Goal: Task Accomplishment & Management: Manage account settings

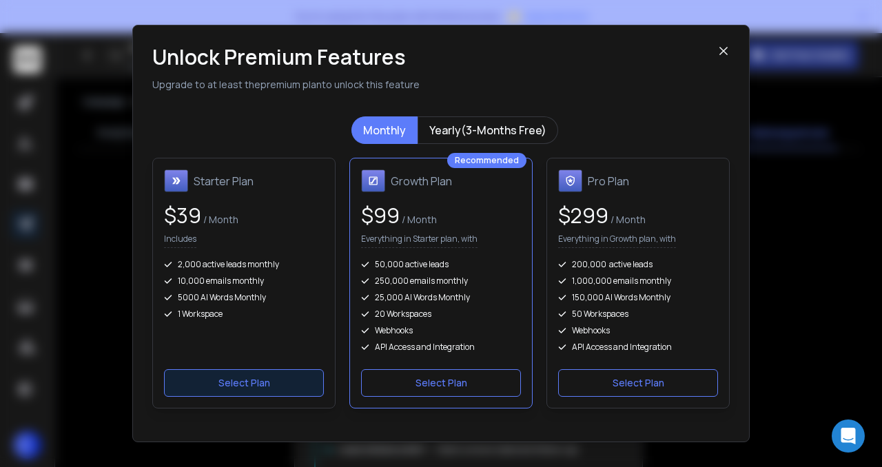
click at [311, 373] on button "Select Plan" at bounding box center [244, 383] width 160 height 28
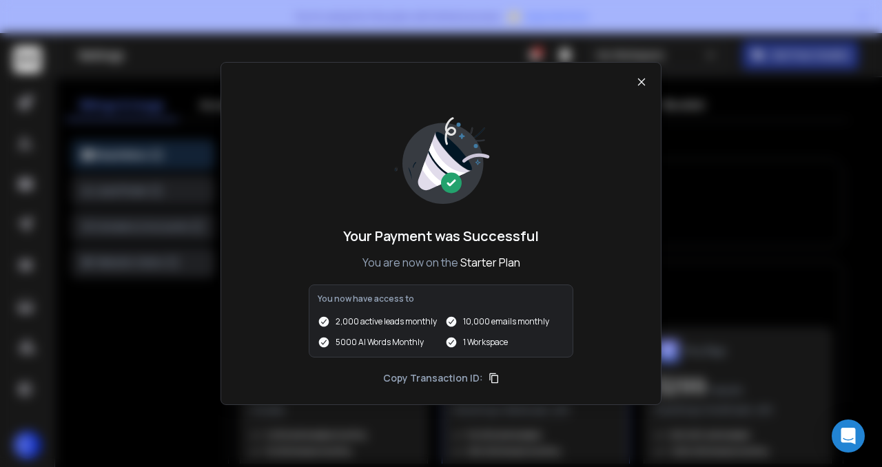
click at [643, 85] on icon at bounding box center [641, 82] width 11 height 11
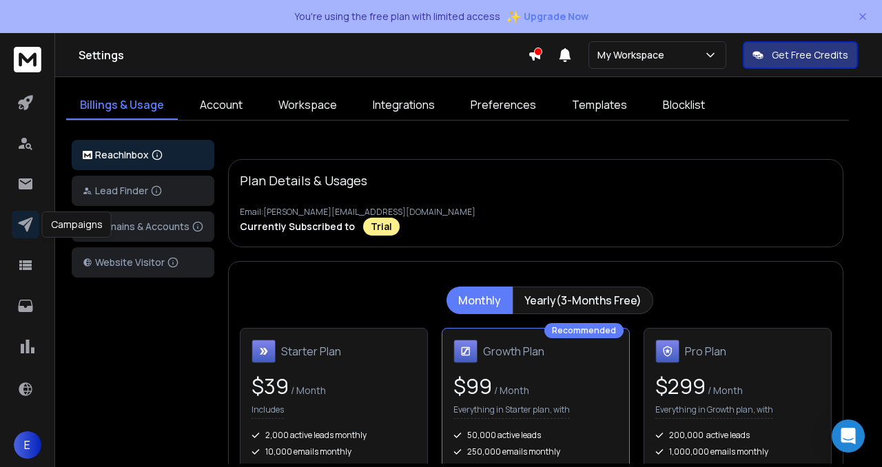
click at [31, 226] on icon at bounding box center [25, 224] width 17 height 17
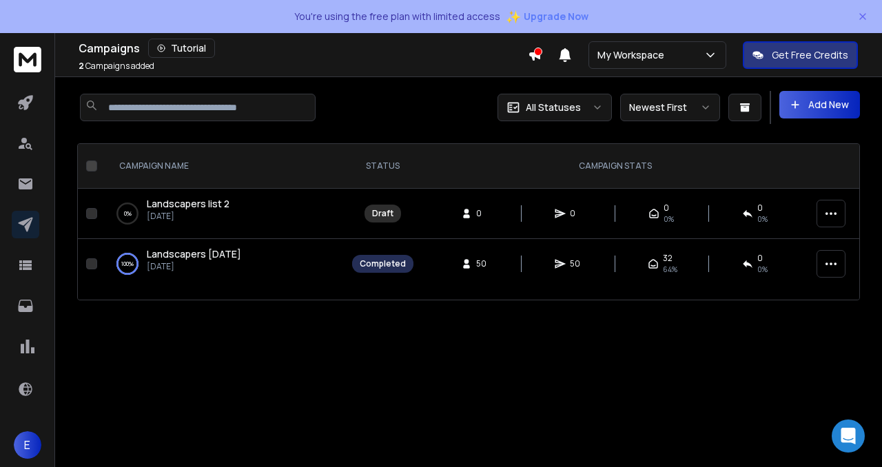
click at [224, 256] on span "Landscapers [DATE]" at bounding box center [194, 253] width 94 height 13
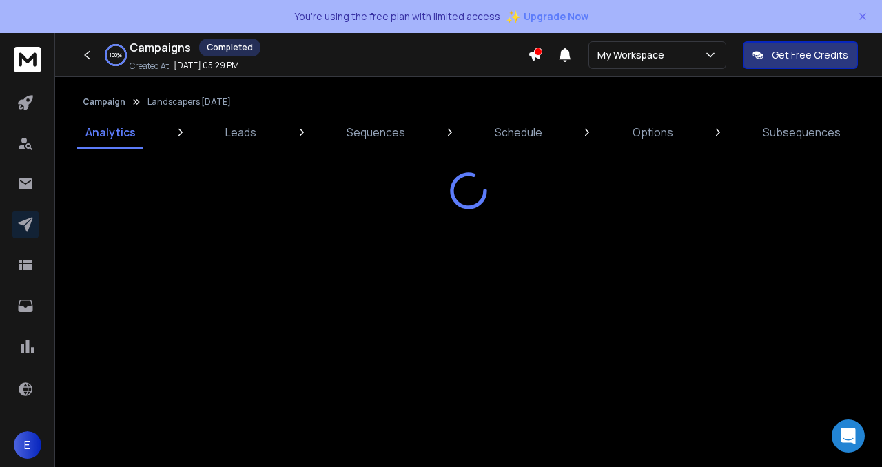
click at [244, 105] on div "Campaign Landscapers [DATE]" at bounding box center [469, 101] width 772 height 11
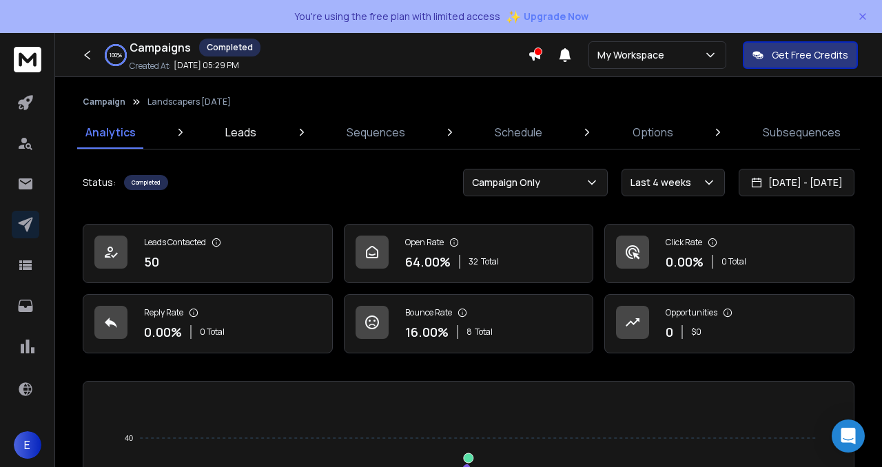
click at [243, 140] on p "Leads" at bounding box center [240, 132] width 31 height 17
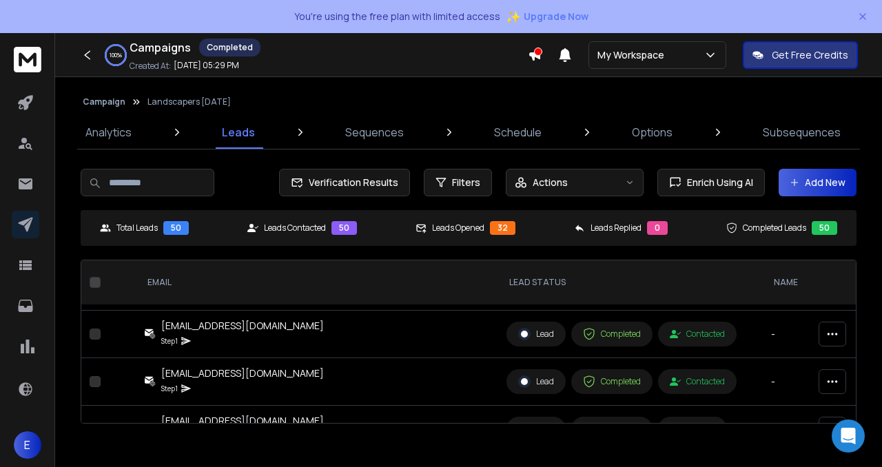
scroll to position [50, 0]
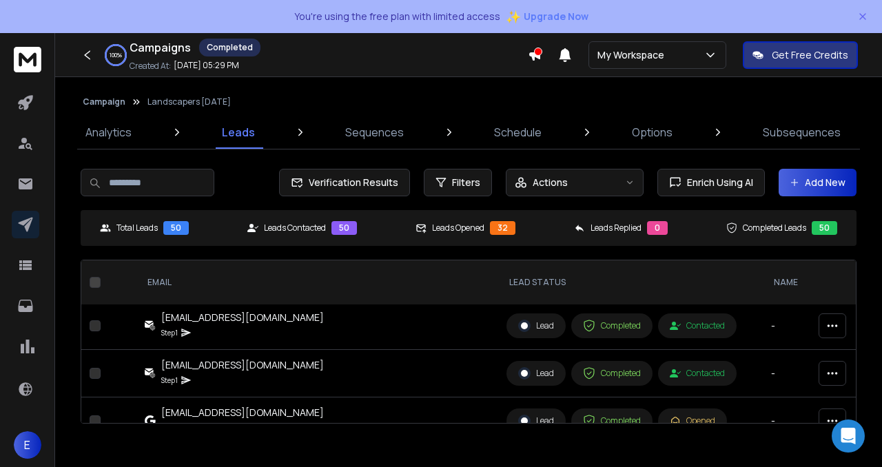
click at [822, 189] on button "Add New" at bounding box center [818, 183] width 78 height 28
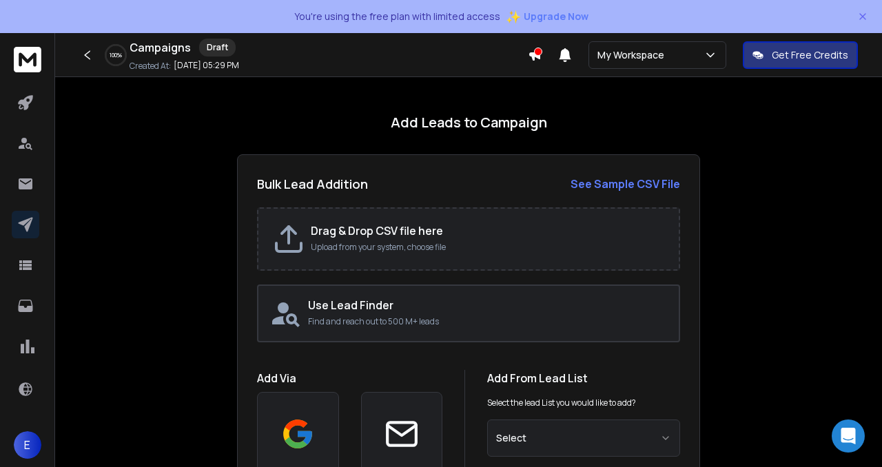
click at [402, 238] on h2 "Drag & Drop CSV file here" at bounding box center [488, 231] width 354 height 17
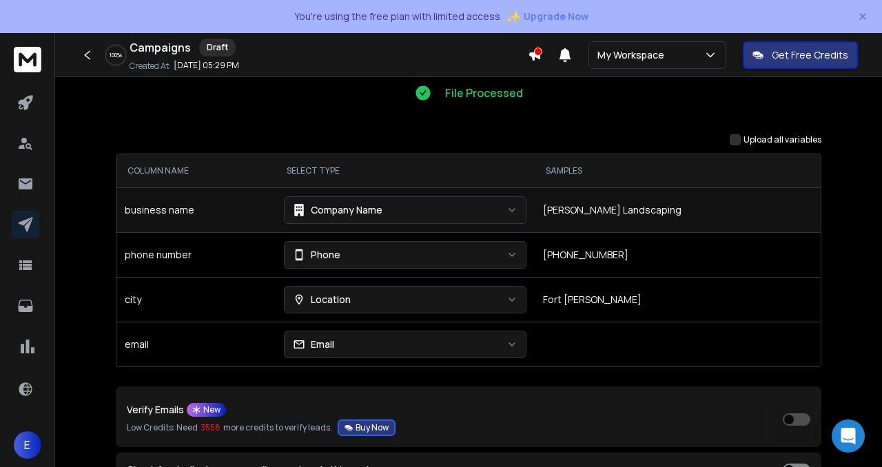
scroll to position [170, 0]
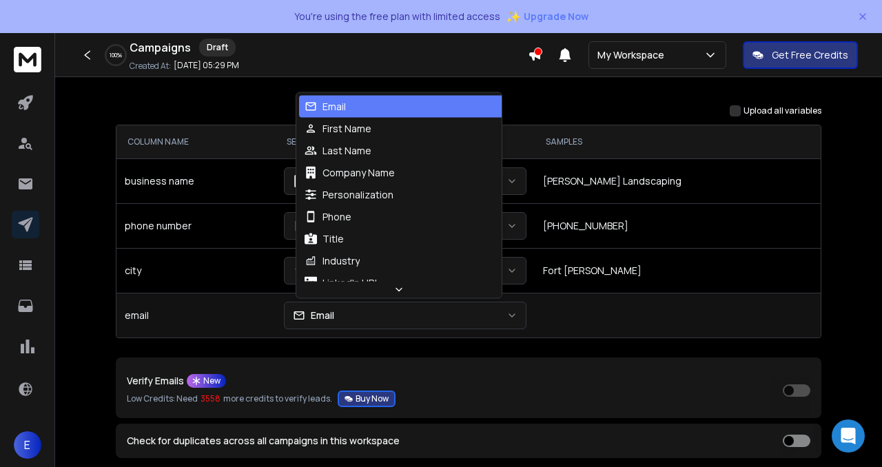
click at [498, 316] on button "Email" at bounding box center [405, 316] width 243 height 28
click at [647, 315] on td at bounding box center [678, 315] width 286 height 45
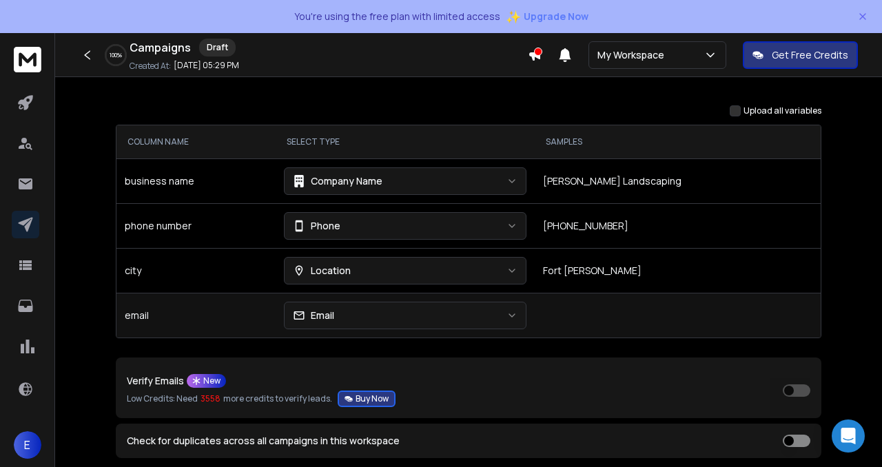
click at [709, 308] on td at bounding box center [678, 315] width 286 height 45
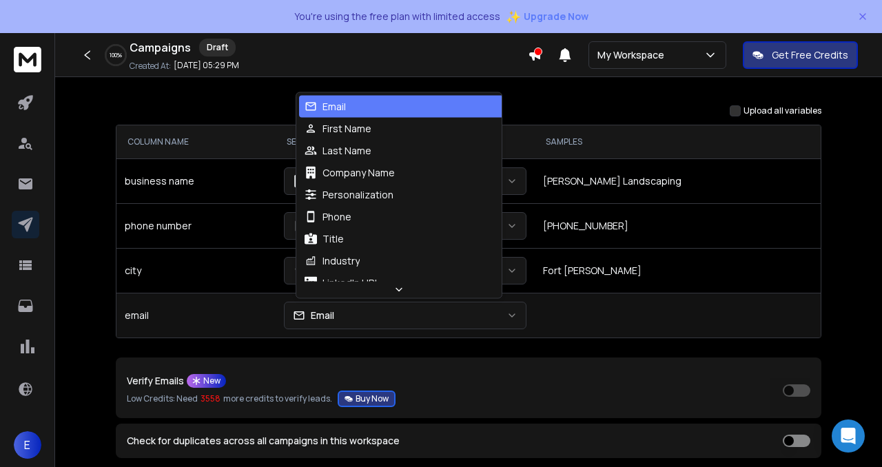
click at [485, 321] on button "Email" at bounding box center [405, 316] width 243 height 28
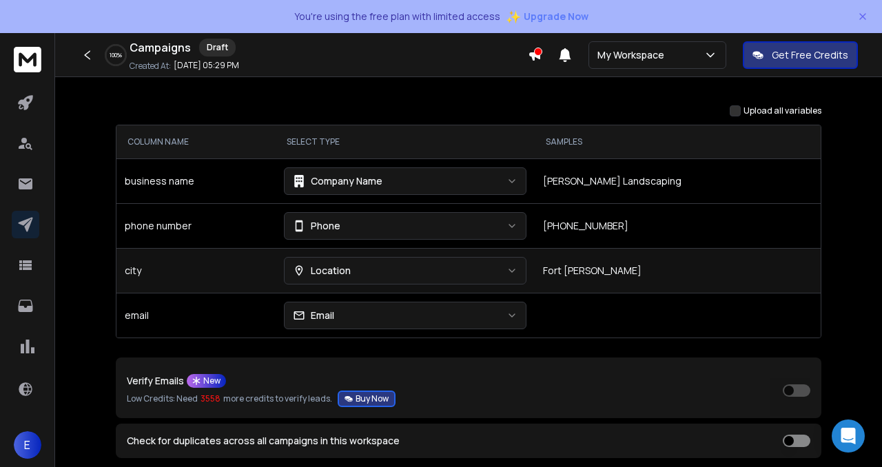
scroll to position [0, 0]
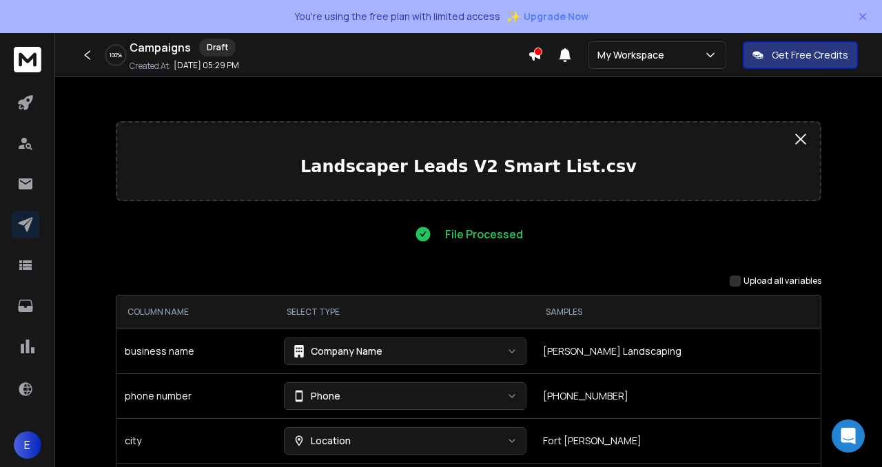
click at [795, 144] on icon at bounding box center [801, 139] width 17 height 17
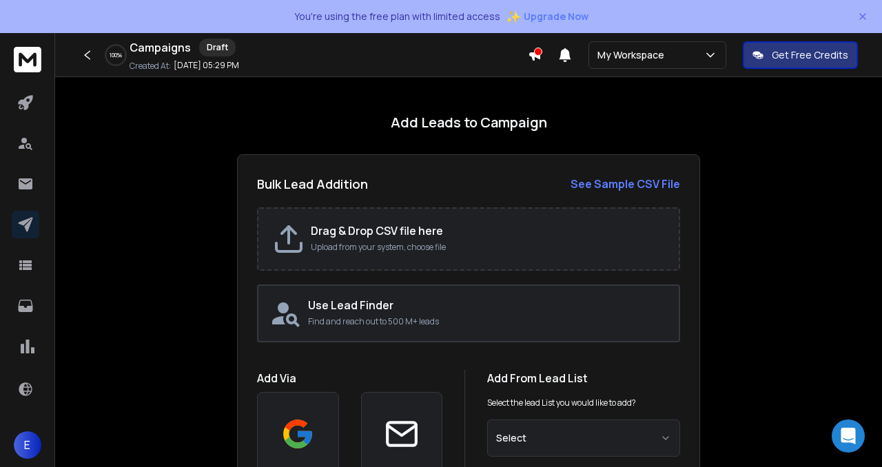
click at [556, 245] on p "Upload from your system, choose file" at bounding box center [488, 247] width 354 height 11
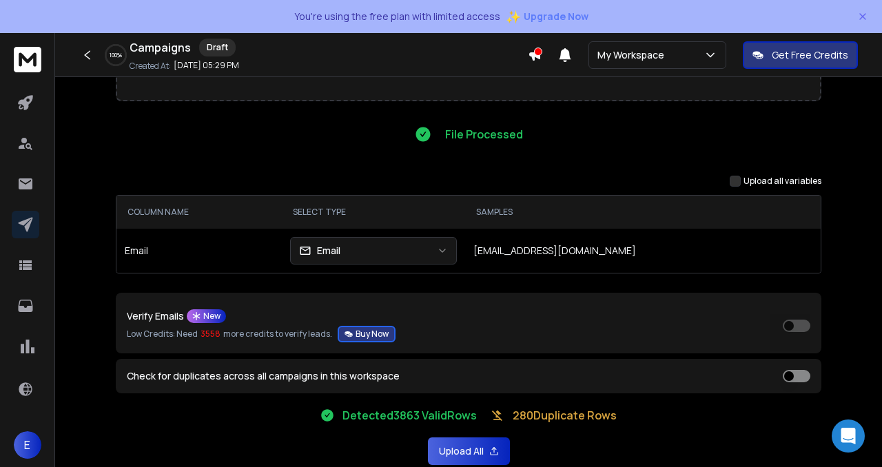
scroll to position [107, 0]
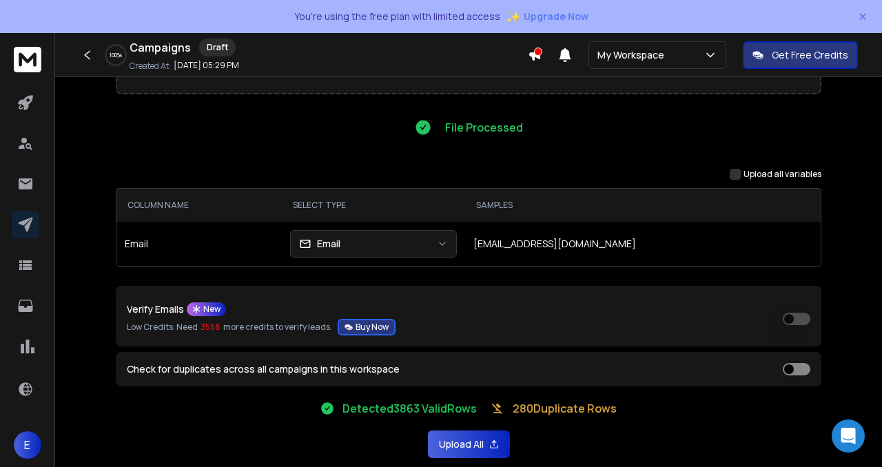
click at [793, 375] on button "Check for duplicates across all campaigns in this workspace" at bounding box center [797, 369] width 28 height 12
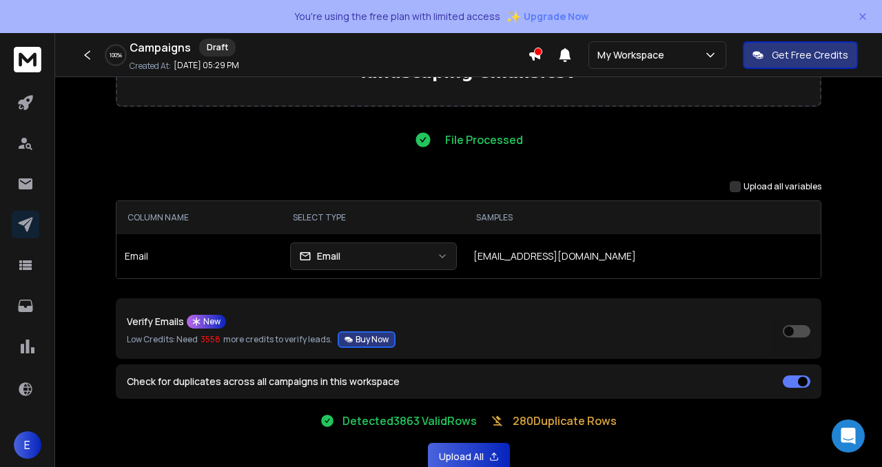
scroll to position [120, 0]
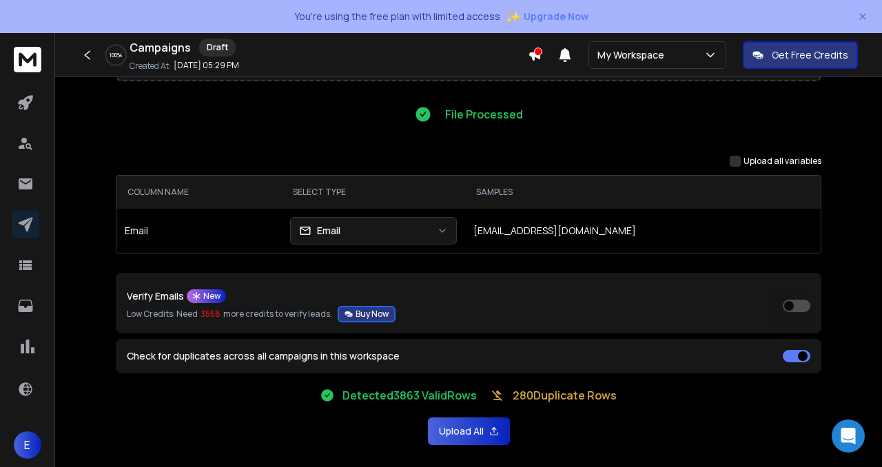
click at [479, 431] on button "Upload All" at bounding box center [469, 432] width 82 height 28
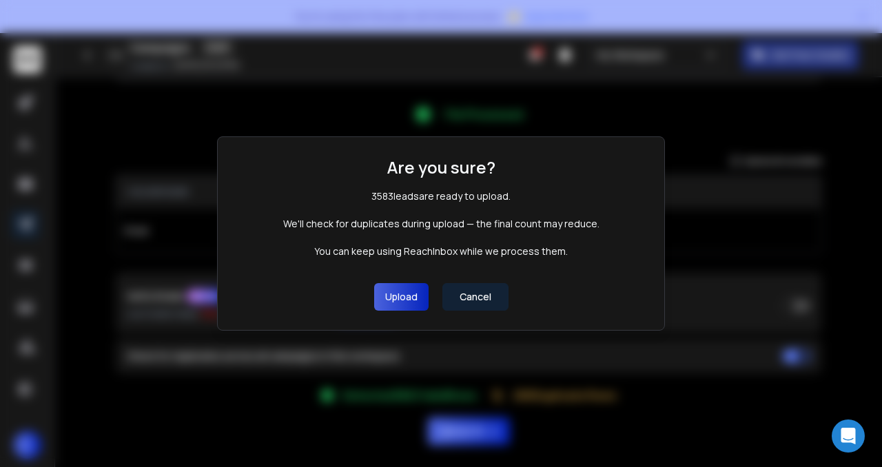
click at [413, 296] on button "Upload" at bounding box center [401, 297] width 54 height 28
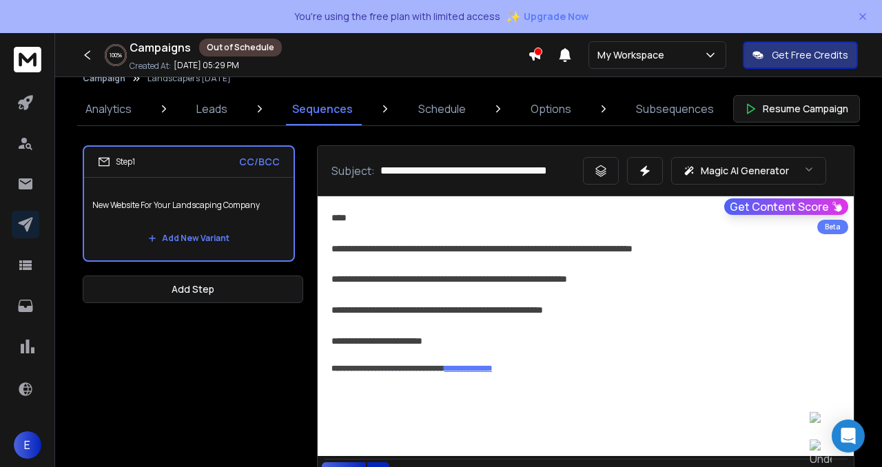
scroll to position [24, 0]
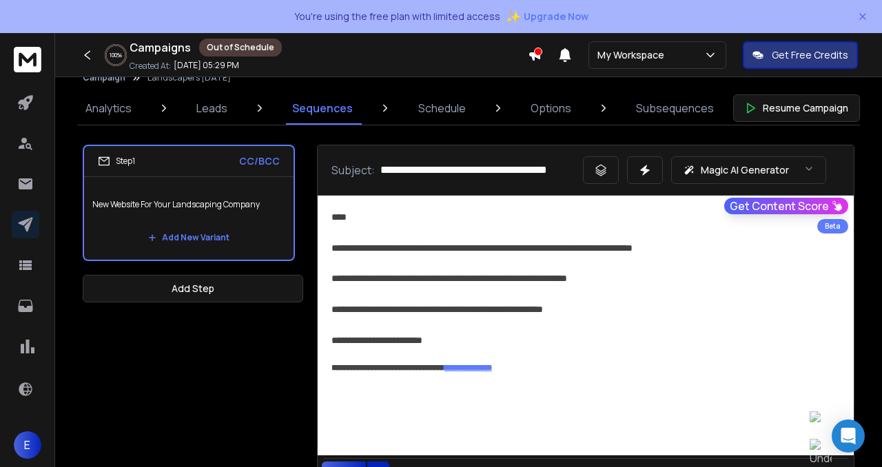
click at [527, 347] on div "**********" at bounding box center [586, 340] width 509 height 15
click at [567, 374] on div "**********" at bounding box center [586, 326] width 536 height 260
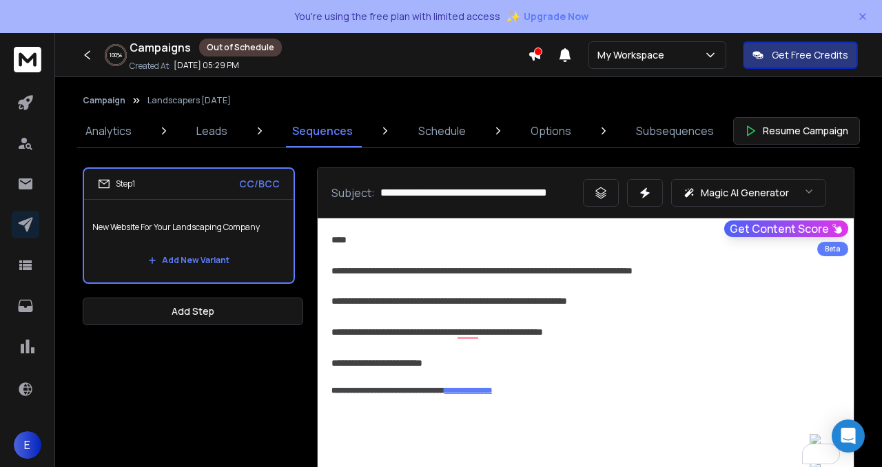
scroll to position [0, 0]
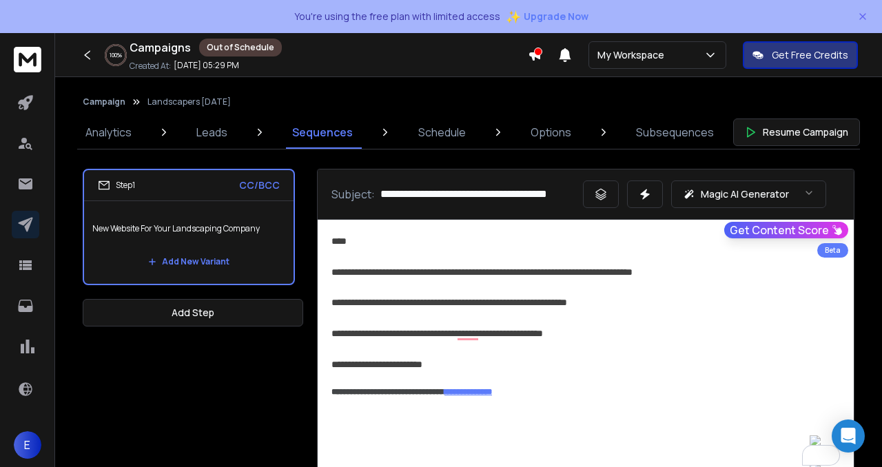
click at [608, 340] on div "**********" at bounding box center [586, 333] width 509 height 15
click at [213, 134] on p "Leads" at bounding box center [211, 132] width 31 height 17
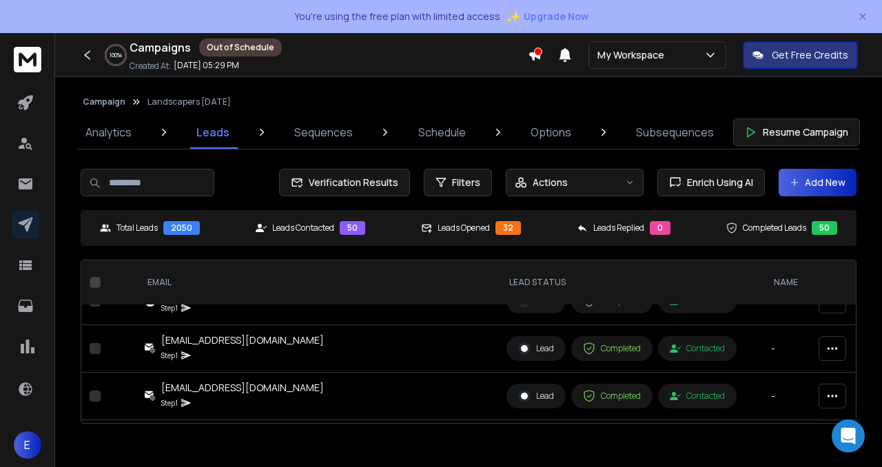
scroll to position [37, 0]
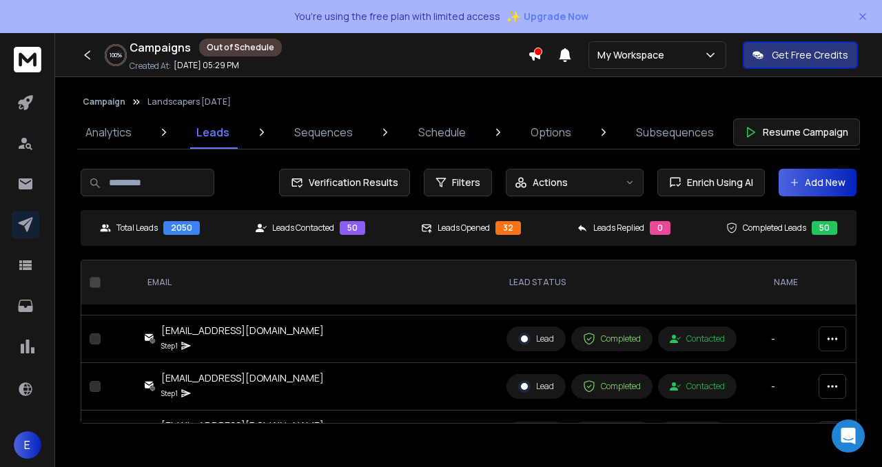
click at [152, 230] on p "Total Leads" at bounding box center [136, 228] width 41 height 11
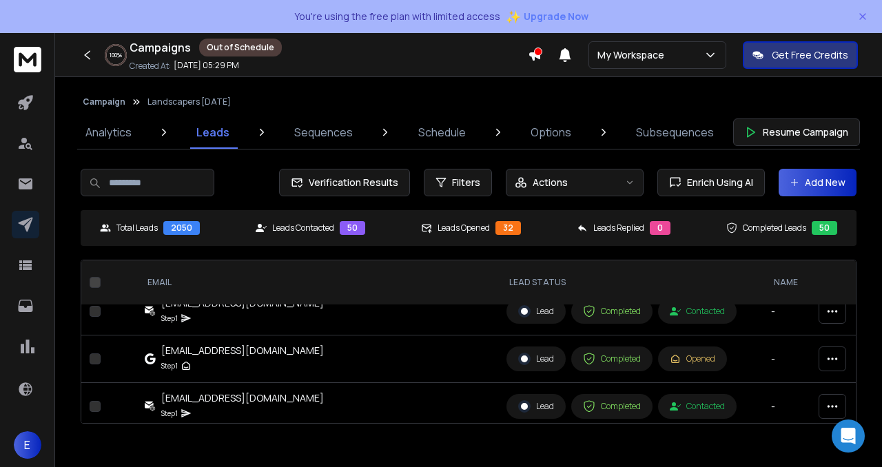
scroll to position [0, 0]
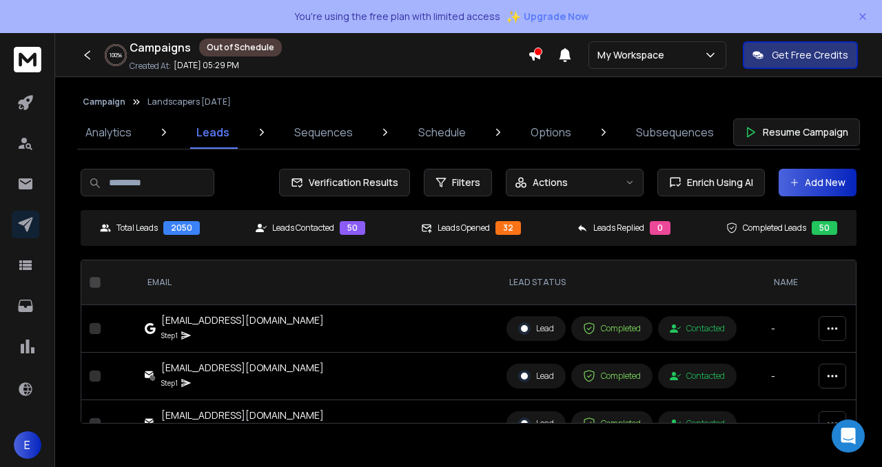
click at [792, 272] on th "NAME" at bounding box center [787, 283] width 48 height 45
click at [828, 329] on icon "button" at bounding box center [833, 328] width 10 height 2
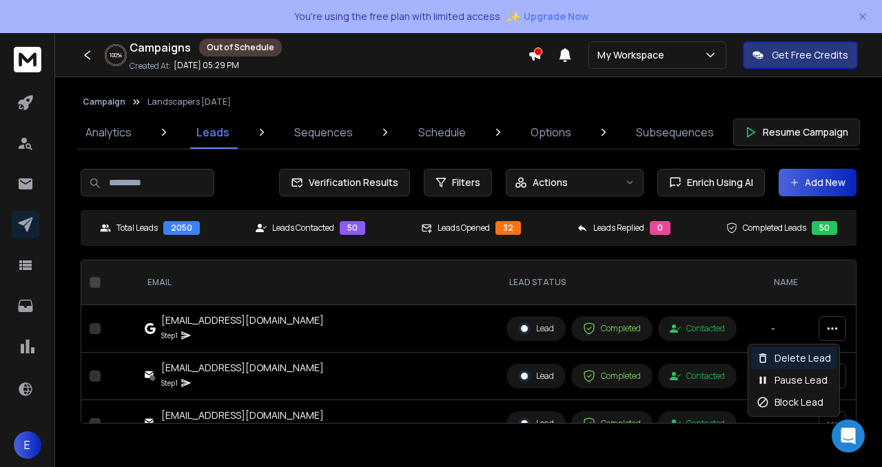
click at [735, 327] on div "Lead Completed Contacted" at bounding box center [631, 328] width 248 height 25
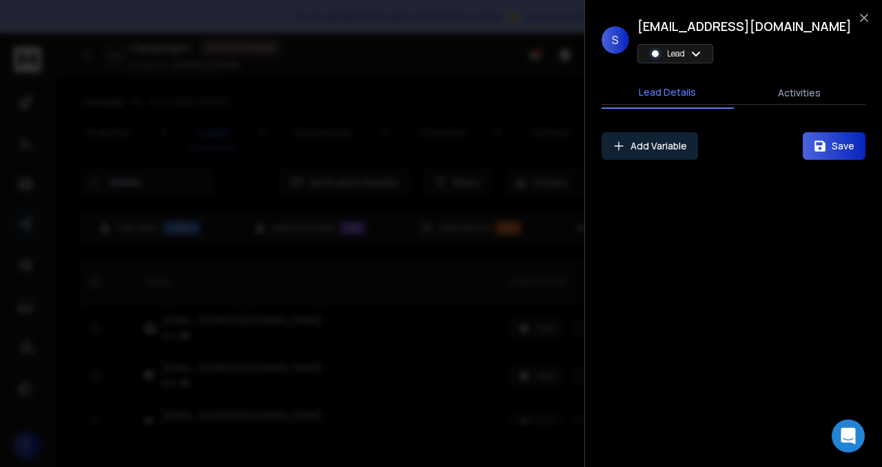
click at [664, 145] on button "Add Variable" at bounding box center [650, 146] width 96 height 28
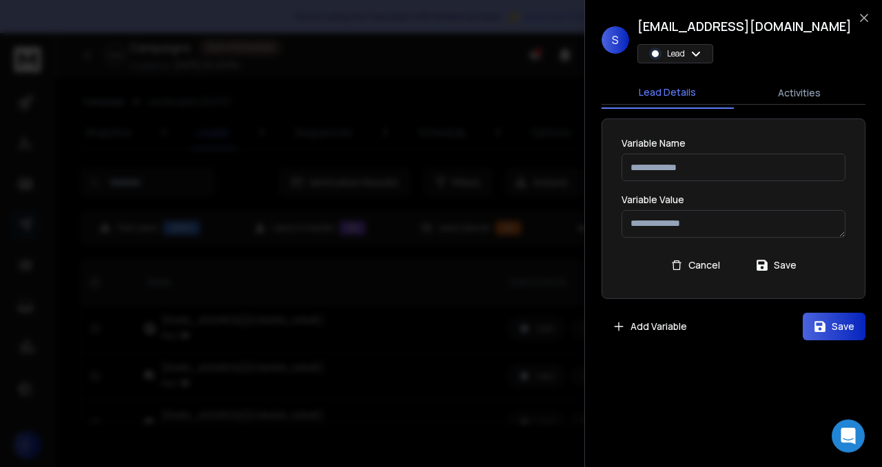
click at [676, 172] on input at bounding box center [734, 168] width 224 height 28
click at [697, 232] on textarea at bounding box center [734, 224] width 224 height 28
click at [868, 15] on icon "button" at bounding box center [864, 18] width 14 height 14
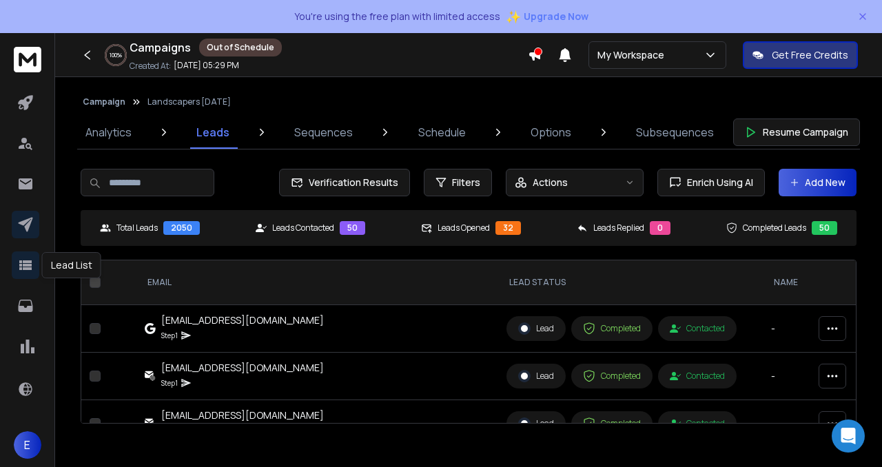
click at [21, 271] on icon at bounding box center [25, 265] width 17 height 17
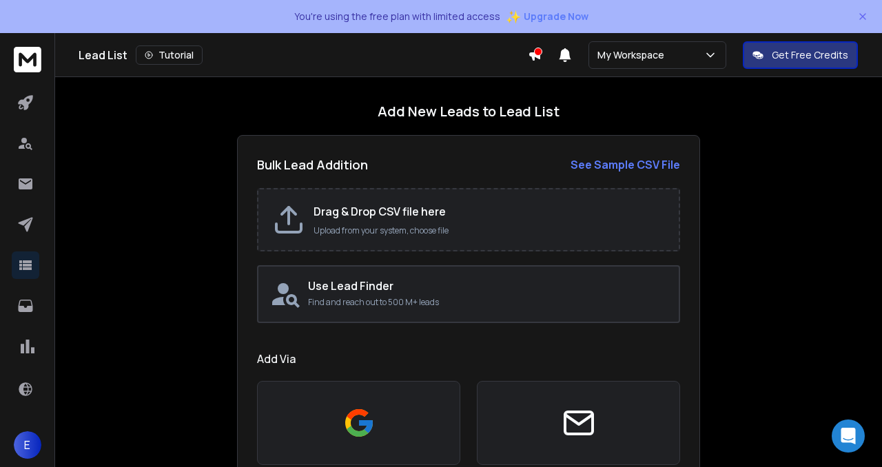
click at [791, 216] on div "Add New Leads to Lead List Bulk Lead Addition See Sample CSV File Drag & Drop C…" at bounding box center [468, 304] width 827 height 405
click at [455, 230] on p "Upload from your system, choose file" at bounding box center [490, 230] width 352 height 11
type input "**********"
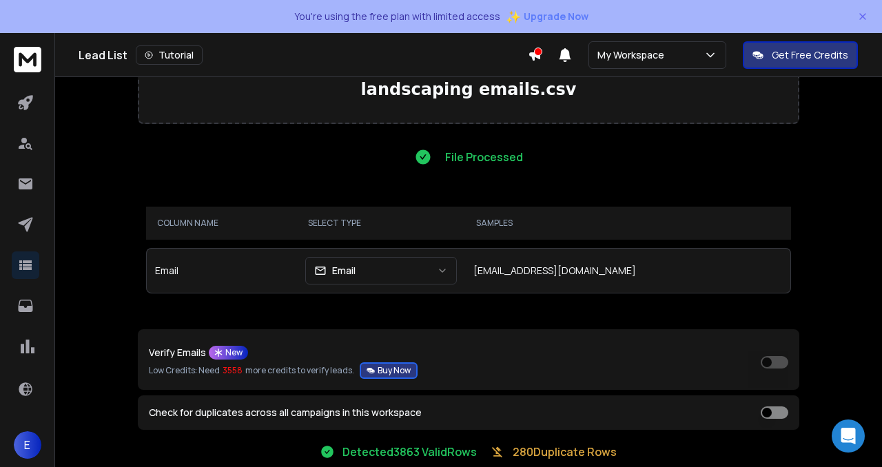
scroll to position [178, 0]
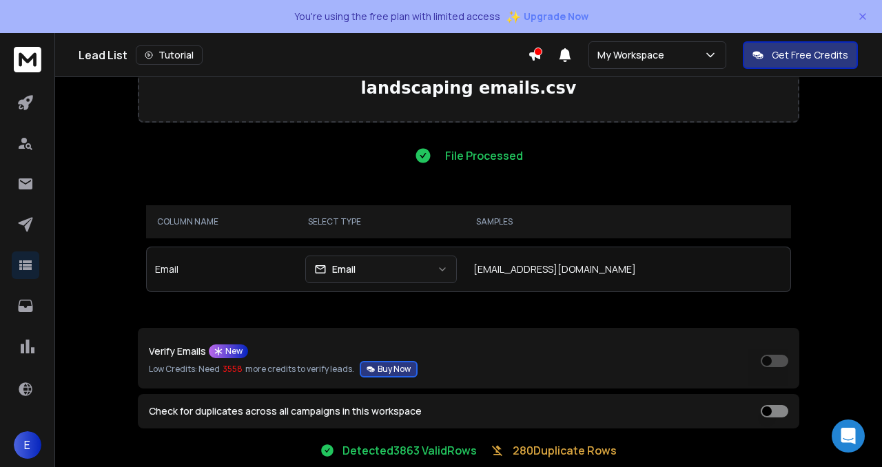
click at [609, 274] on td "[EMAIL_ADDRESS][DOMAIN_NAME]" at bounding box center [628, 269] width 326 height 45
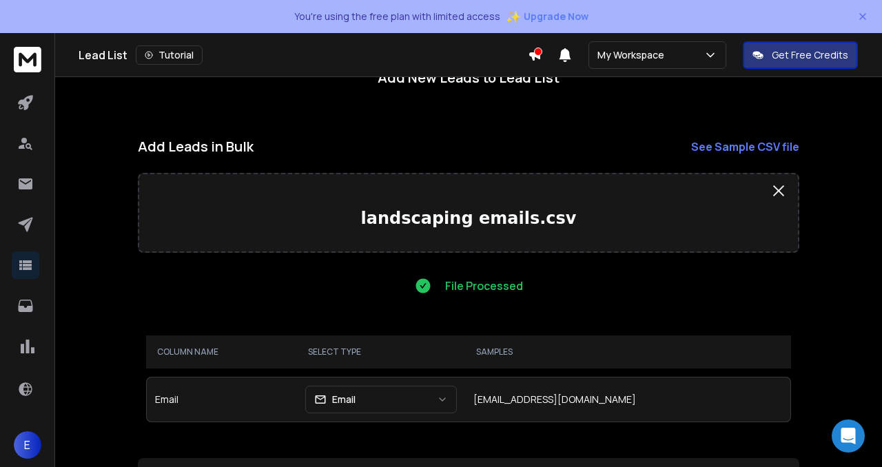
scroll to position [0, 0]
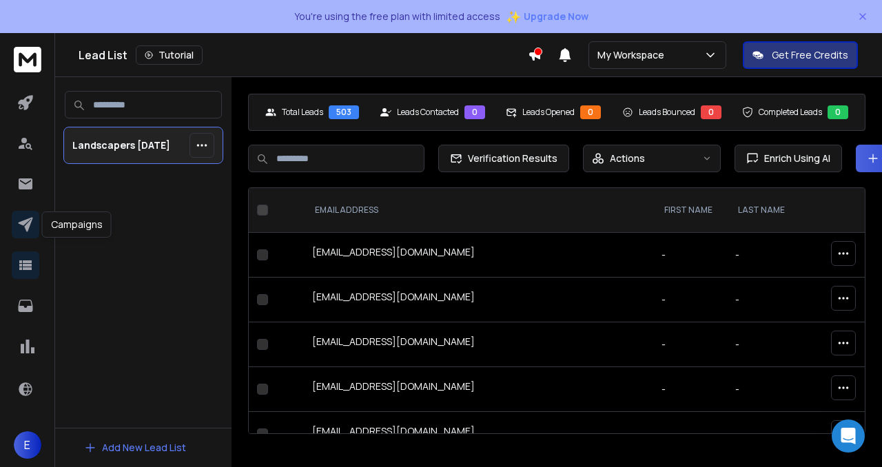
click at [32, 221] on icon at bounding box center [25, 224] width 17 height 17
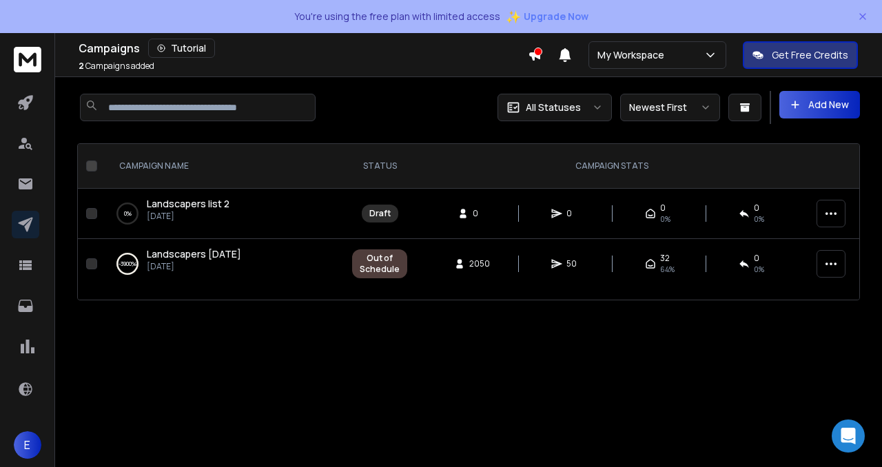
click at [227, 258] on span "Landscapers [DATE]" at bounding box center [194, 253] width 94 height 13
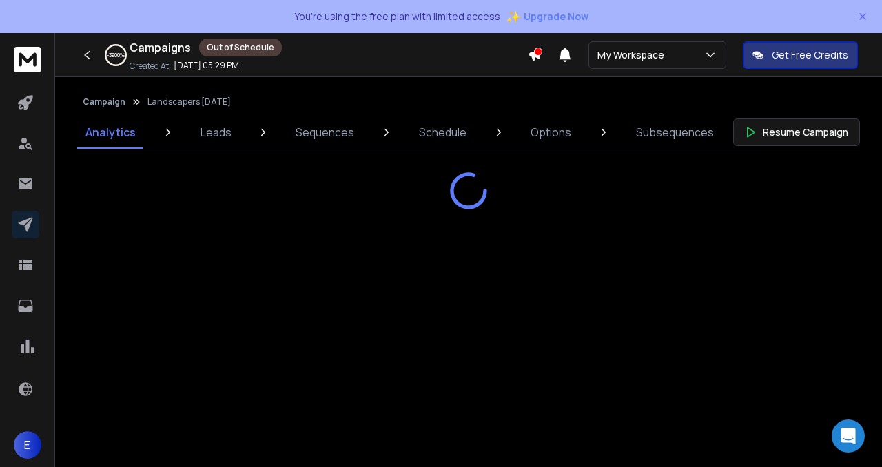
click at [242, 136] on div "Analytics Leads Sequences Schedule Options Subsequences" at bounding box center [399, 132] width 645 height 33
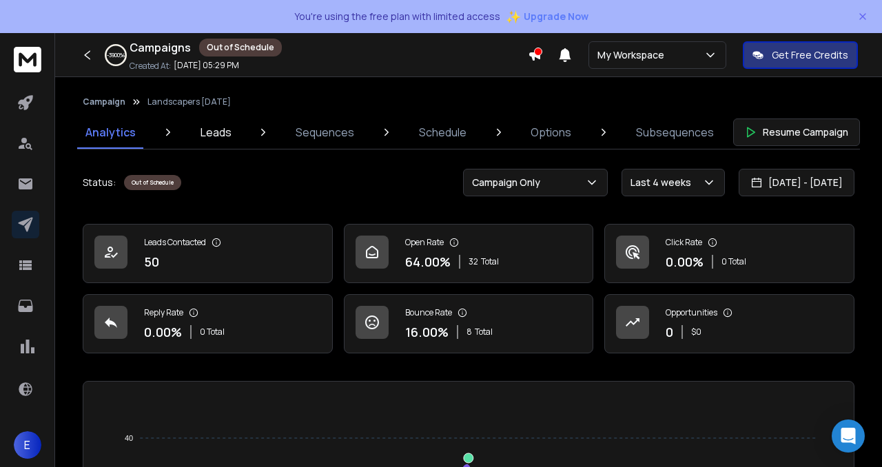
click at [217, 136] on p "Leads" at bounding box center [216, 132] width 31 height 17
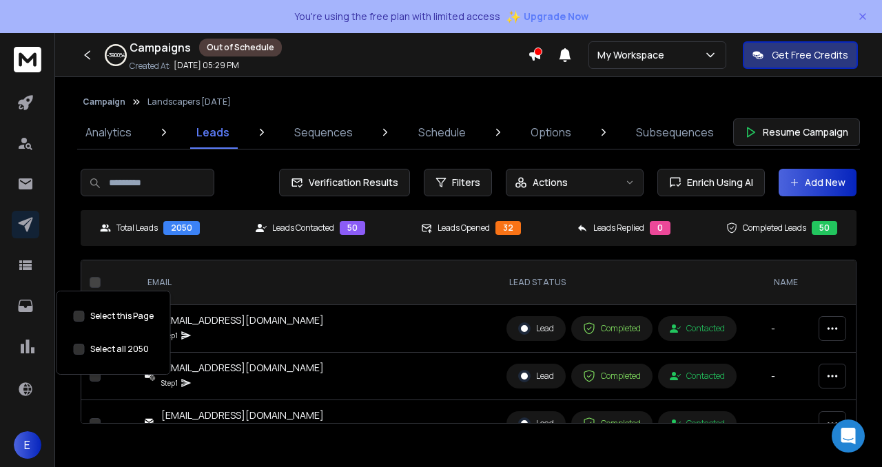
click at [95, 282] on button "Select this Page" at bounding box center [95, 282] width 11 height 11
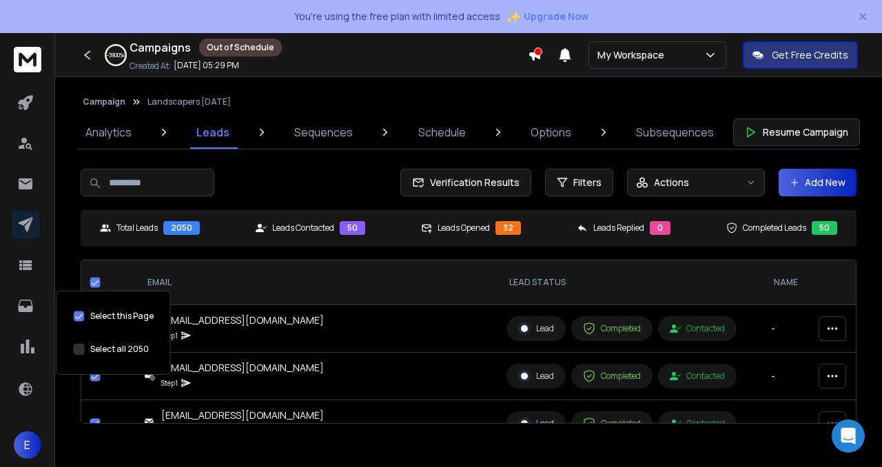
click at [81, 349] on button "Select this Page" at bounding box center [79, 349] width 11 height 11
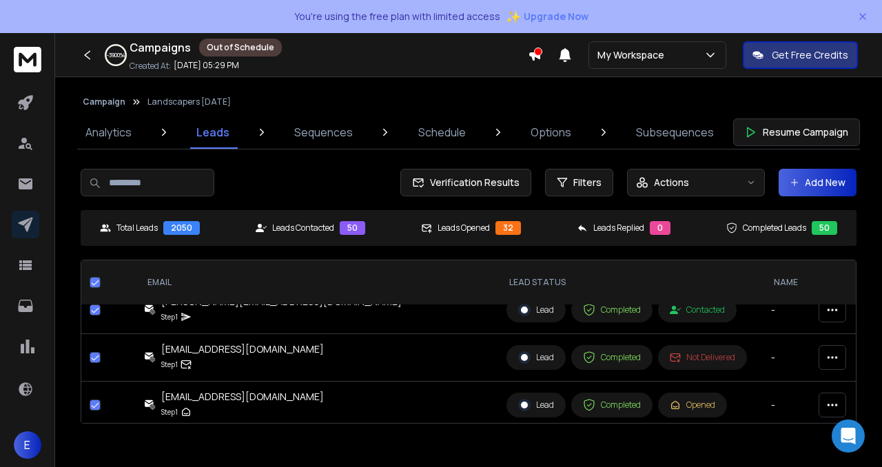
scroll to position [2151, 0]
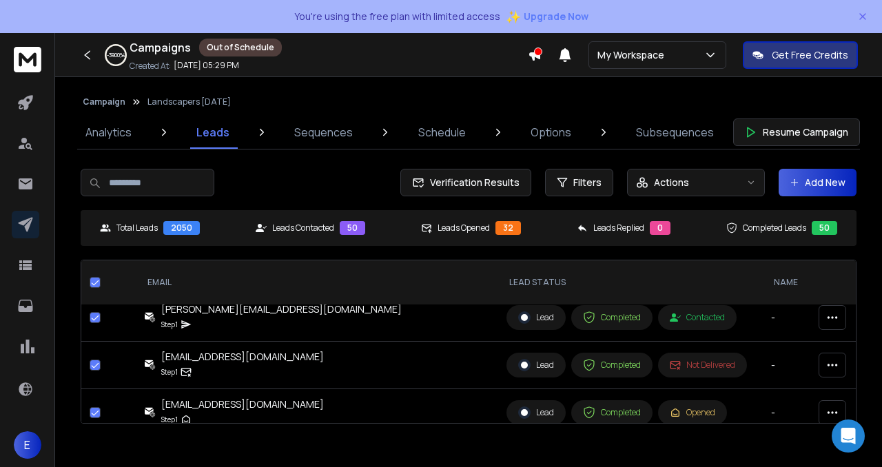
click at [840, 317] on td at bounding box center [833, 318] width 45 height 48
click at [828, 317] on icon "button" at bounding box center [833, 317] width 10 height 2
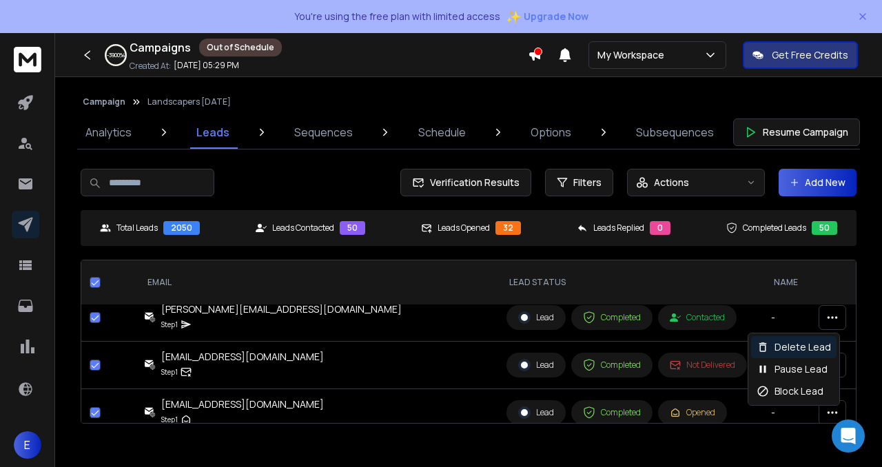
click at [828, 317] on icon "button" at bounding box center [833, 317] width 10 height 2
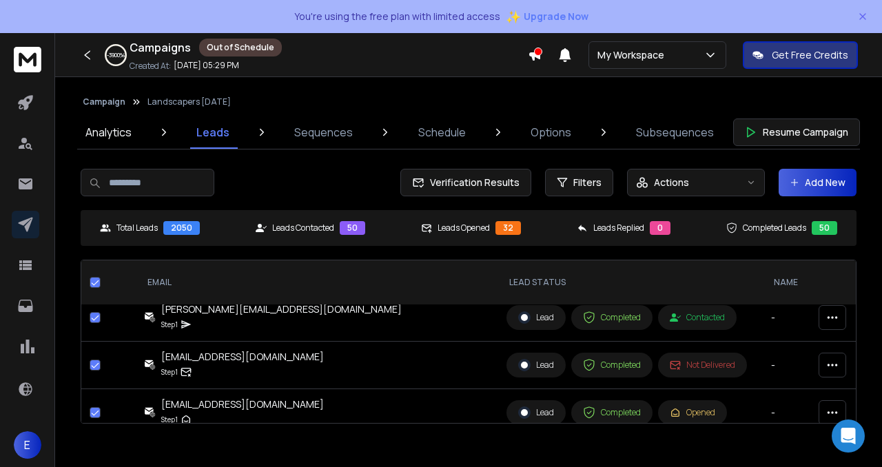
click at [116, 134] on p "Analytics" at bounding box center [108, 132] width 46 height 17
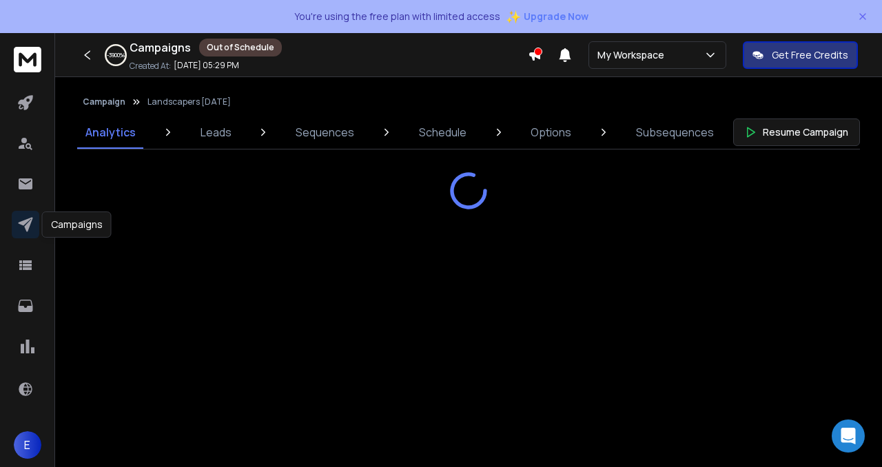
click at [28, 217] on icon at bounding box center [25, 224] width 17 height 17
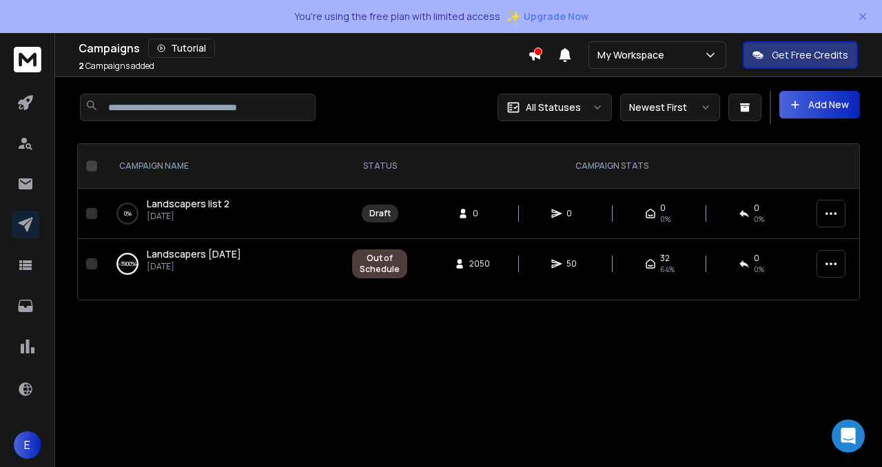
click at [817, 107] on button "Add New" at bounding box center [820, 105] width 81 height 28
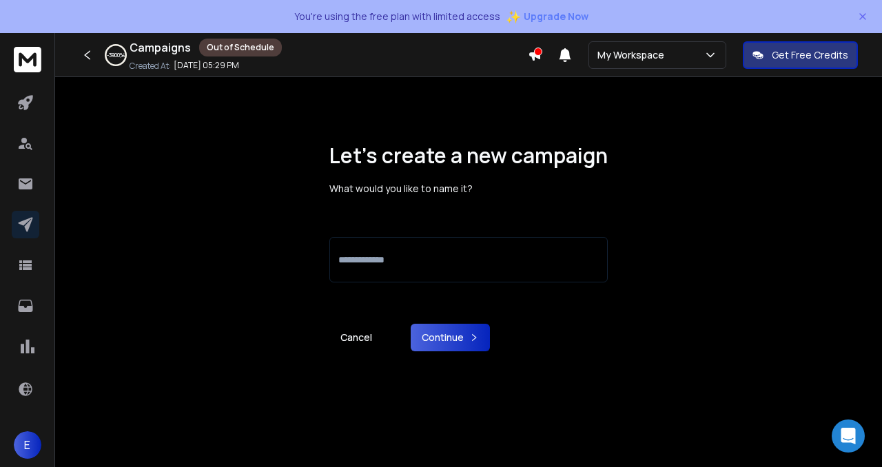
click at [379, 332] on link "Cancel" at bounding box center [356, 338] width 54 height 28
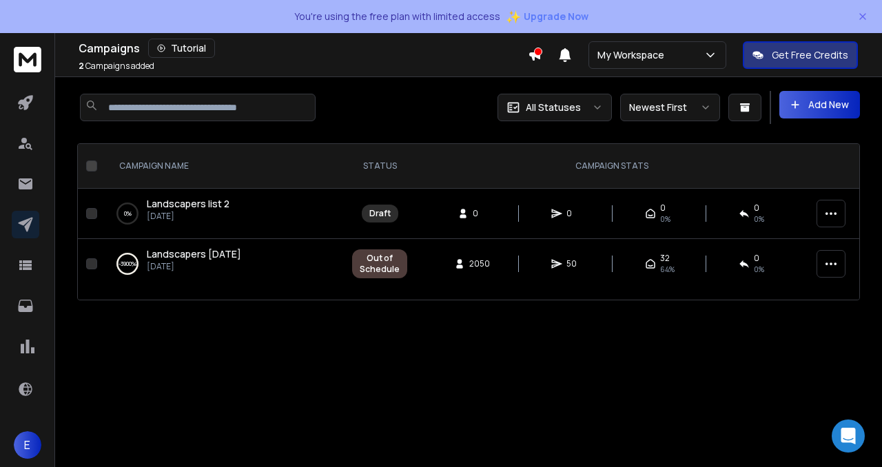
click at [205, 206] on span "Landscapers list 2" at bounding box center [188, 203] width 83 height 13
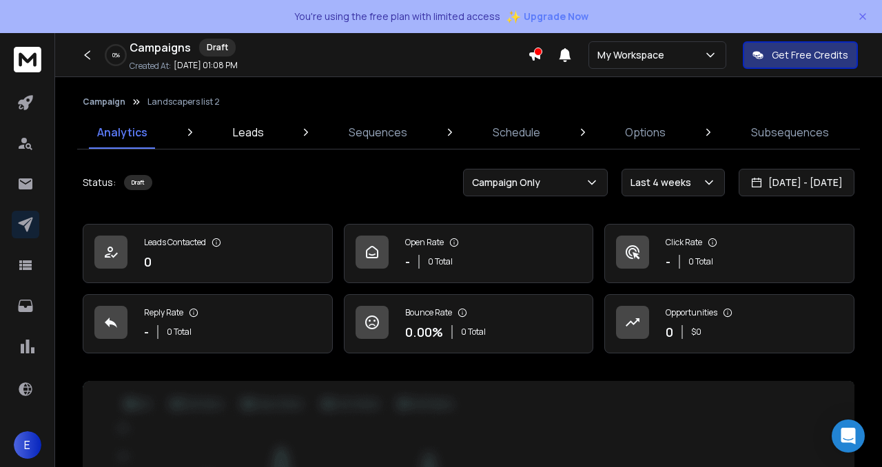
click at [252, 140] on p "Leads" at bounding box center [248, 132] width 31 height 17
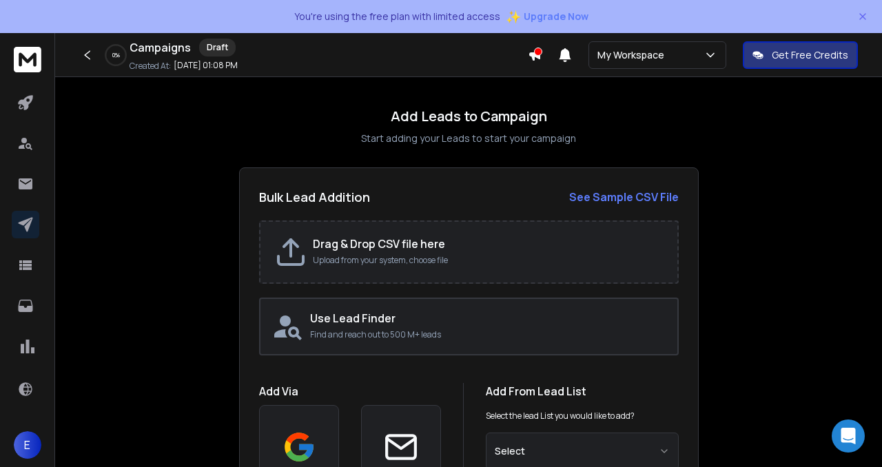
scroll to position [152, 0]
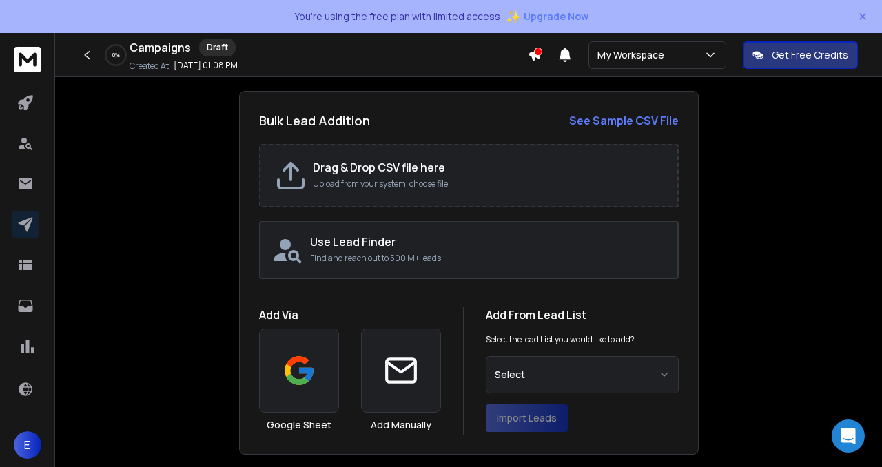
click at [329, 175] on h2 "Drag & Drop CSV file here" at bounding box center [488, 167] width 351 height 17
type input "**********"
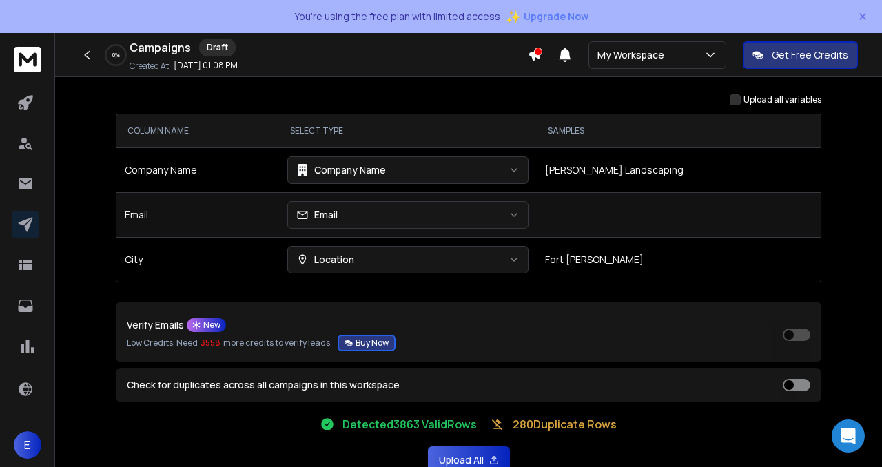
scroll to position [182, 0]
click at [620, 208] on td at bounding box center [679, 214] width 284 height 45
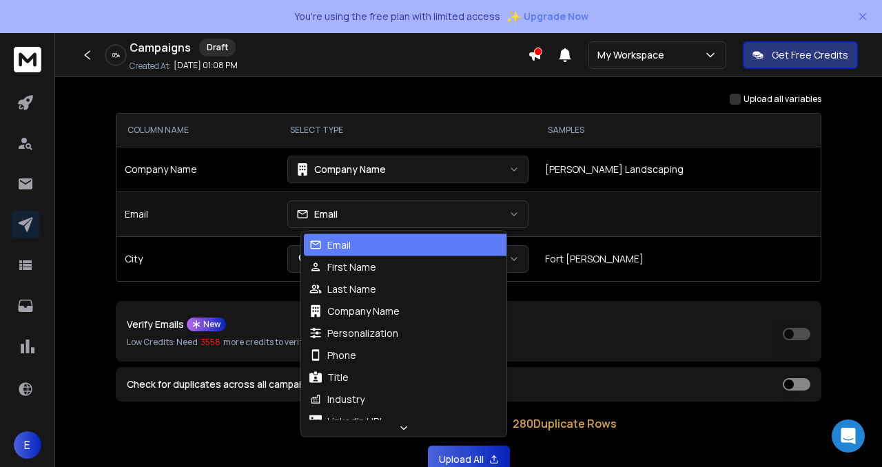
click at [451, 207] on button "Email" at bounding box center [407, 215] width 241 height 28
click at [605, 214] on td at bounding box center [679, 214] width 284 height 45
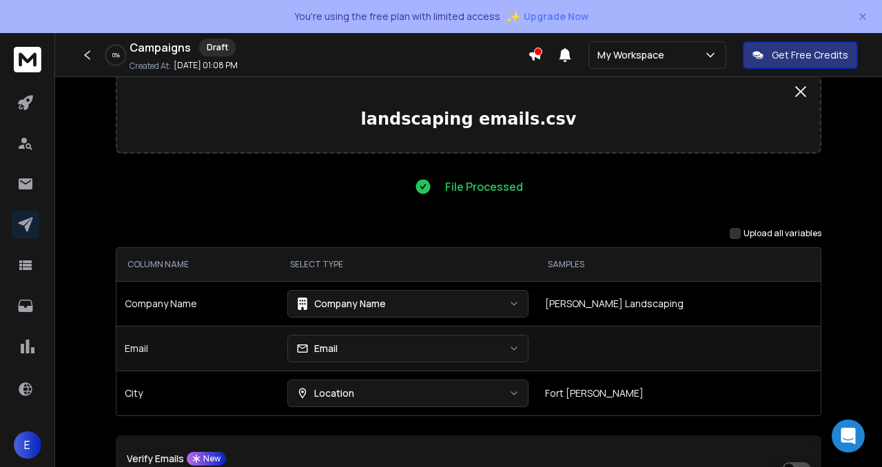
scroll to position [0, 0]
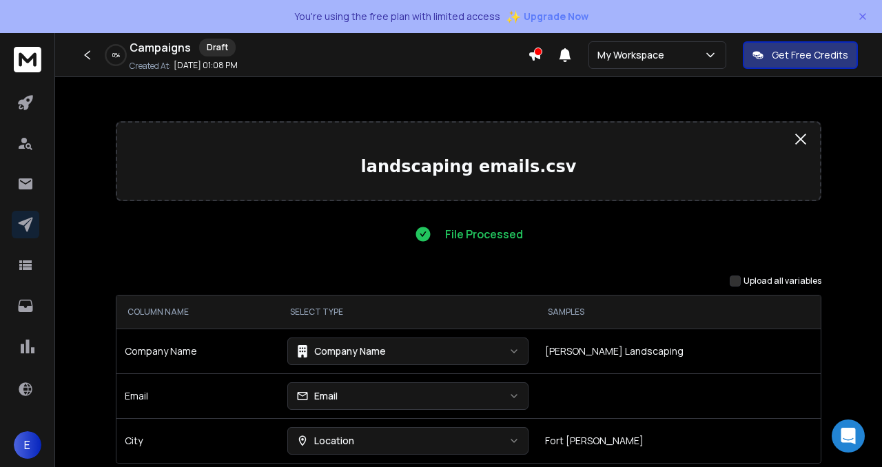
click at [741, 281] on button "Upload all variables" at bounding box center [735, 281] width 11 height 11
click at [803, 143] on icon at bounding box center [800, 139] width 11 height 11
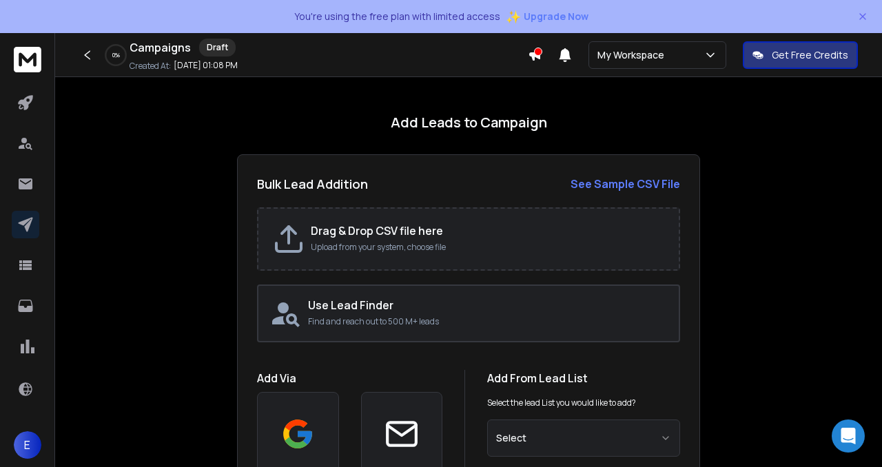
click at [434, 247] on p "Upload from your system, choose file" at bounding box center [488, 247] width 354 height 11
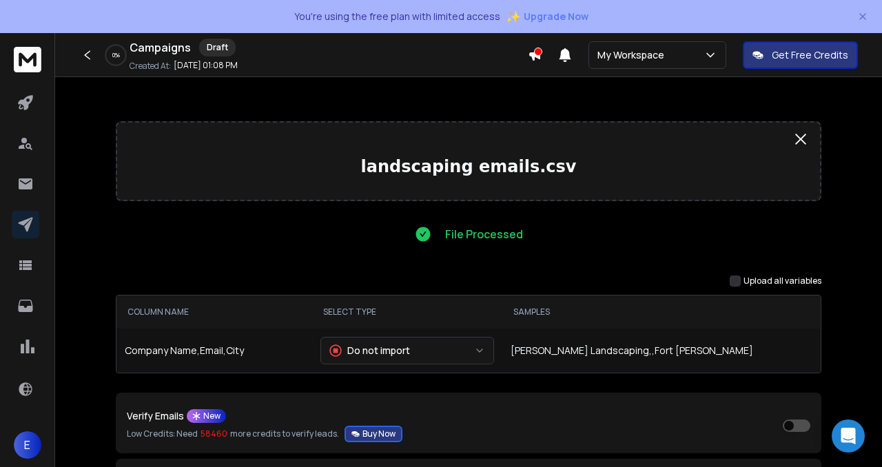
scroll to position [72, 0]
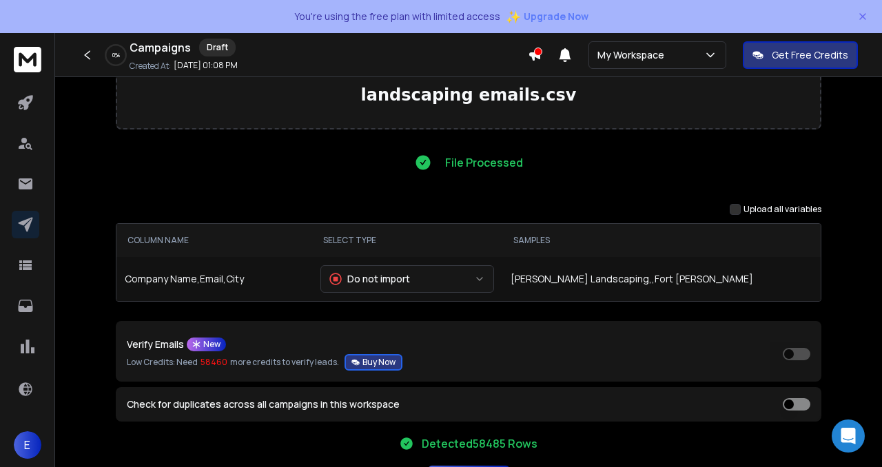
click at [478, 270] on button "Do not import" at bounding box center [408, 279] width 174 height 28
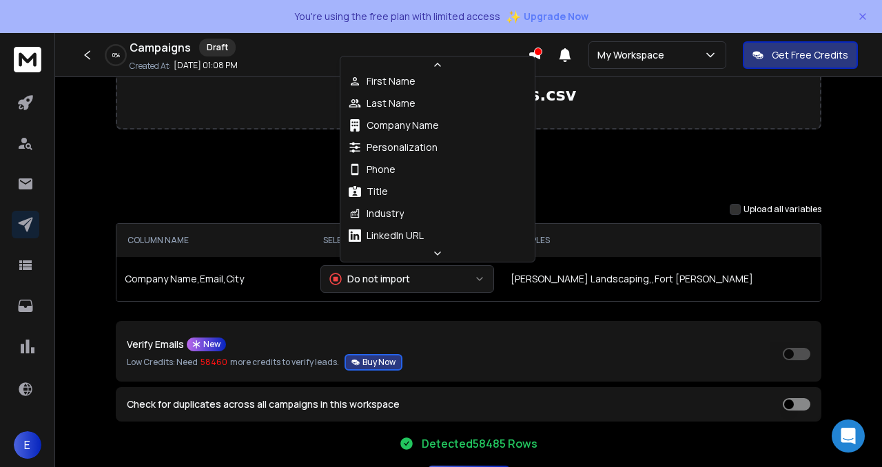
scroll to position [0, 0]
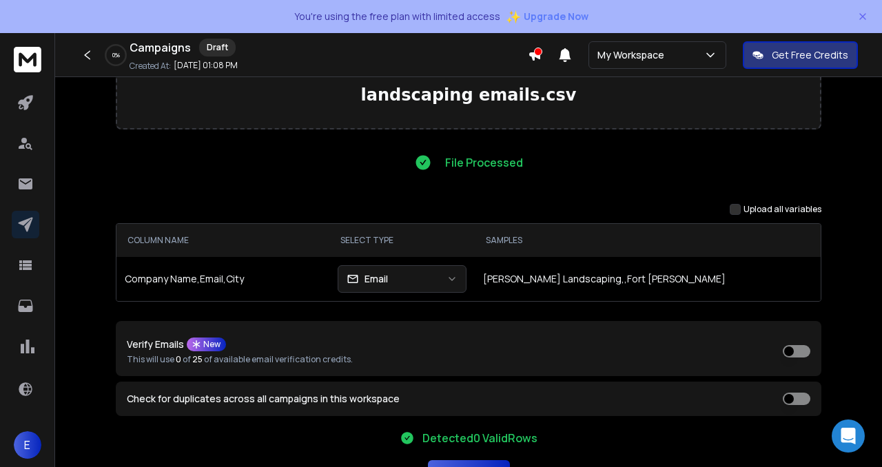
click at [578, 216] on div "Upload all variables" at bounding box center [469, 210] width 706 height 28
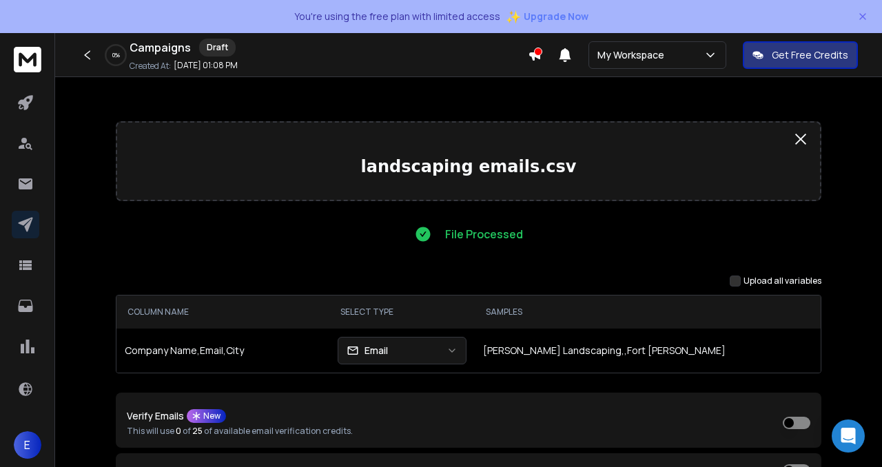
click at [800, 143] on icon at bounding box center [801, 139] width 17 height 17
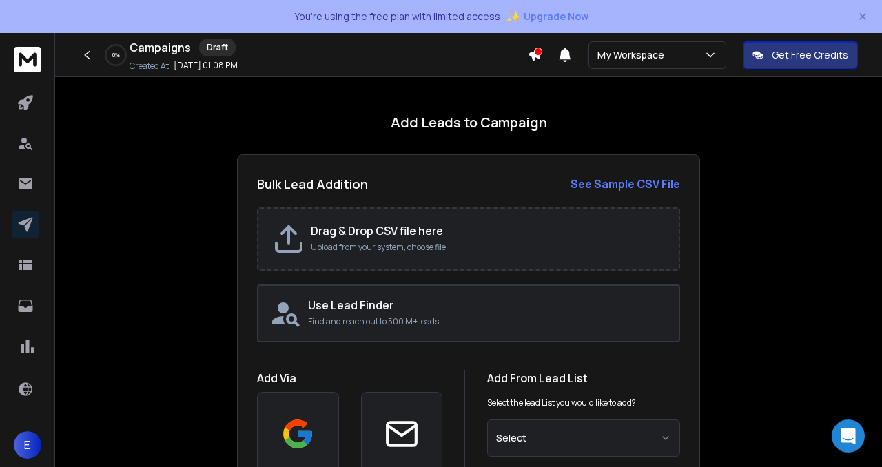
click at [410, 242] on p "Upload from your system, choose file" at bounding box center [488, 247] width 354 height 11
click at [407, 234] on h2 "Drag & Drop CSV file here" at bounding box center [488, 231] width 354 height 17
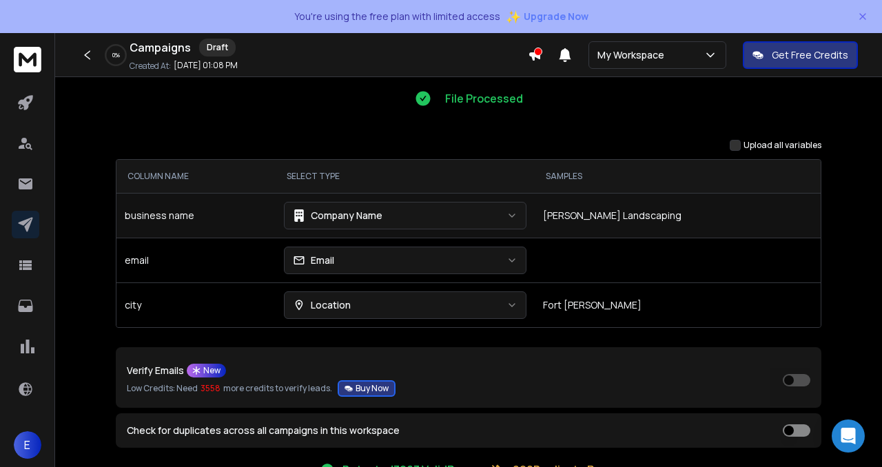
scroll to position [145, 0]
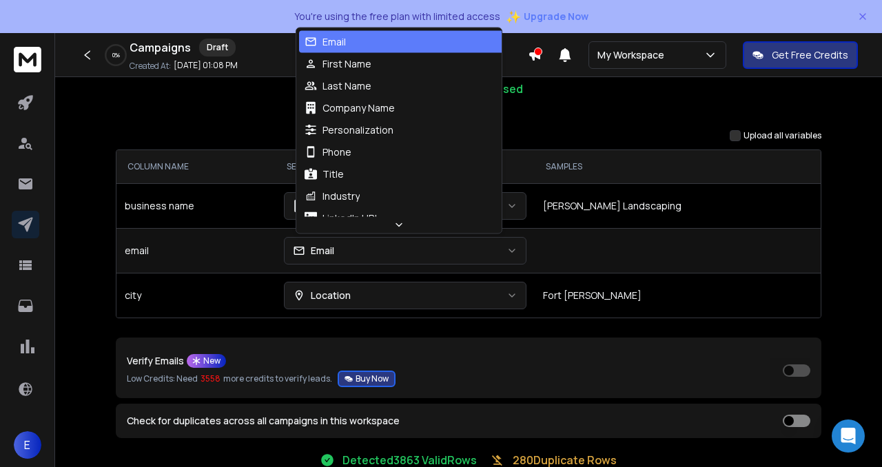
click at [493, 250] on button "Email" at bounding box center [405, 251] width 243 height 28
click at [604, 250] on td at bounding box center [678, 250] width 286 height 45
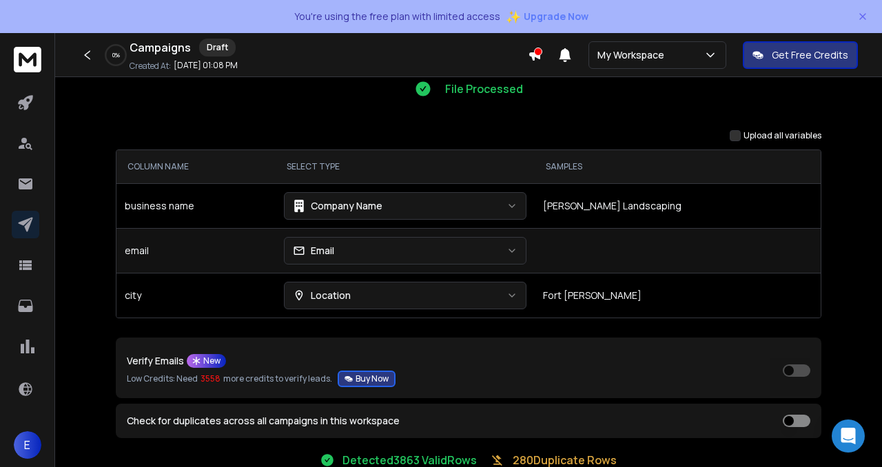
click at [605, 250] on td at bounding box center [678, 250] width 286 height 45
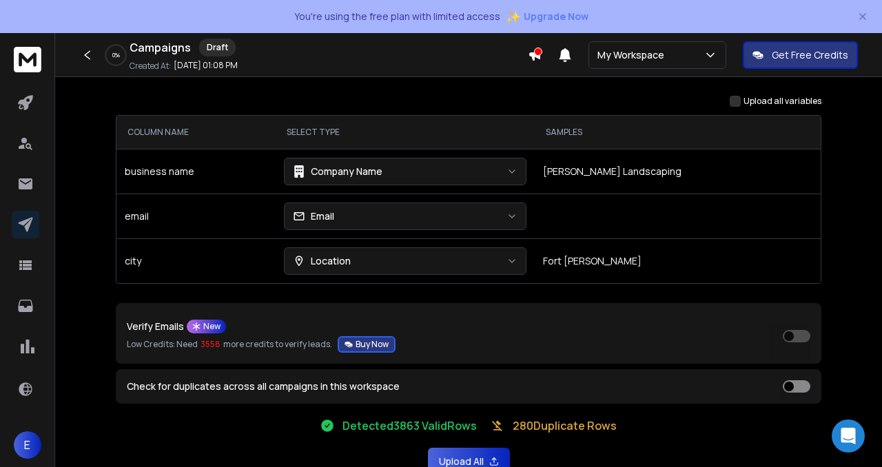
scroll to position [210, 0]
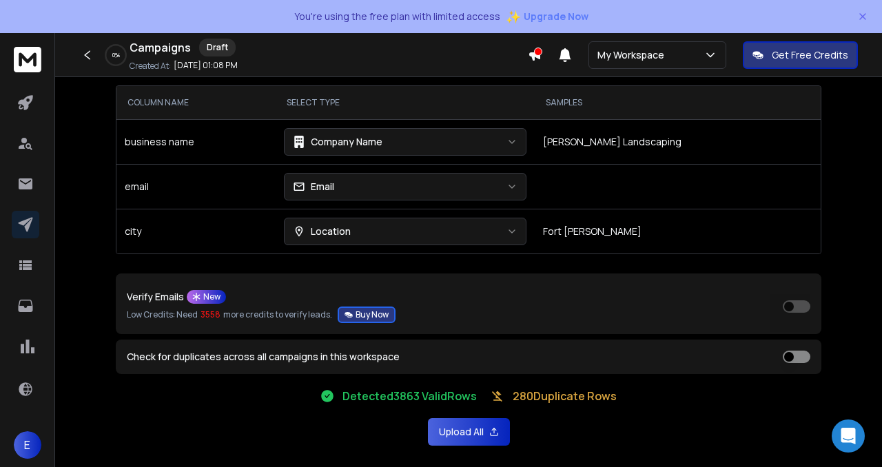
click at [798, 355] on button "Check for duplicates across all campaigns in this workspace" at bounding box center [797, 357] width 28 height 12
click at [460, 441] on button "Upload All" at bounding box center [469, 432] width 82 height 28
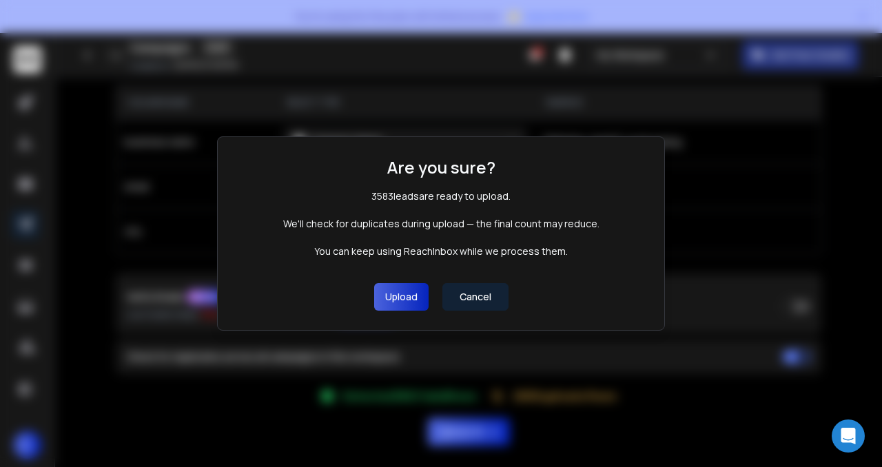
click at [409, 303] on button "Upload" at bounding box center [401, 297] width 54 height 28
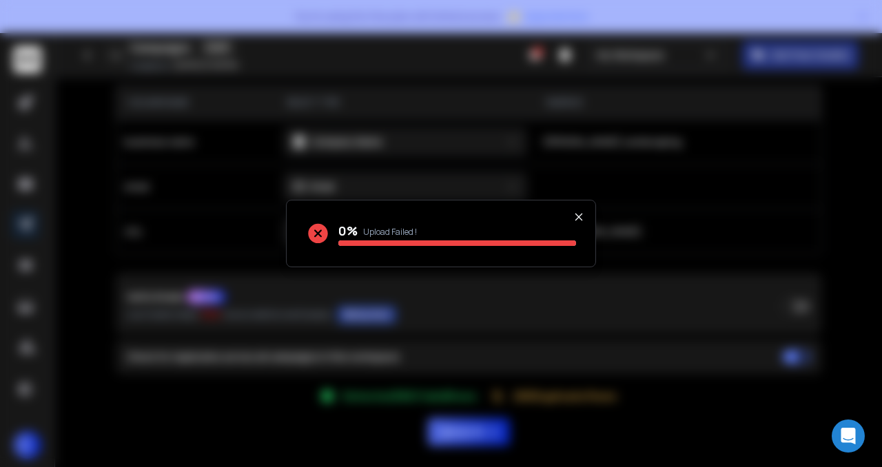
click at [578, 215] on icon at bounding box center [578, 217] width 11 height 11
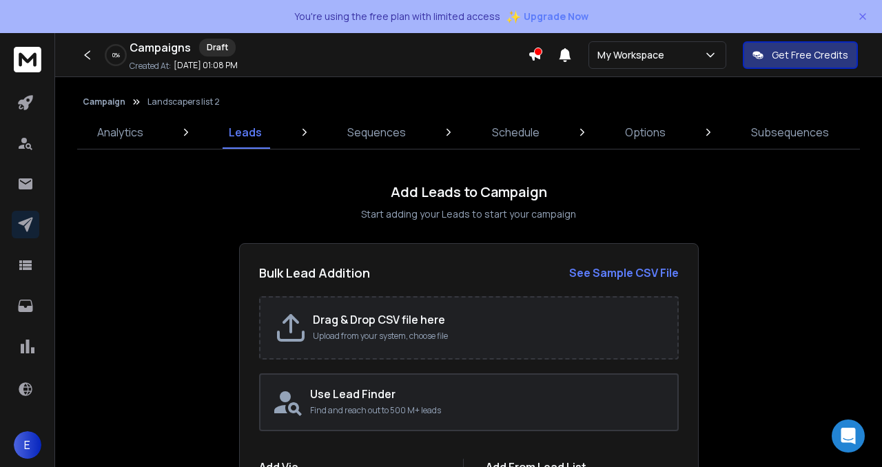
click at [803, 57] on p "Get Free Credits" at bounding box center [810, 55] width 77 height 14
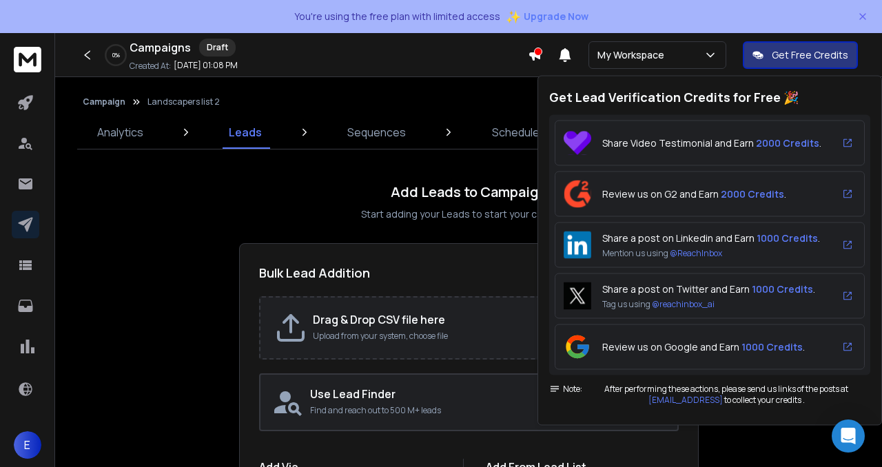
click at [443, 207] on p "Start adding your Leads to start your campaign" at bounding box center [468, 214] width 215 height 14
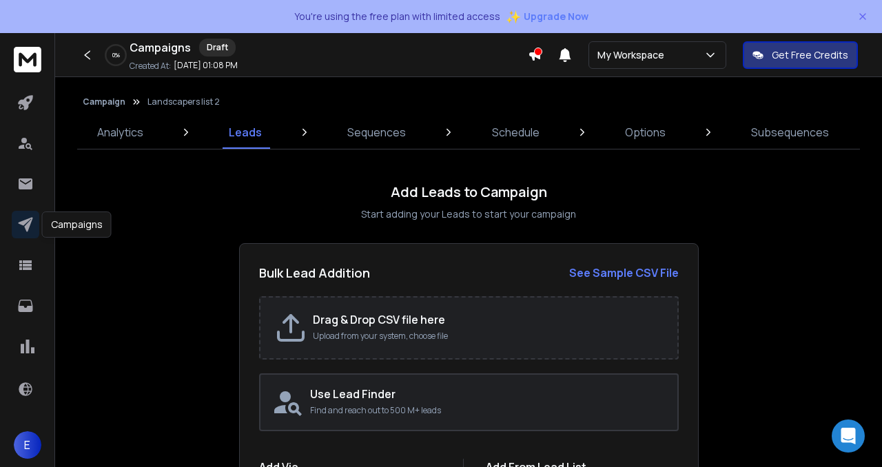
click at [28, 230] on icon at bounding box center [25, 225] width 14 height 14
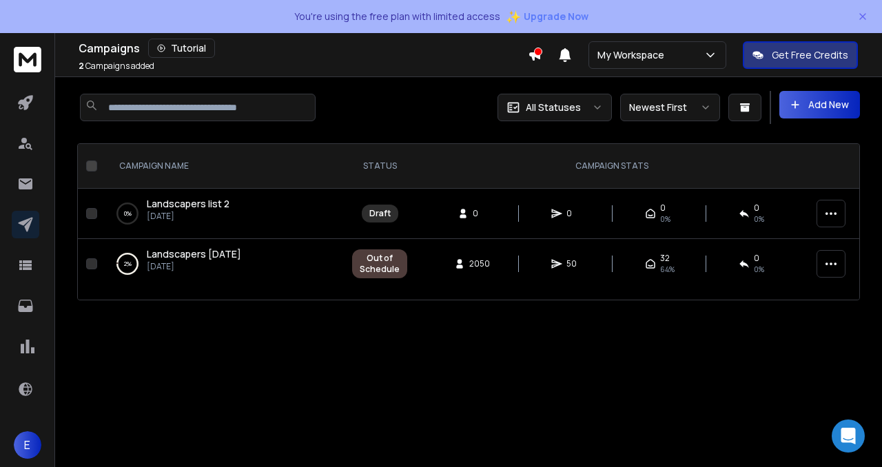
click at [225, 256] on span "Landscapers [DATE]" at bounding box center [194, 253] width 94 height 13
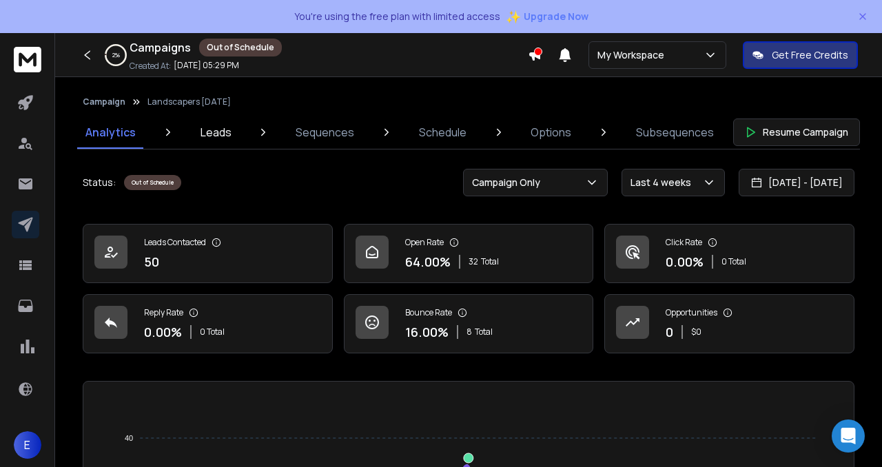
click at [219, 128] on p "Leads" at bounding box center [216, 132] width 31 height 17
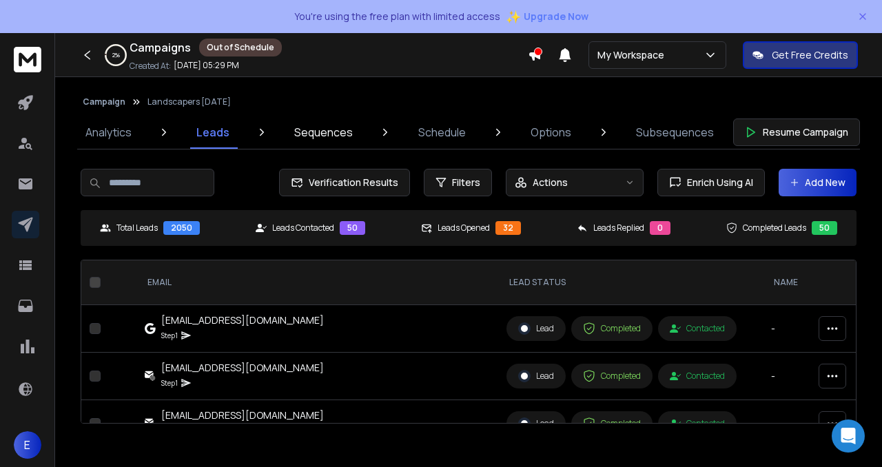
click at [324, 124] on p "Sequences" at bounding box center [323, 132] width 59 height 17
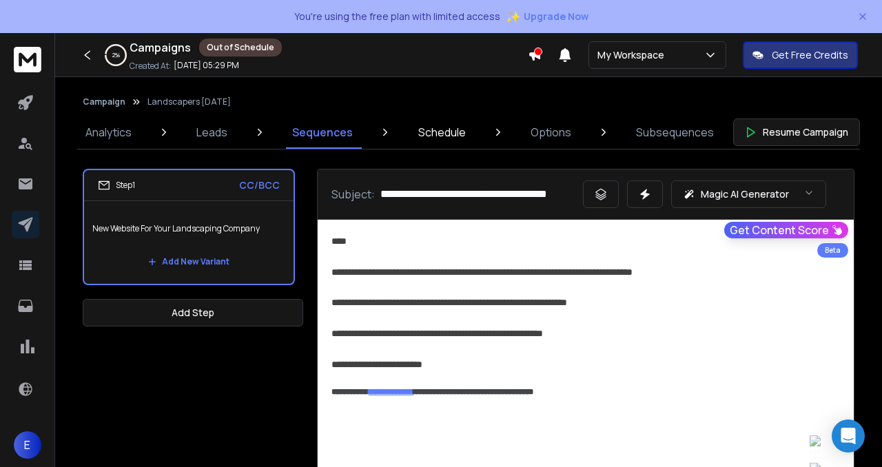
click at [438, 142] on link "Schedule" at bounding box center [442, 132] width 64 height 33
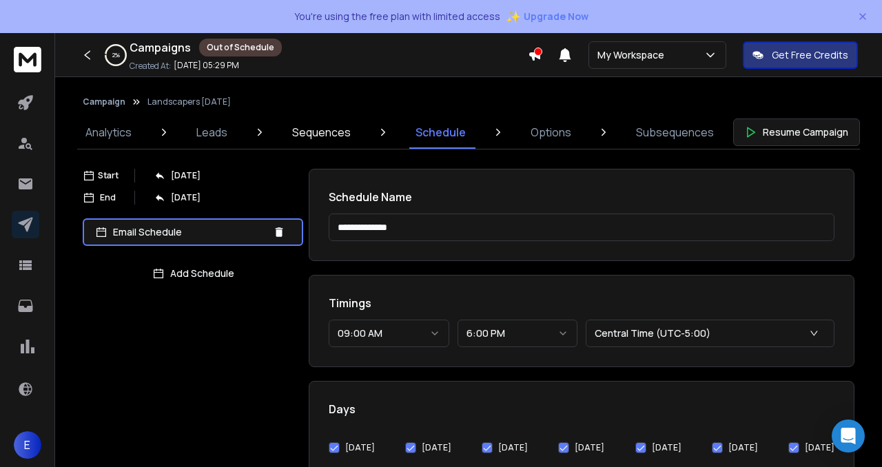
click at [346, 134] on p "Sequences" at bounding box center [321, 132] width 59 height 17
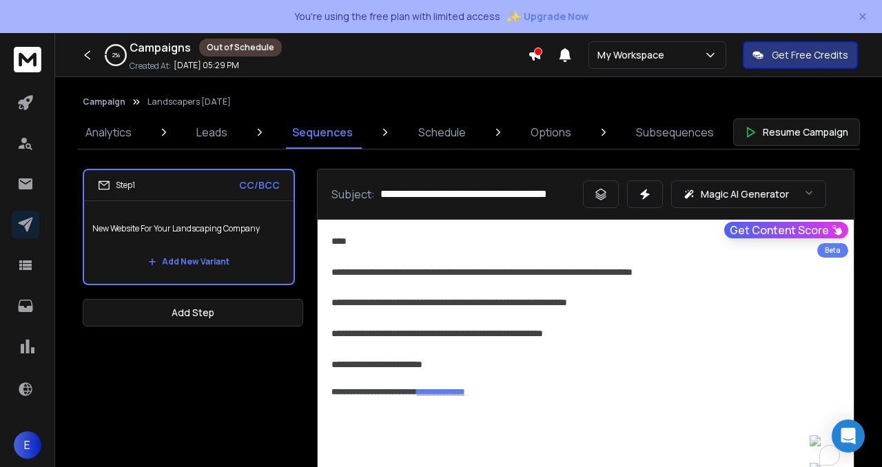
click at [349, 243] on div "****" at bounding box center [586, 241] width 509 height 15
drag, startPoint x: 505, startPoint y: 389, endPoint x: 358, endPoint y: 389, distance: 146.1
click at [358, 389] on div "**********" at bounding box center [586, 350] width 536 height 260
click at [562, 403] on div "**********" at bounding box center [586, 350] width 536 height 260
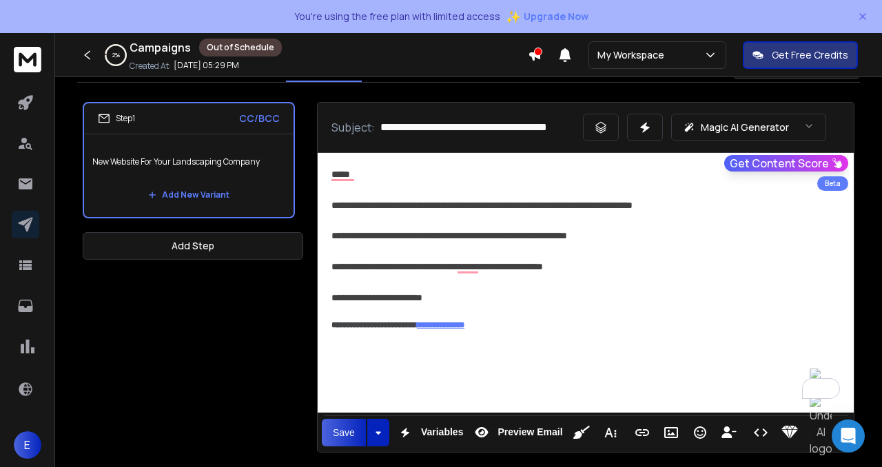
scroll to position [71, 0]
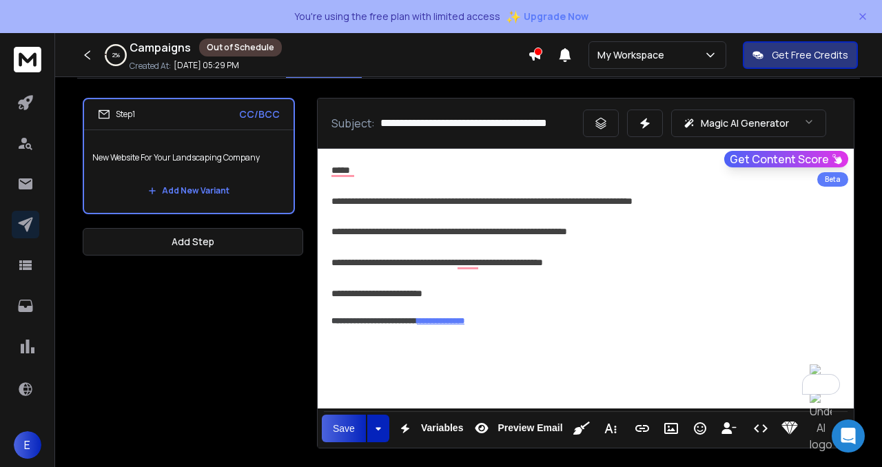
click at [557, 321] on div "**********" at bounding box center [586, 279] width 536 height 260
click at [511, 329] on div "**********" at bounding box center [586, 279] width 536 height 260
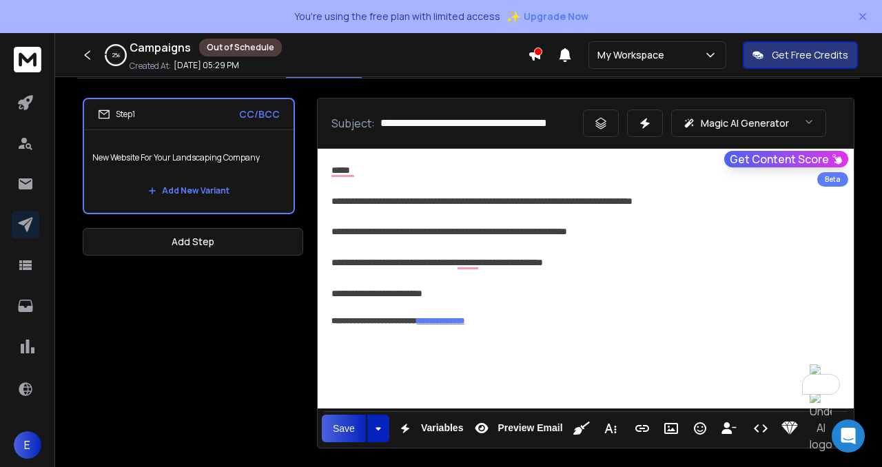
click at [394, 322] on div "**********" at bounding box center [586, 279] width 536 height 260
click at [535, 333] on div "**********" at bounding box center [586, 279] width 536 height 260
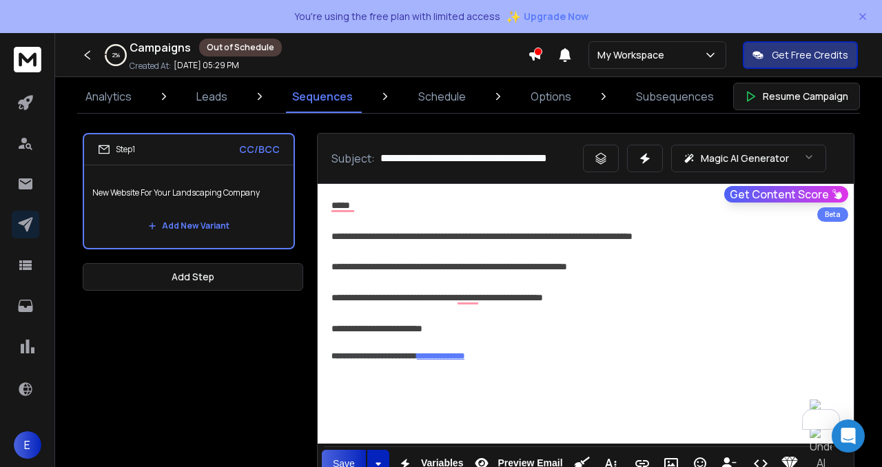
scroll to position [0, 0]
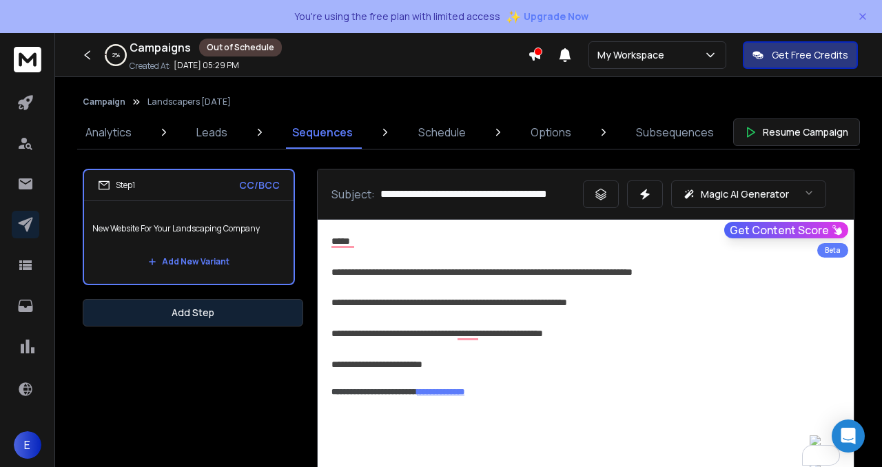
click at [257, 311] on button "Add Step" at bounding box center [193, 313] width 221 height 28
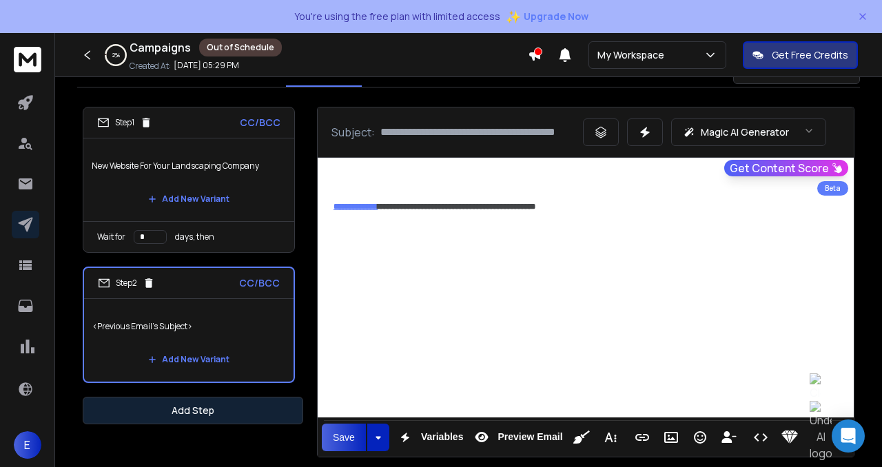
scroll to position [71, 0]
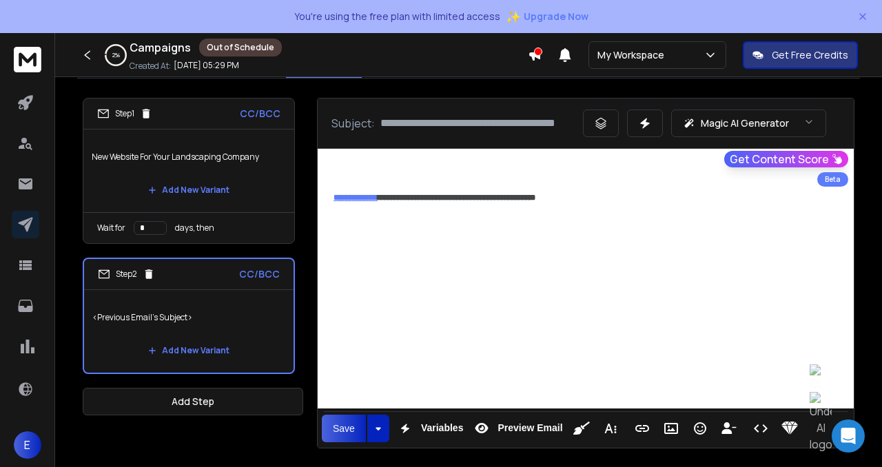
click at [159, 275] on div "Step 2 CC/BCC" at bounding box center [189, 274] width 210 height 31
click at [153, 274] on icon at bounding box center [149, 275] width 8 height 10
type input "**********"
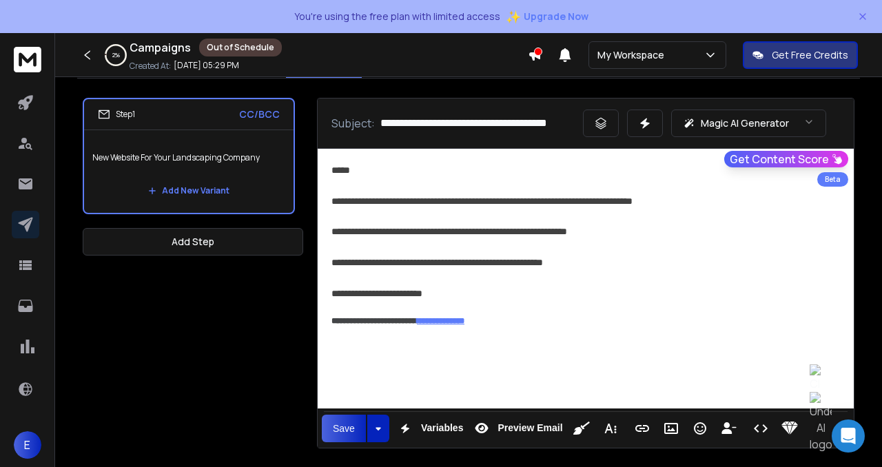
scroll to position [0, 0]
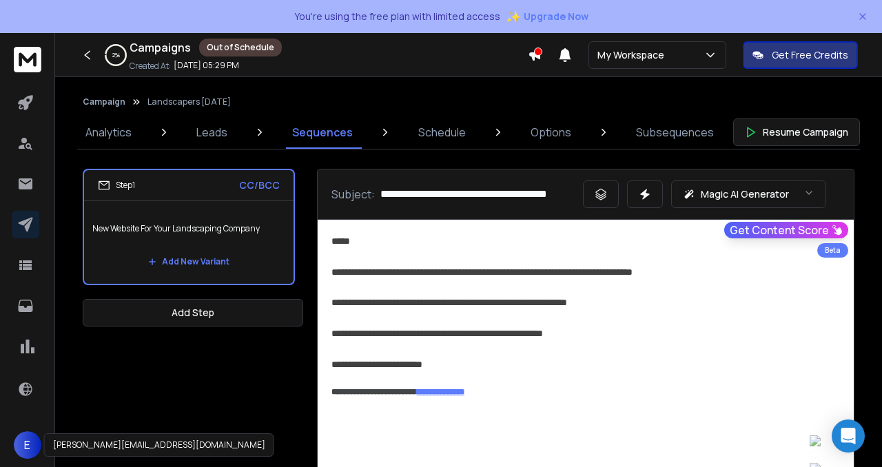
click at [28, 436] on span "E" at bounding box center [28, 445] width 28 height 28
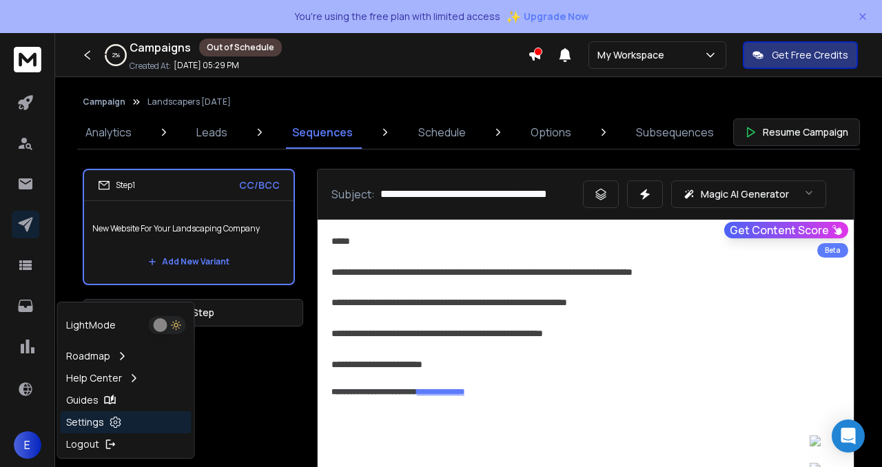
click at [97, 417] on p "Settings" at bounding box center [85, 423] width 38 height 14
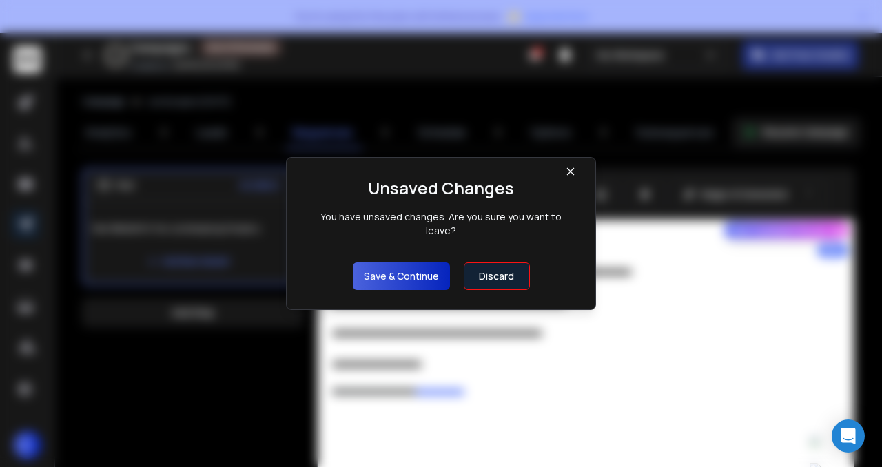
click at [396, 278] on button "Save & Continue" at bounding box center [401, 277] width 97 height 28
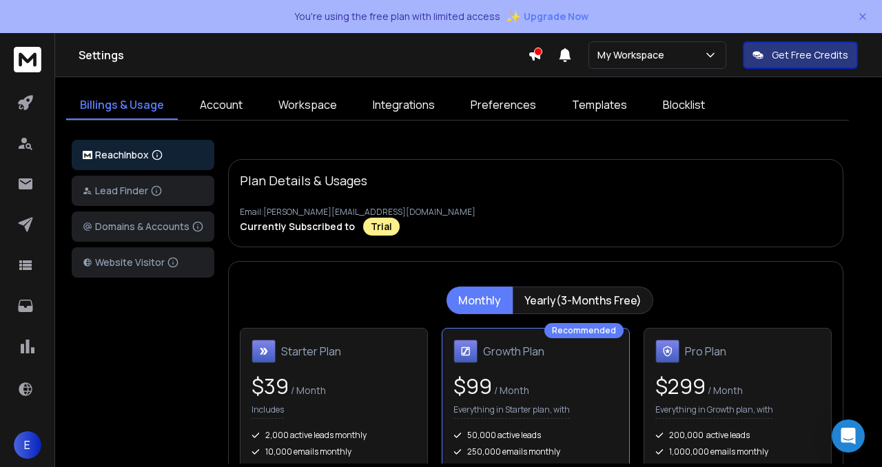
click at [165, 233] on button "Domains & Accounts" at bounding box center [143, 227] width 143 height 30
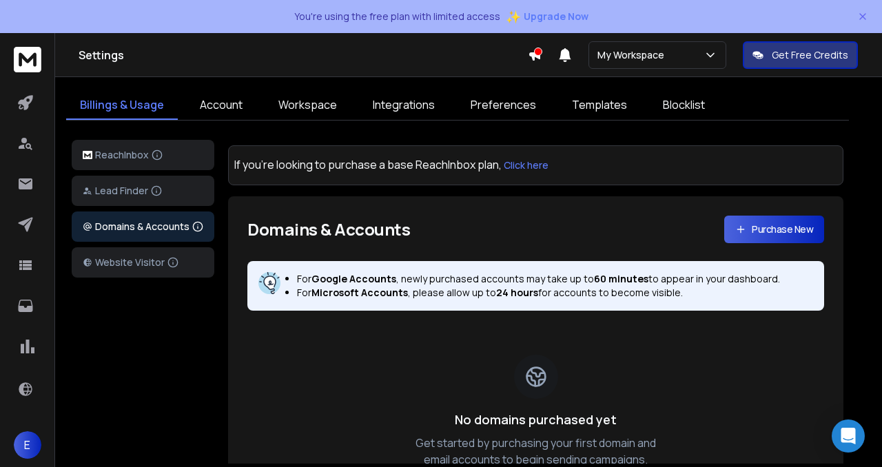
click at [139, 161] on button "ReachInbox" at bounding box center [143, 155] width 143 height 30
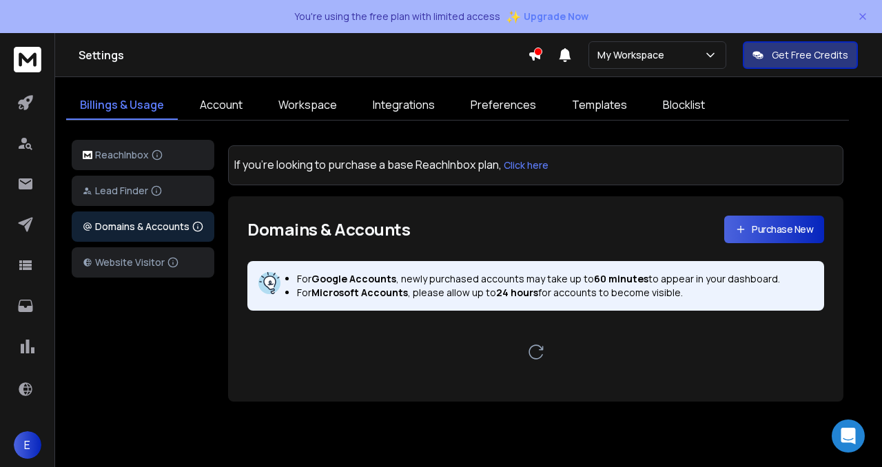
click at [145, 225] on button "Domains & Accounts" at bounding box center [143, 227] width 143 height 30
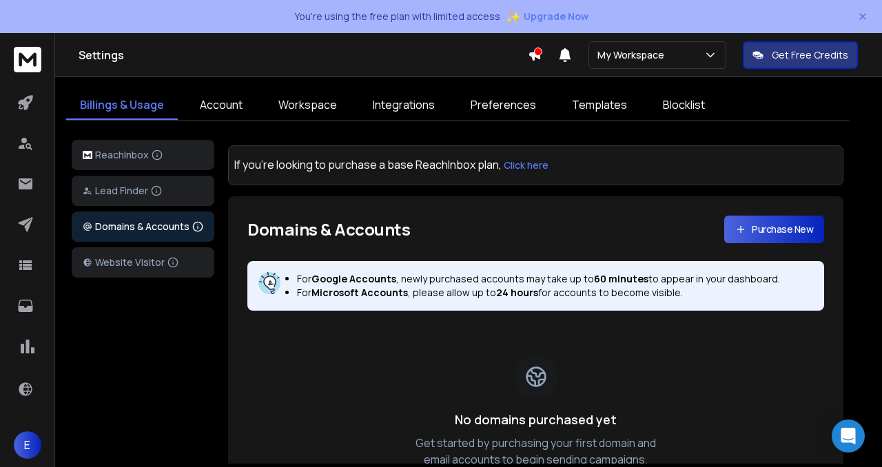
scroll to position [12, 0]
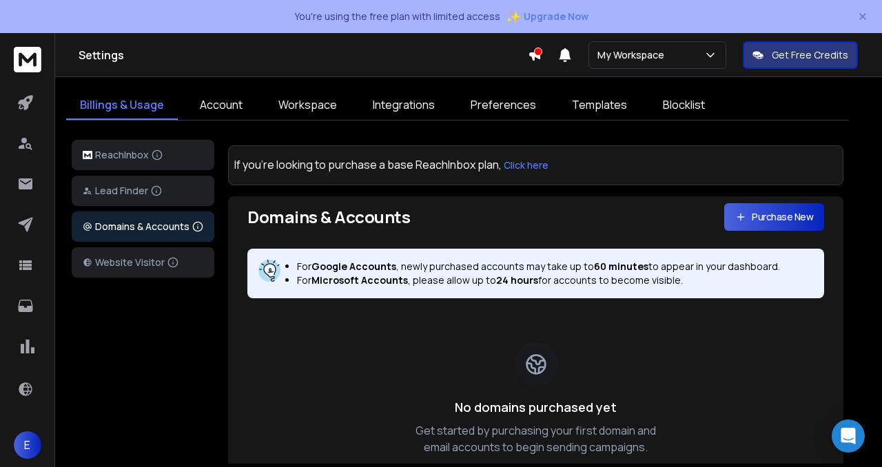
click at [501, 107] on link "Preferences" at bounding box center [503, 105] width 93 height 29
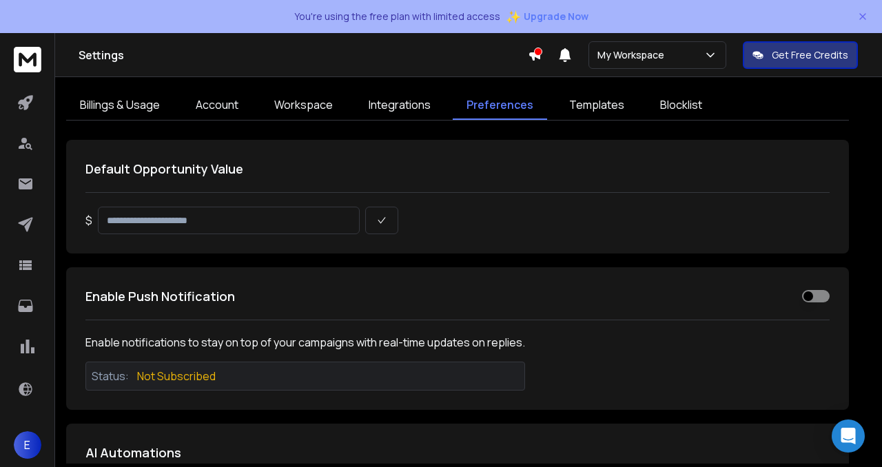
click at [405, 110] on link "Integrations" at bounding box center [400, 105] width 90 height 29
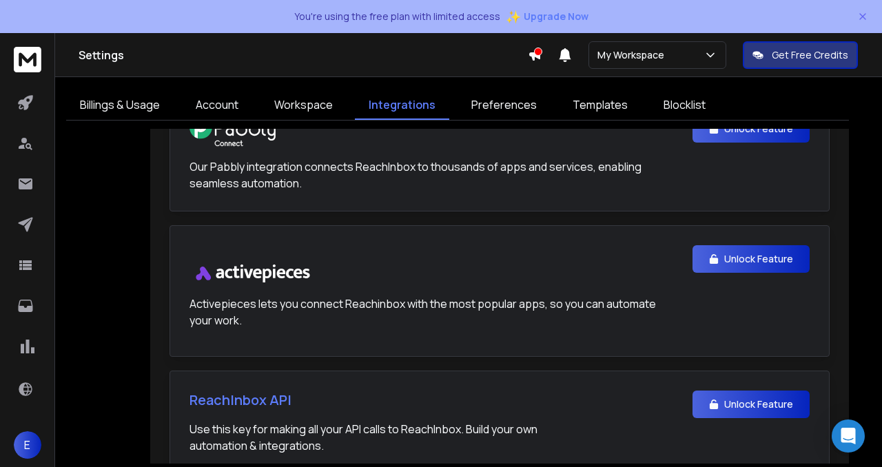
scroll to position [408, 0]
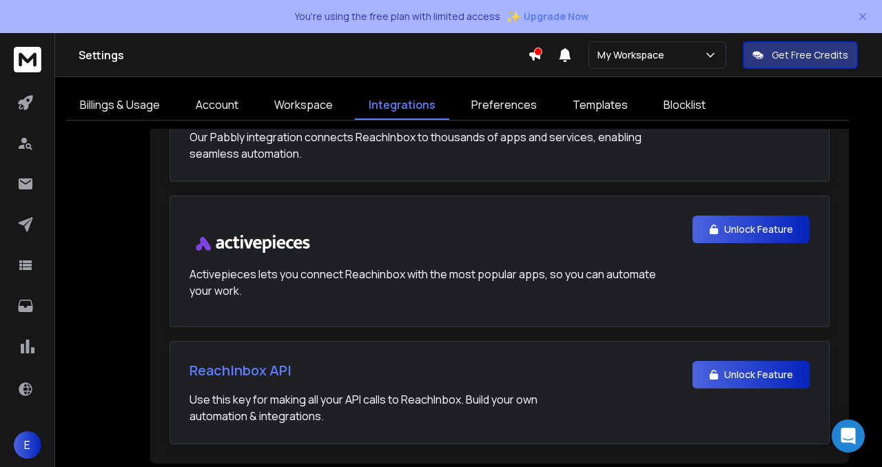
click at [316, 104] on link "Workspace" at bounding box center [304, 105] width 86 height 29
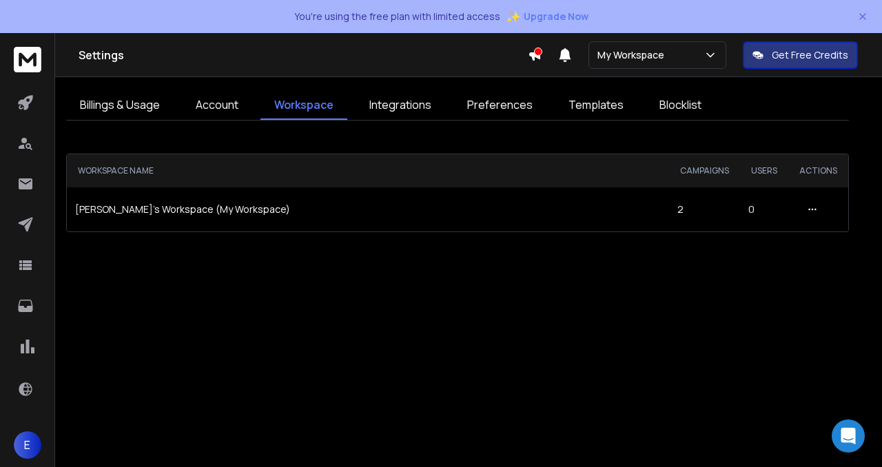
click at [212, 108] on link "Account" at bounding box center [217, 105] width 70 height 29
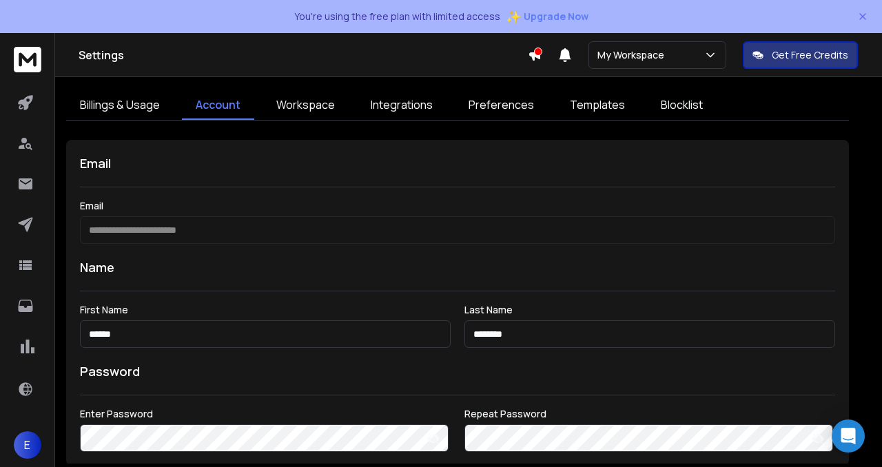
scroll to position [2, 0]
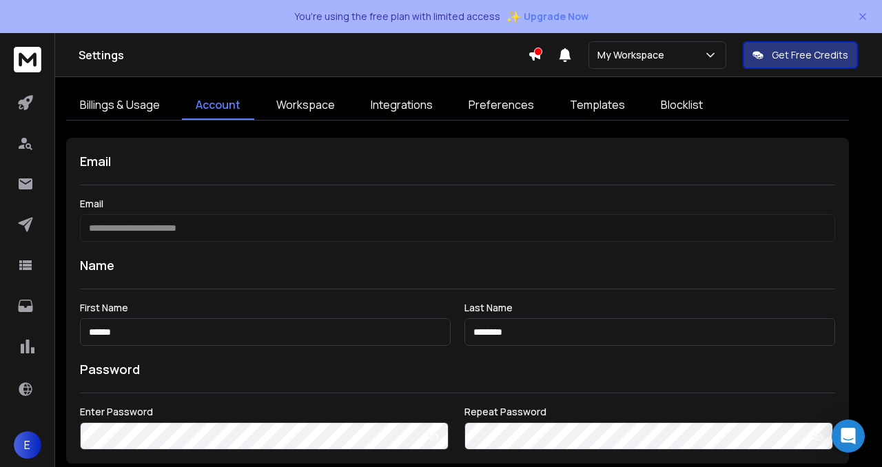
click at [136, 105] on link "Billings & Usage" at bounding box center [120, 105] width 108 height 29
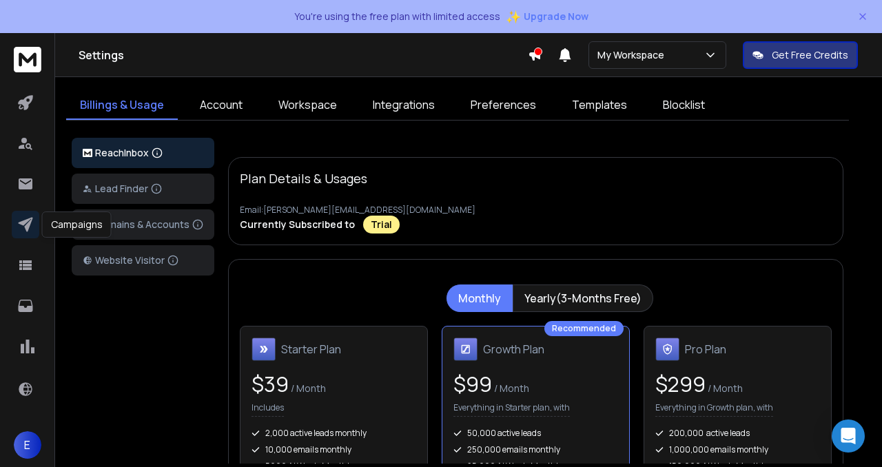
click at [30, 222] on icon at bounding box center [25, 225] width 14 height 14
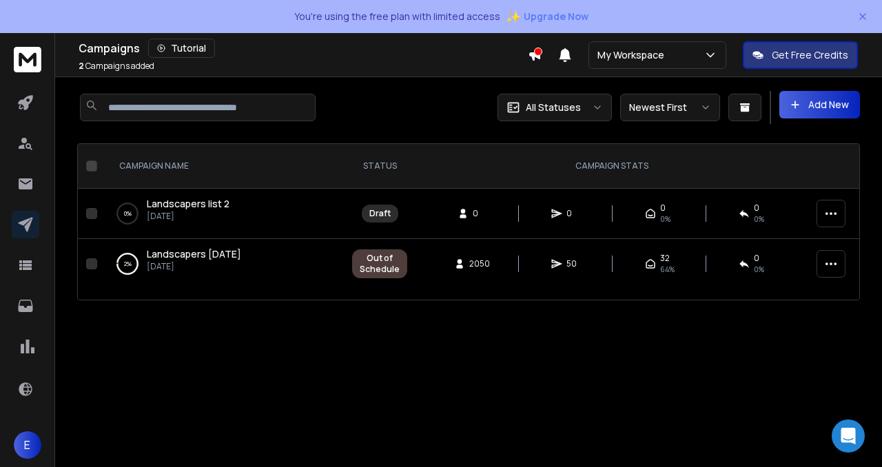
click at [219, 256] on span "Landscapers [DATE]" at bounding box center [194, 253] width 94 height 13
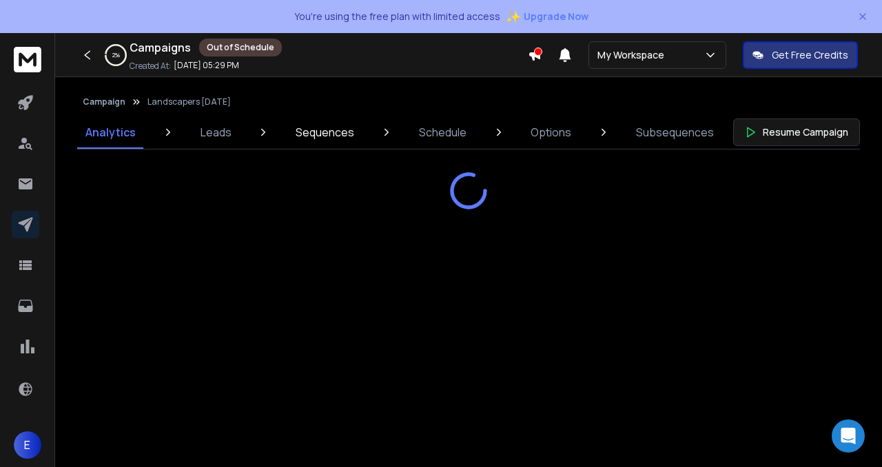
click at [326, 130] on p "Sequences" at bounding box center [325, 132] width 59 height 17
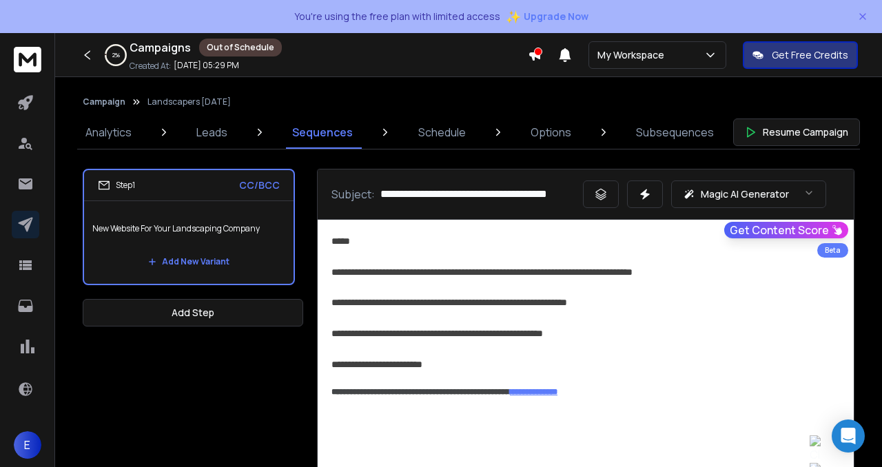
click at [607, 389] on div "**********" at bounding box center [586, 350] width 536 height 260
click at [618, 312] on div "To enrich screen reader interactions, please activate Accessibility in Grammarl…" at bounding box center [586, 318] width 509 height 15
click at [519, 285] on div "To enrich screen reader interactions, please activate Accessibility in Grammarl…" at bounding box center [586, 287] width 509 height 15
click at [351, 241] on div "*****" at bounding box center [586, 241] width 509 height 15
click at [653, 395] on div "**********" at bounding box center [586, 350] width 536 height 260
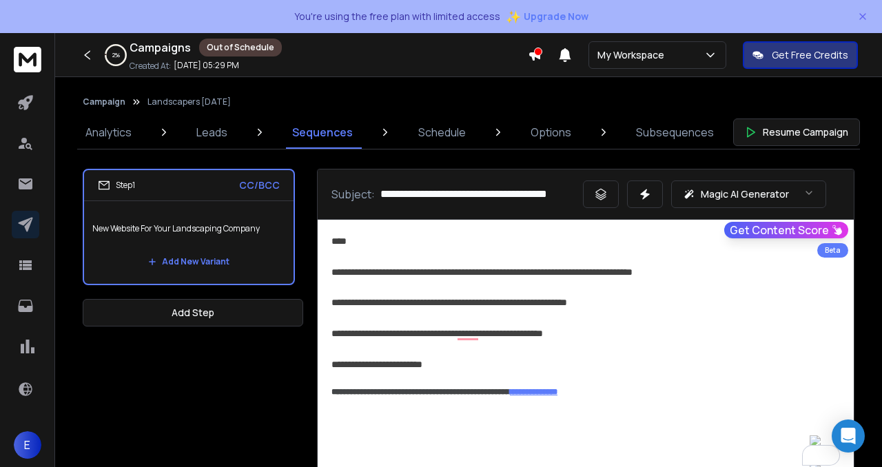
click at [349, 241] on div "****" at bounding box center [586, 241] width 509 height 15
click at [28, 58] on icon at bounding box center [28, 60] width 28 height 26
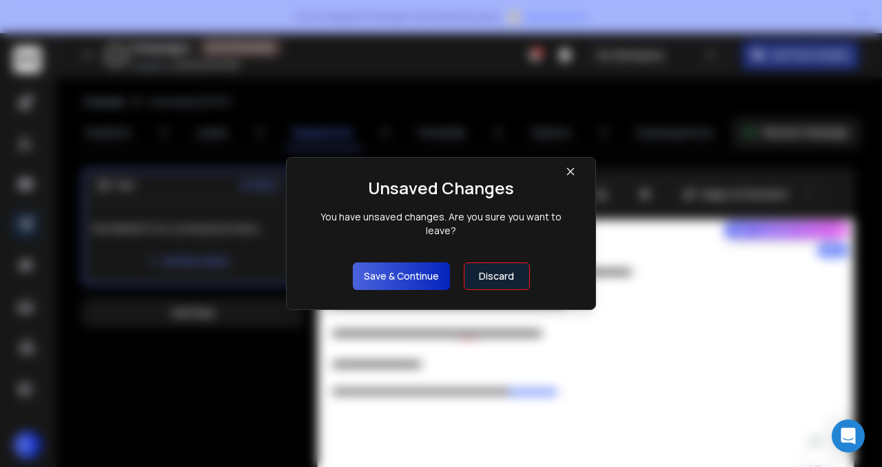
click at [405, 269] on button "Save & Continue" at bounding box center [401, 277] width 97 height 28
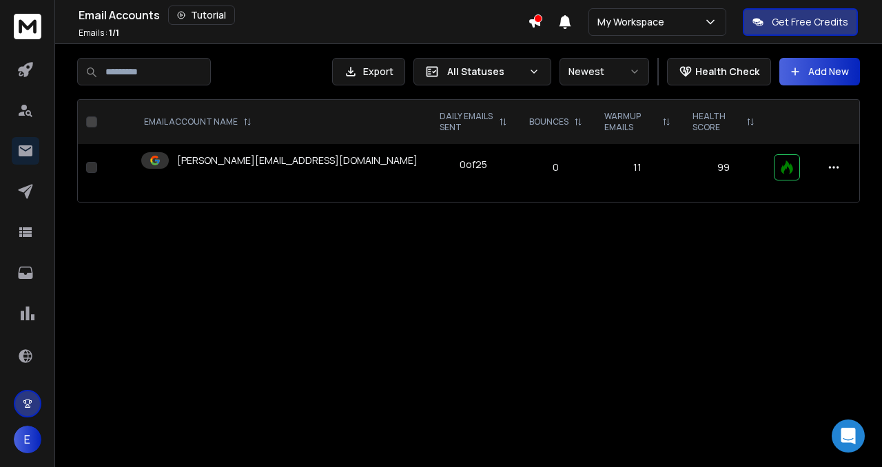
click at [789, 28] on p "Get Free Credits" at bounding box center [810, 22] width 77 height 14
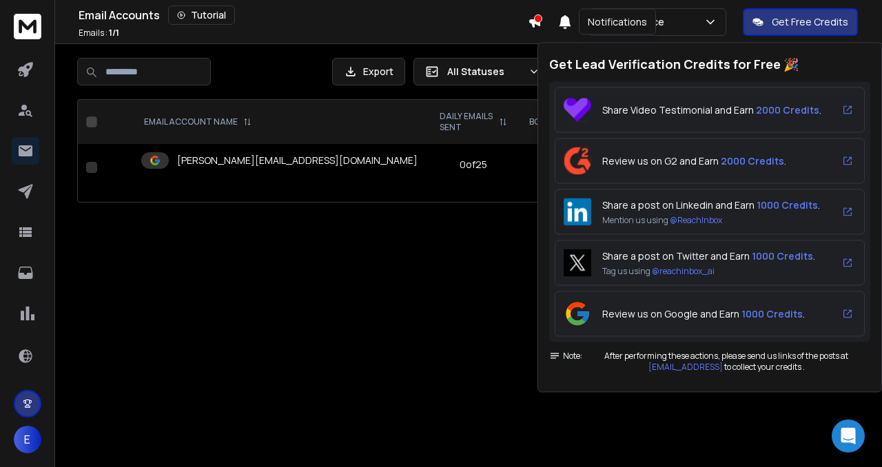
click at [571, 23] on icon at bounding box center [565, 21] width 12 height 14
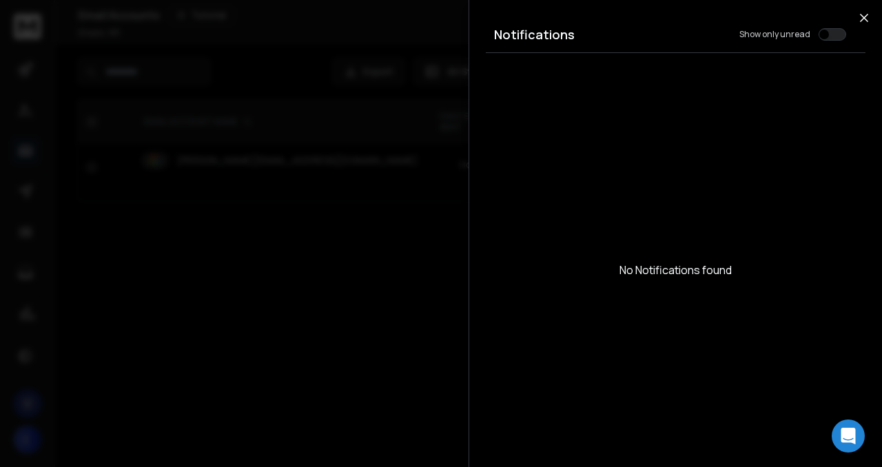
click at [864, 24] on icon "button" at bounding box center [864, 18] width 14 height 14
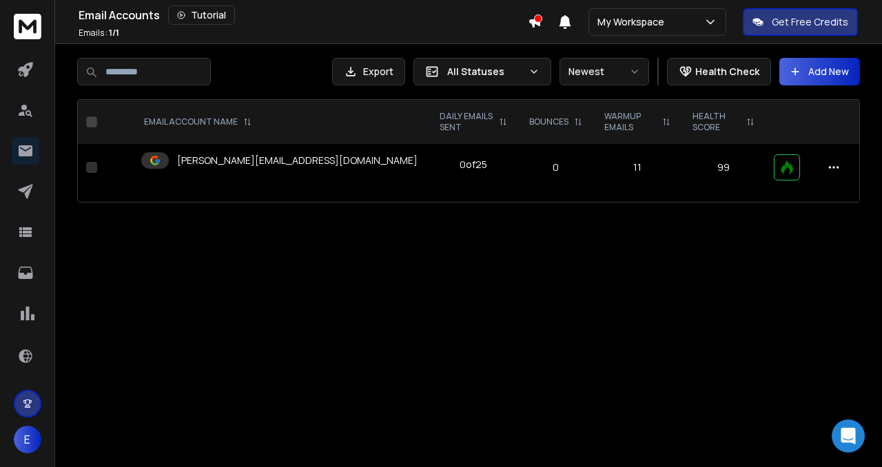
click at [536, 28] on div "My Workspace Get Free Credits" at bounding box center [693, 22] width 330 height 28
click at [539, 19] on div at bounding box center [538, 18] width 8 height 8
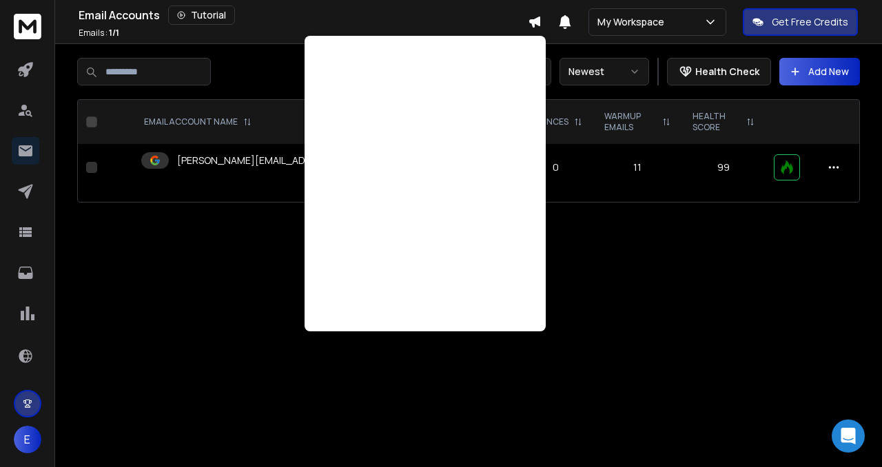
click at [324, 23] on div "Email Accounts Tutorial" at bounding box center [303, 15] width 449 height 19
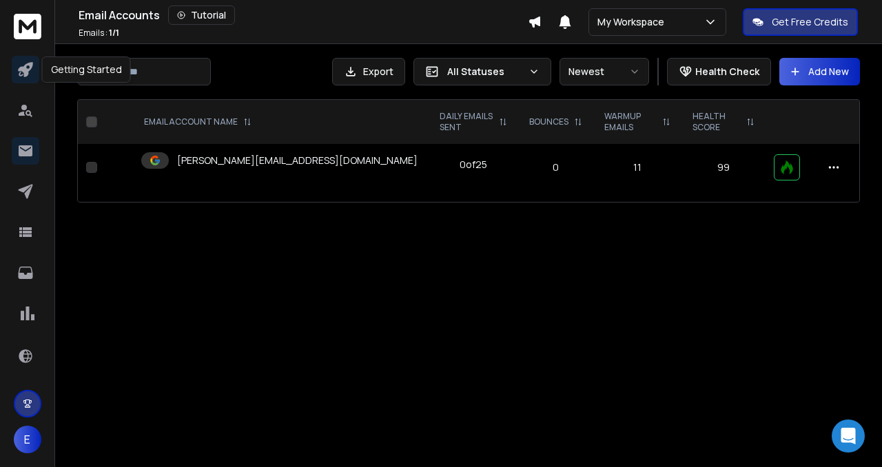
click at [28, 80] on link at bounding box center [26, 70] width 28 height 28
click at [27, 187] on icon at bounding box center [25, 192] width 14 height 14
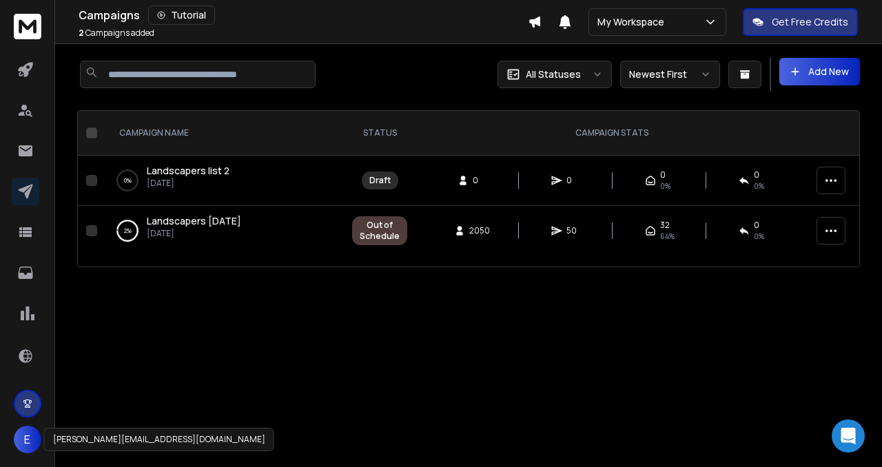
click at [30, 434] on span "E" at bounding box center [28, 440] width 28 height 28
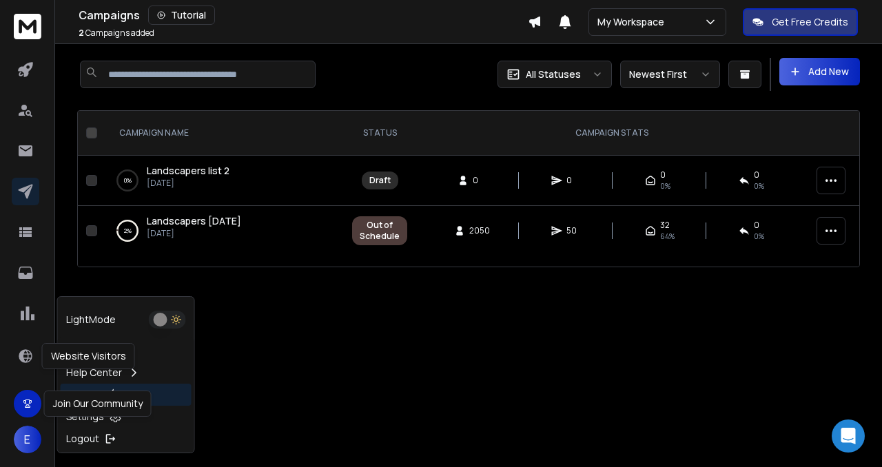
click at [23, 395] on link at bounding box center [28, 404] width 28 height 28
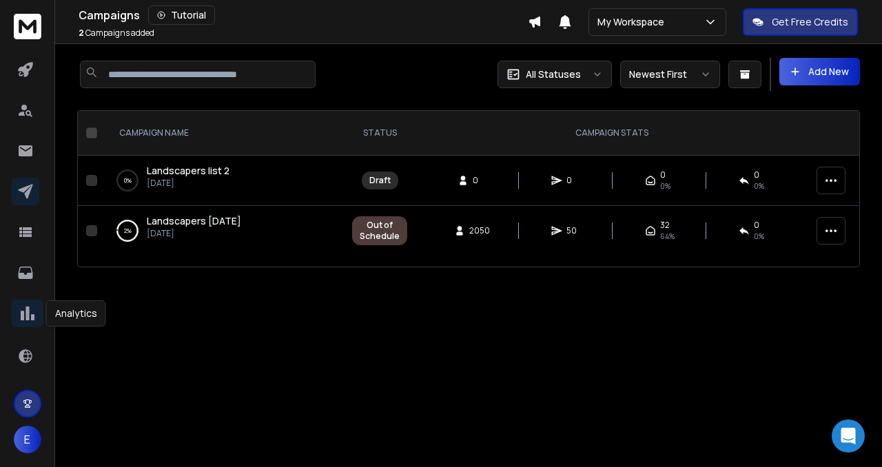
click at [34, 305] on icon at bounding box center [27, 313] width 21 height 21
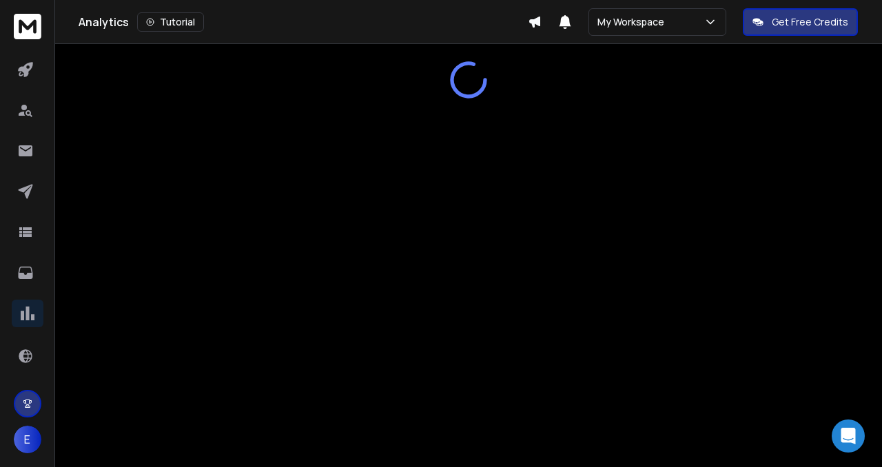
click at [32, 176] on div at bounding box center [28, 215] width 32 height 319
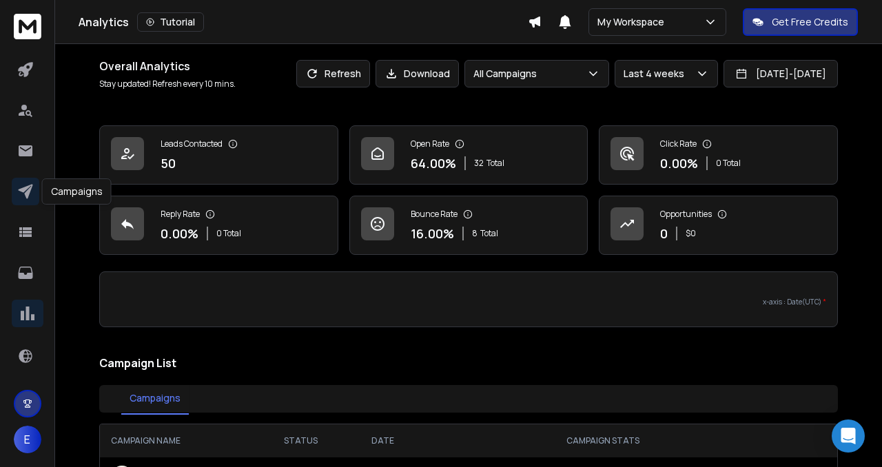
click at [32, 190] on icon at bounding box center [25, 191] width 17 height 17
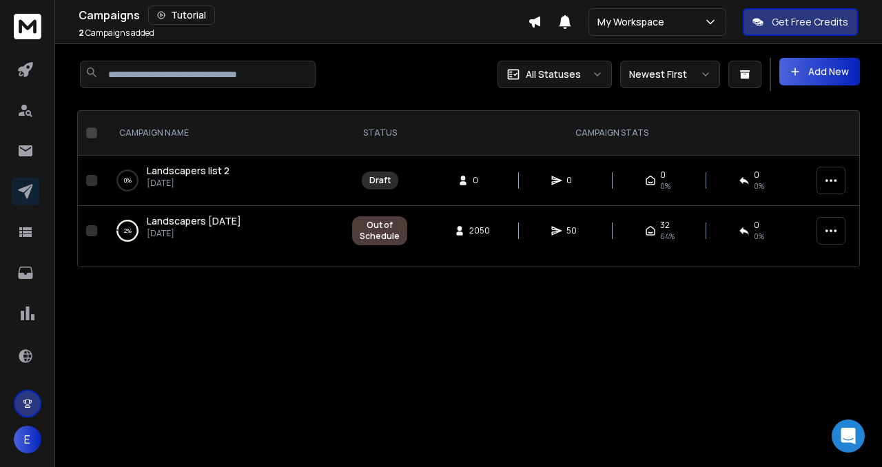
click at [837, 233] on icon "button" at bounding box center [831, 231] width 14 height 14
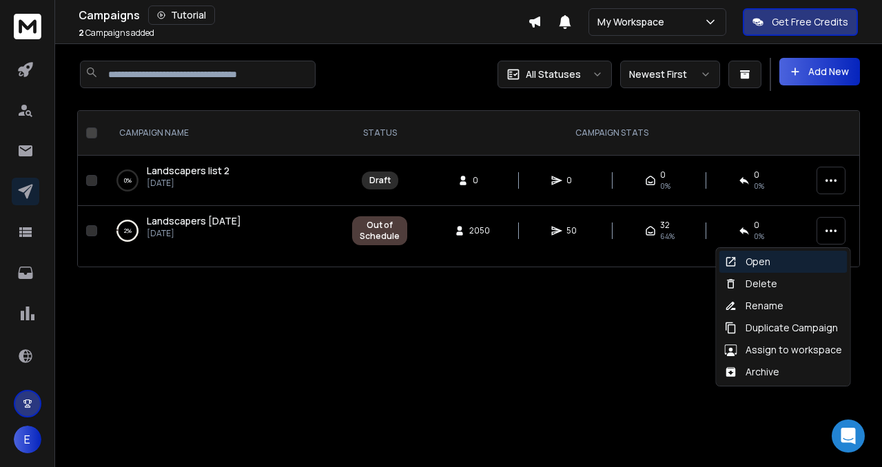
click at [554, 360] on div "Campaigns 2 Campaigns Added All Statuses Newest First Add New CAMPAIGN NAME STA…" at bounding box center [468, 291] width 783 height 467
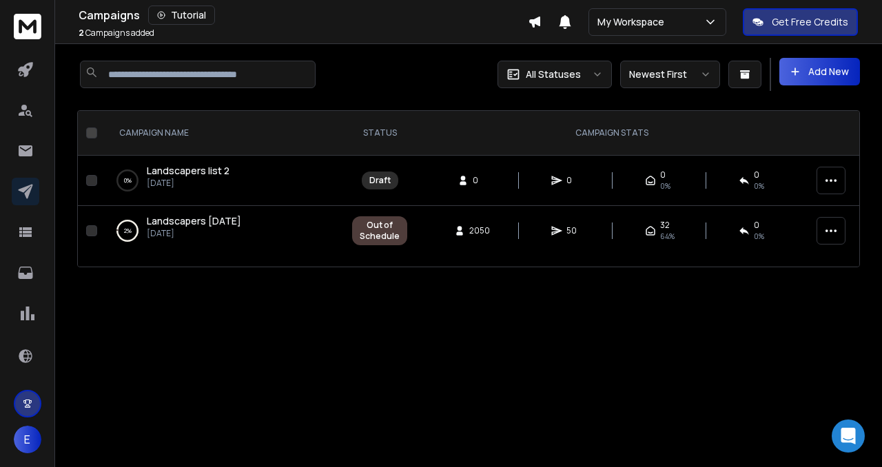
click at [847, 454] on div "Campaigns 2 Campaigns Added All Statuses Newest First Add New CAMPAIGN NAME STA…" at bounding box center [468, 291] width 783 height 467
click at [848, 451] on body "ReferralStack Unlock AI-powered affiliate growth Lifetime Deals available! Clai…" at bounding box center [441, 233] width 882 height 467
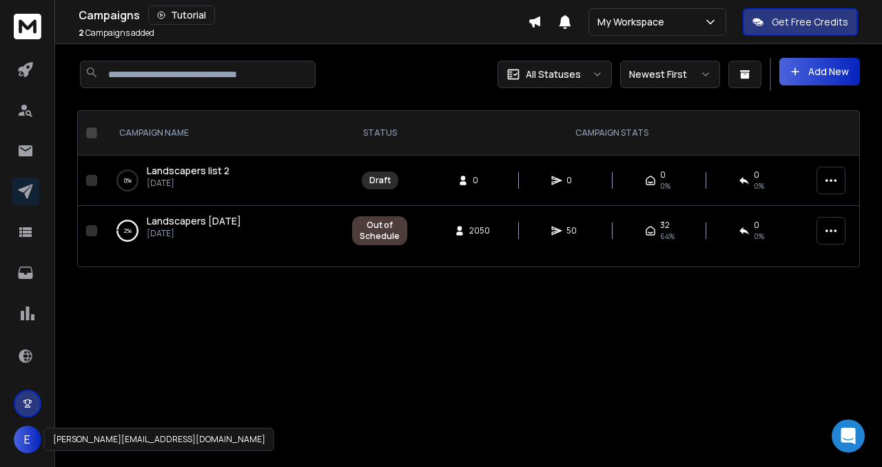
click at [34, 436] on span "E" at bounding box center [28, 440] width 28 height 28
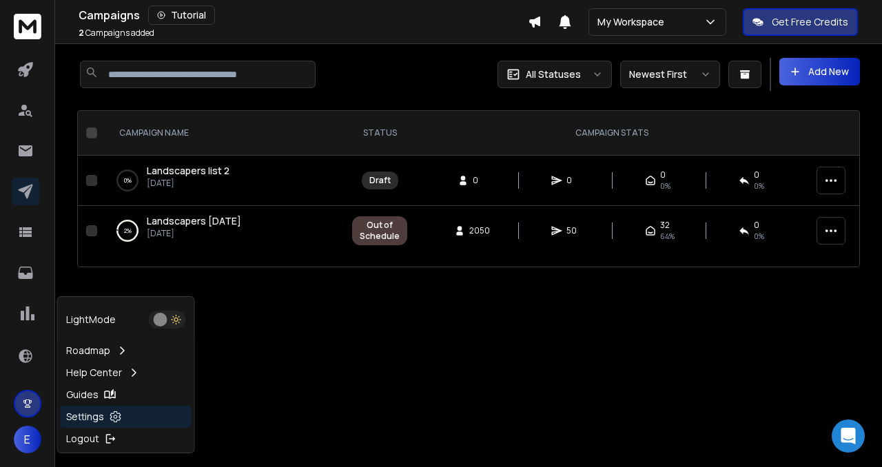
click at [95, 418] on p "Settings" at bounding box center [85, 417] width 38 height 14
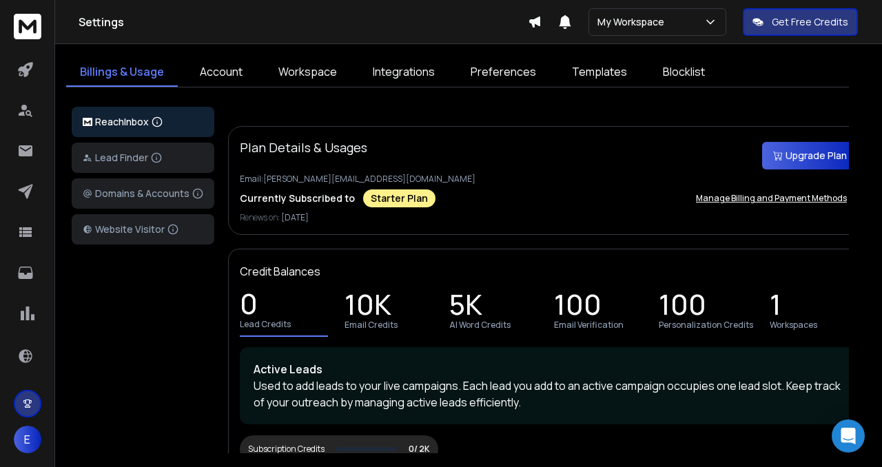
click at [230, 74] on link "Account" at bounding box center [221, 72] width 70 height 29
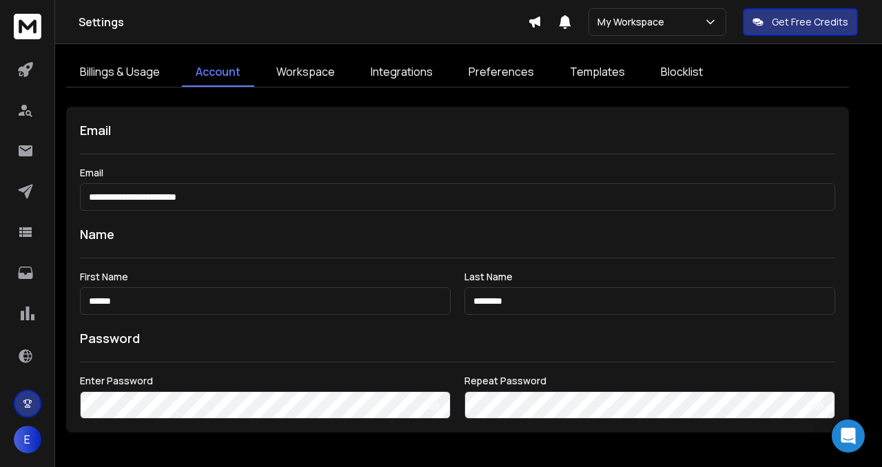
click at [315, 82] on link "Workspace" at bounding box center [306, 72] width 86 height 29
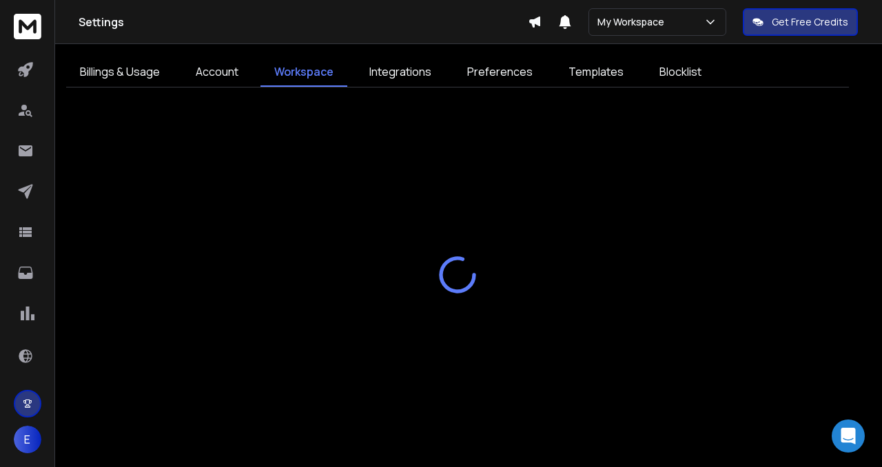
click at [384, 72] on link "Integrations" at bounding box center [401, 72] width 90 height 29
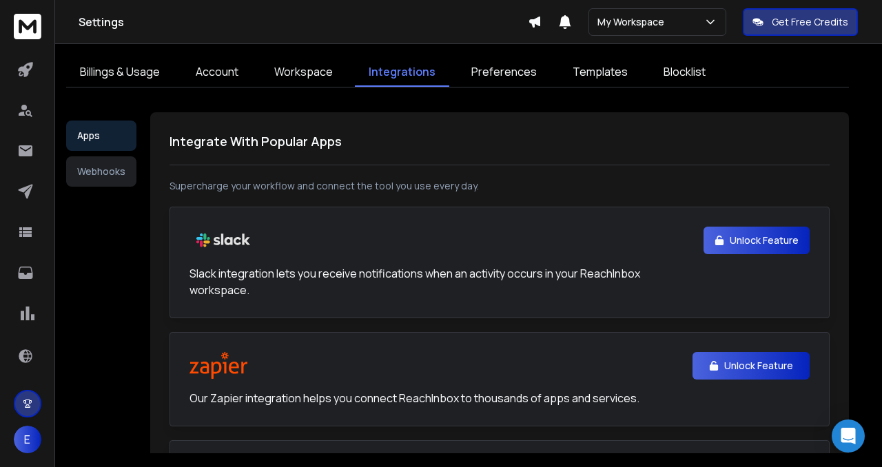
click at [288, 72] on link "Workspace" at bounding box center [304, 72] width 86 height 29
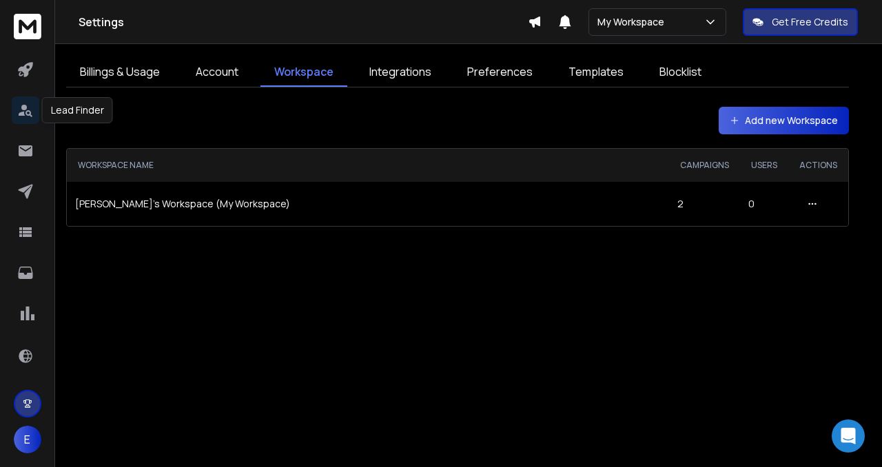
click at [26, 119] on link at bounding box center [26, 110] width 28 height 28
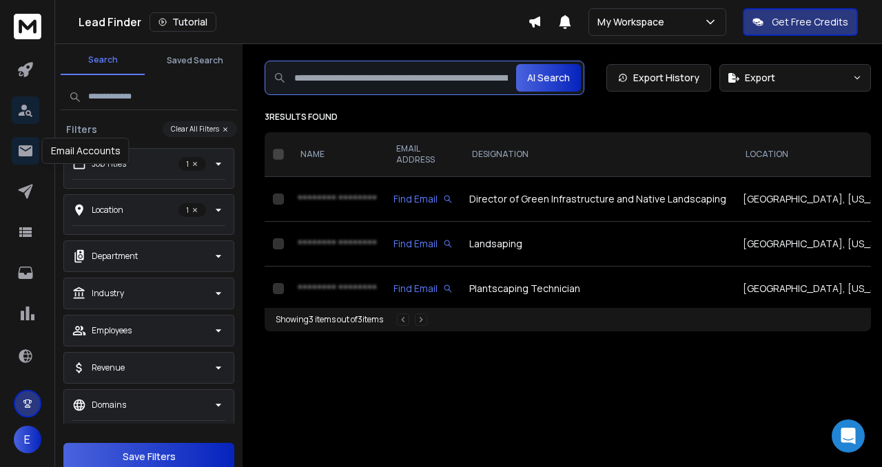
click at [28, 148] on icon at bounding box center [25, 151] width 17 height 17
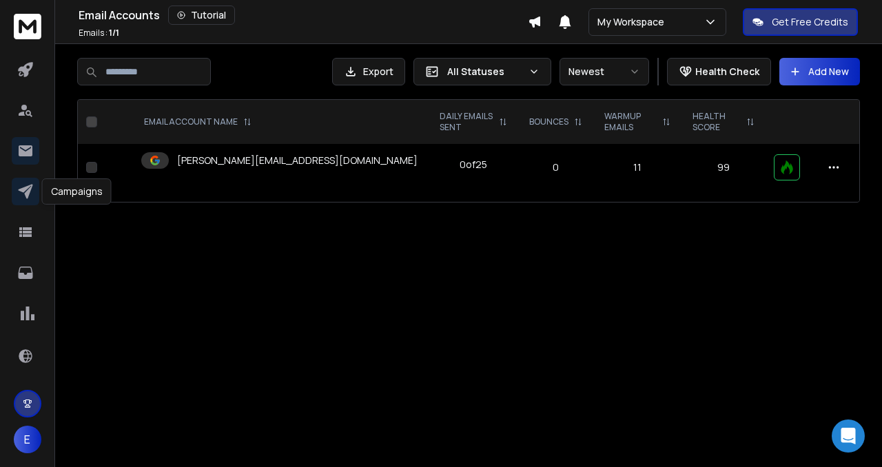
click at [28, 185] on icon at bounding box center [25, 191] width 17 height 17
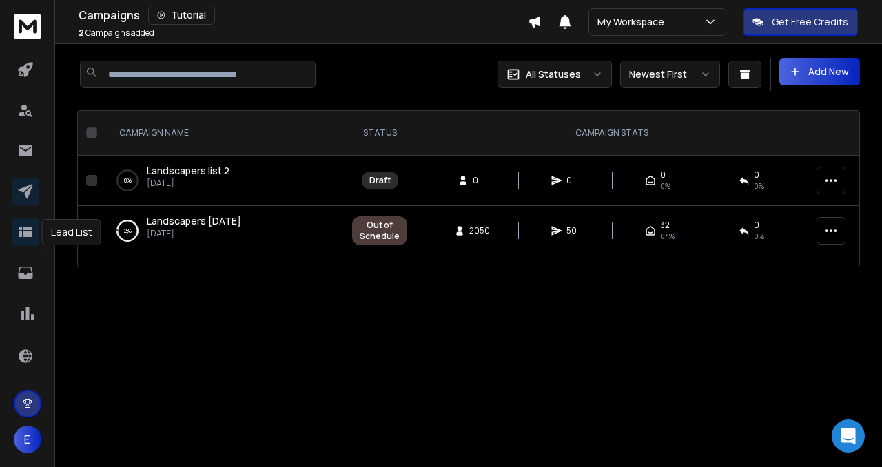
click at [27, 225] on icon at bounding box center [25, 232] width 17 height 17
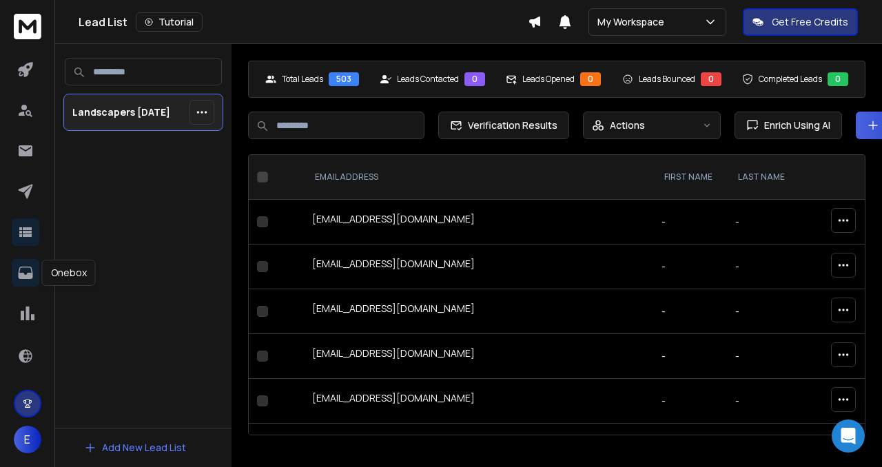
click at [28, 274] on icon at bounding box center [25, 273] width 14 height 12
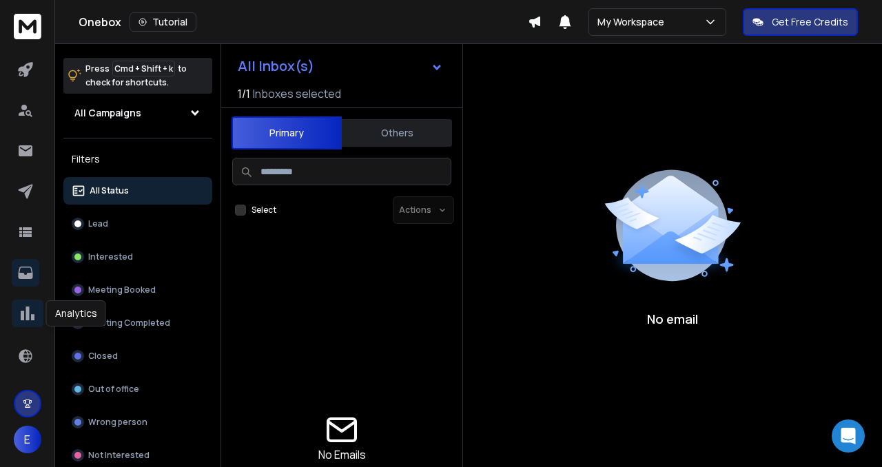
click at [30, 312] on icon at bounding box center [27, 313] width 21 height 21
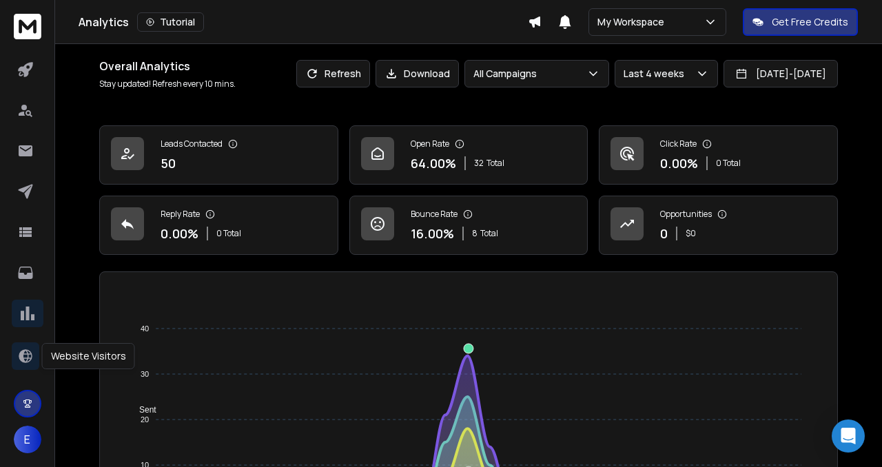
click at [34, 357] on link at bounding box center [26, 357] width 28 height 28
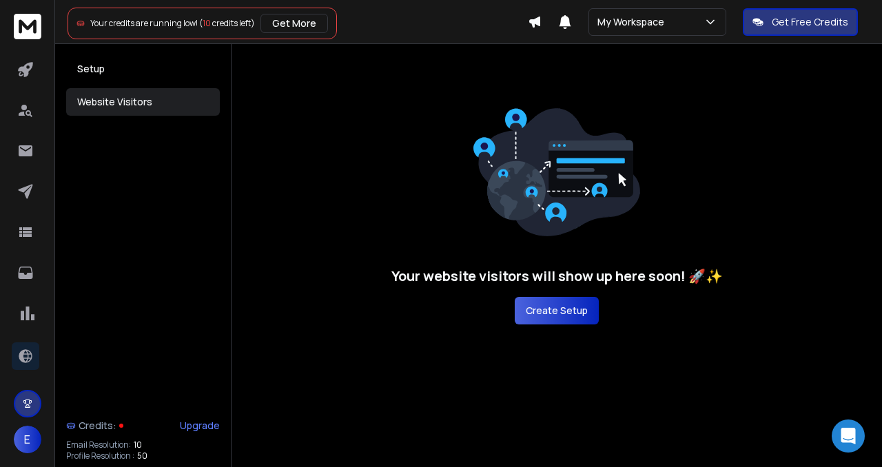
click at [179, 21] on span "Your credits are running low!" at bounding box center [144, 23] width 108 height 12
click at [296, 24] on button "Get More" at bounding box center [295, 23] width 68 height 19
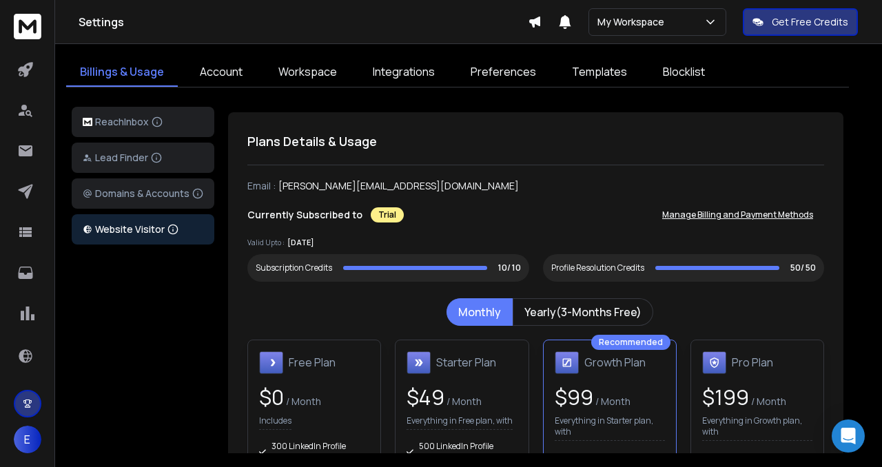
click at [762, 218] on p "Manage Billing and Payment Methods" at bounding box center [737, 215] width 151 height 11
click at [26, 185] on icon at bounding box center [25, 191] width 17 height 17
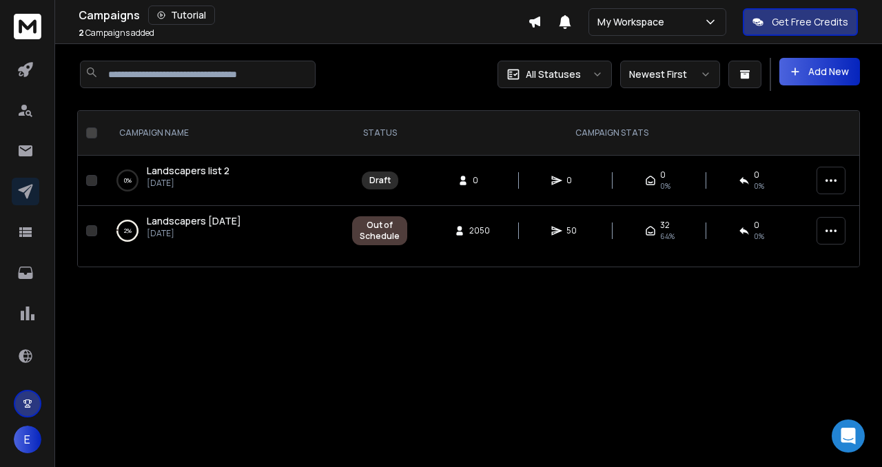
click at [385, 240] on div "Out of Schedule" at bounding box center [380, 231] width 40 height 22
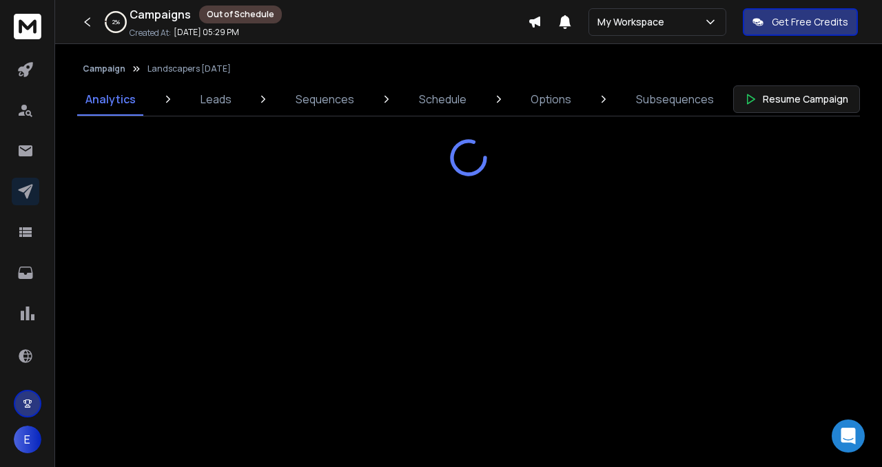
click at [400, 68] on div "Campaign Landscapers 9.19.25 Analytics Leads Sequences Schedule Options Subsequ…" at bounding box center [468, 87] width 783 height 59
click at [332, 103] on p "Sequences" at bounding box center [325, 99] width 59 height 17
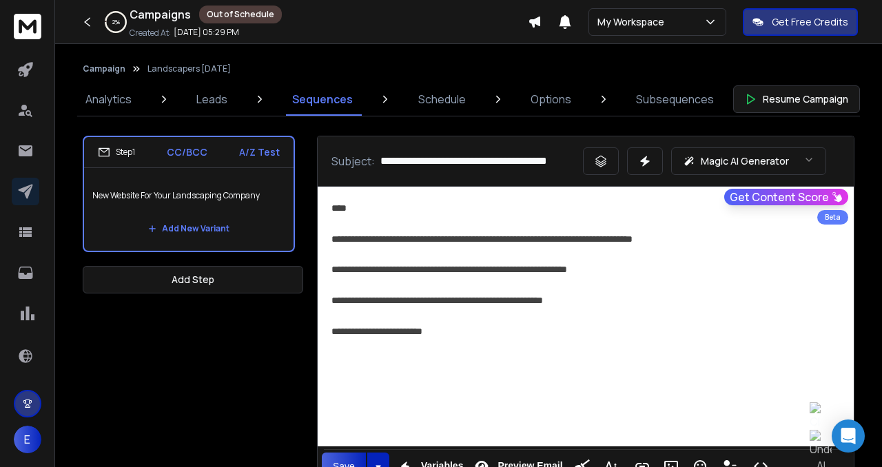
click at [520, 162] on input "**********" at bounding box center [474, 161] width 189 height 17
click at [399, 162] on input "**********" at bounding box center [474, 161] width 189 height 17
click at [449, 165] on input at bounding box center [474, 161] width 189 height 17
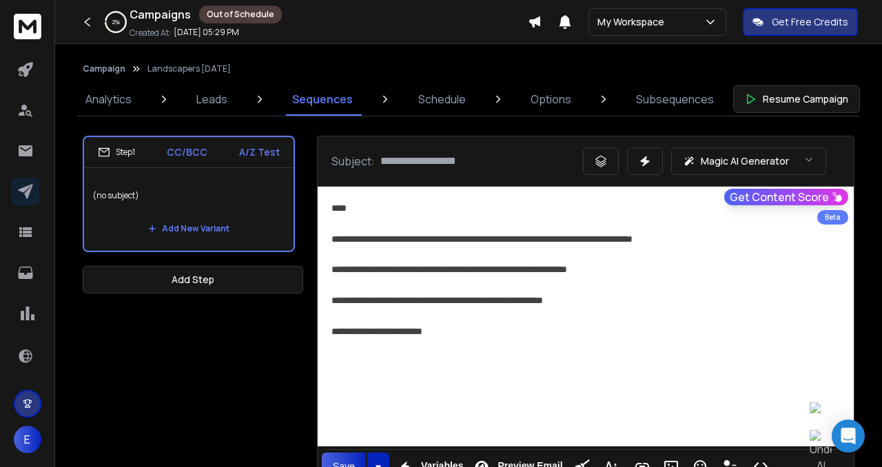
paste input "**********"
click at [522, 163] on input "**********" at bounding box center [474, 161] width 189 height 17
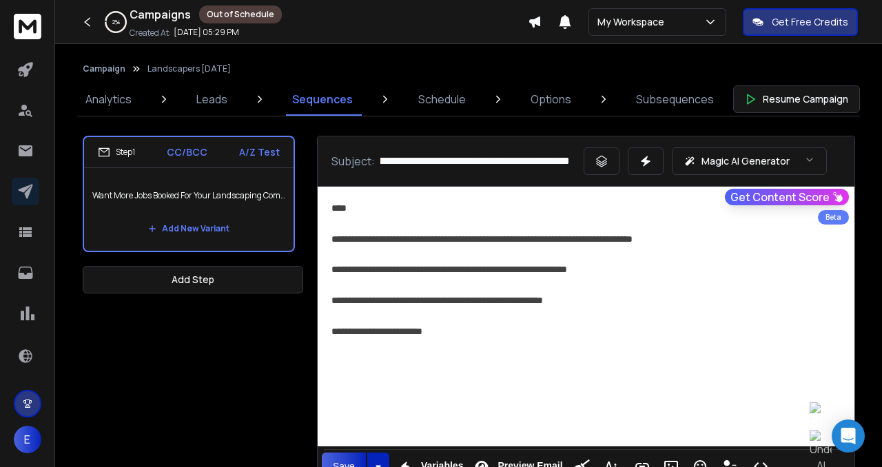
scroll to position [0, 99]
type input "**********"
click at [646, 269] on div "**********" at bounding box center [586, 269] width 509 height 15
click at [588, 270] on div "**********" at bounding box center [586, 269] width 509 height 15
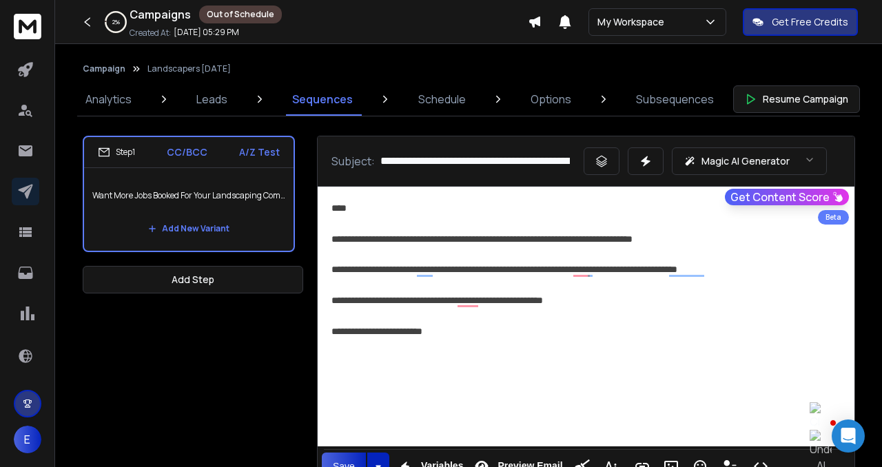
click at [662, 294] on div "**********" at bounding box center [586, 300] width 509 height 15
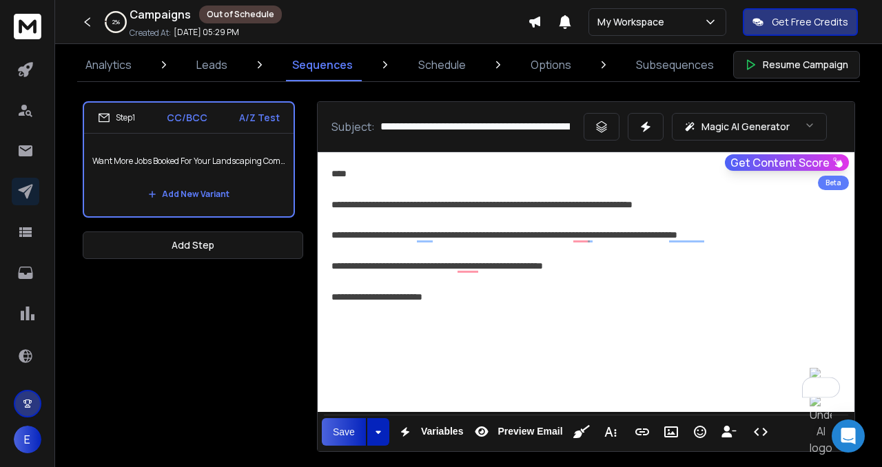
scroll to position [38, 0]
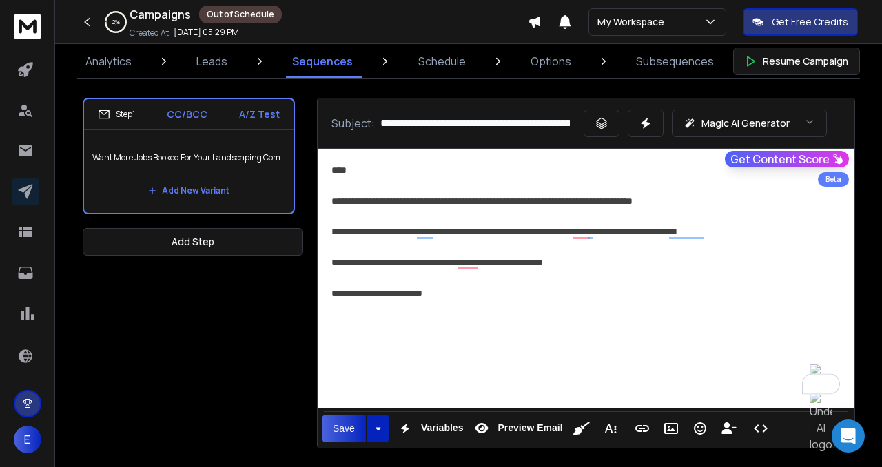
click at [611, 230] on div "**********" at bounding box center [586, 231] width 509 height 15
click at [634, 267] on div "**********" at bounding box center [586, 262] width 509 height 15
click at [489, 298] on div "**********" at bounding box center [586, 293] width 509 height 15
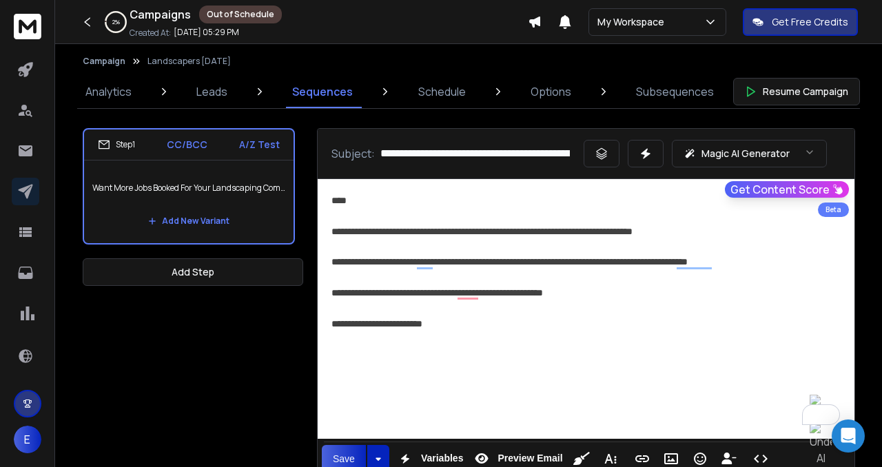
scroll to position [0, 0]
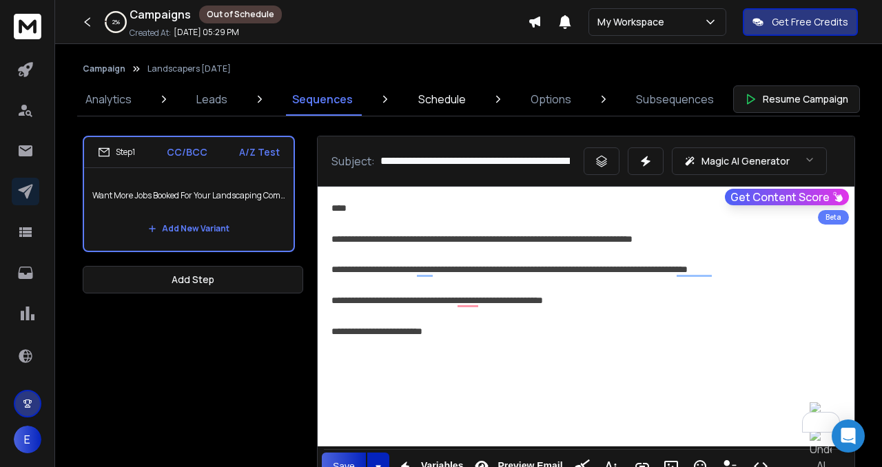
click at [459, 107] on p "Schedule" at bounding box center [442, 99] width 48 height 17
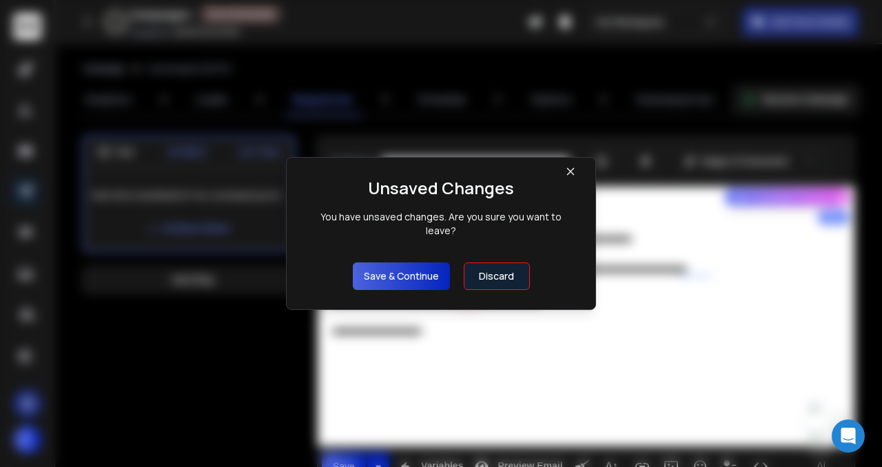
click at [427, 280] on button "Save & Continue" at bounding box center [401, 277] width 97 height 28
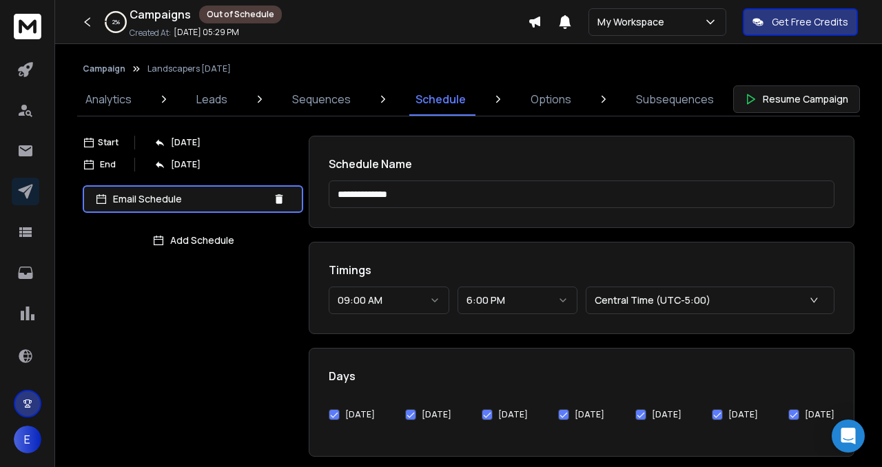
click at [442, 201] on input "**********" at bounding box center [582, 195] width 506 height 28
type input "*"
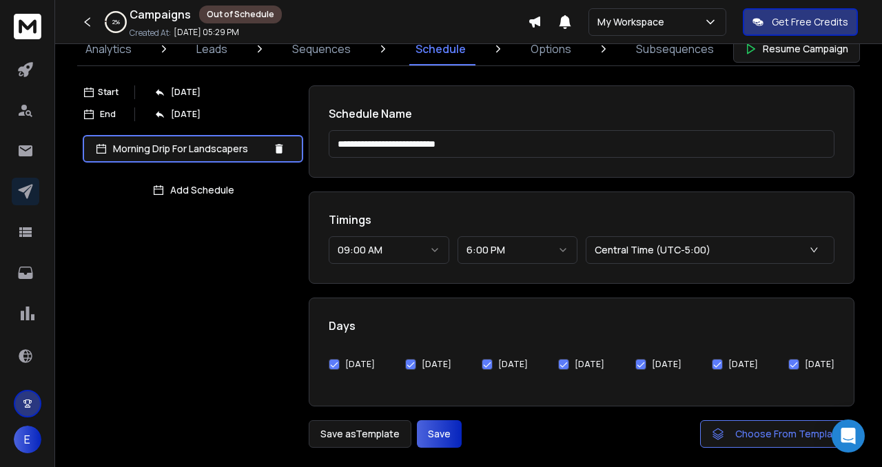
type input "**********"
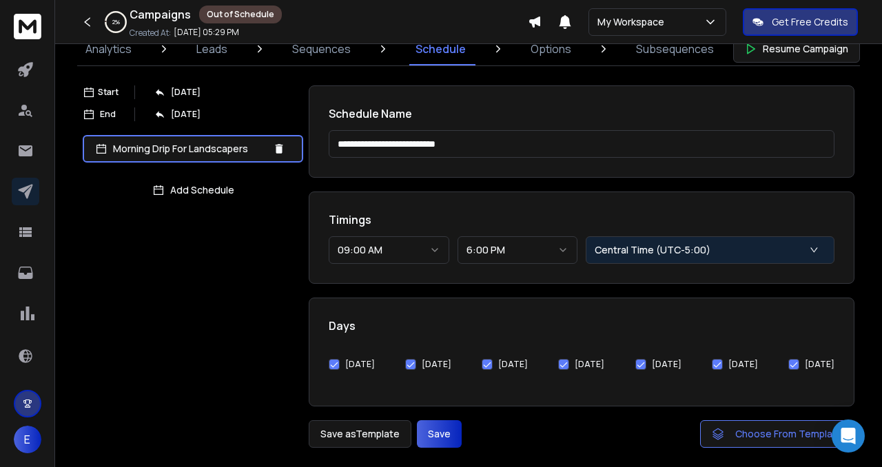
click at [689, 254] on p "Central Time (UTC-5:00)" at bounding box center [655, 250] width 121 height 14
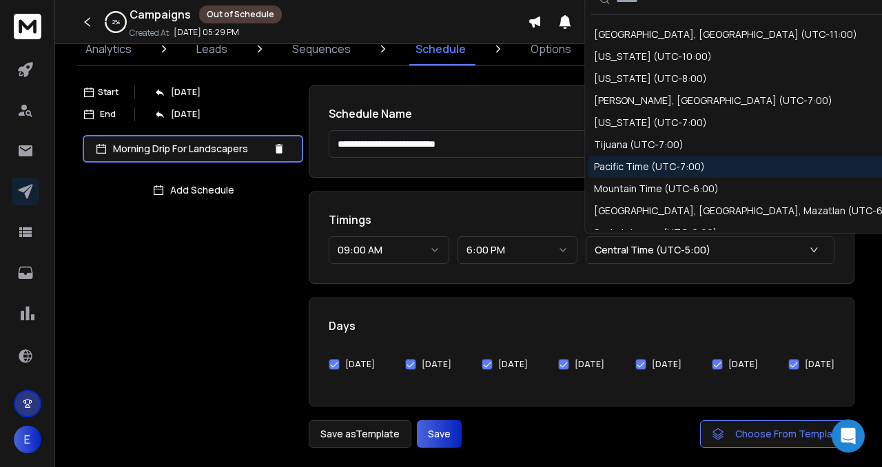
click at [697, 172] on div "Pacific Time (UTC-7:00)" at bounding box center [649, 167] width 111 height 14
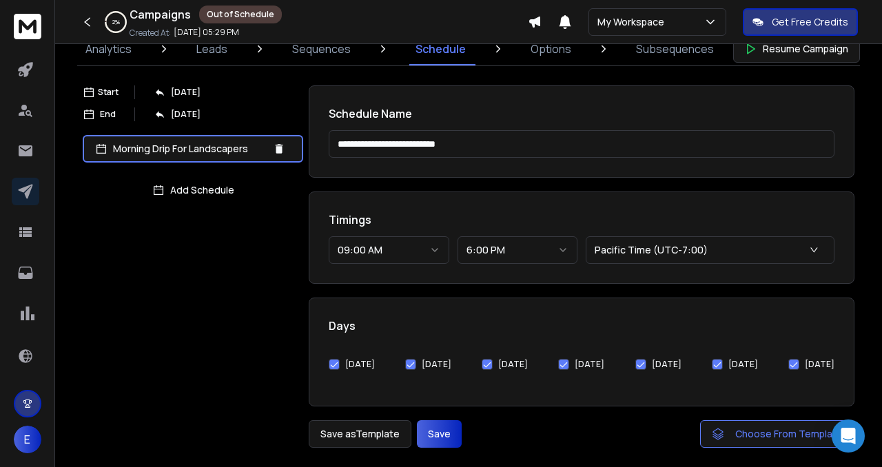
click at [553, 285] on div "**********" at bounding box center [582, 266] width 546 height 363
click at [715, 365] on button "[DATE]" at bounding box center [717, 364] width 11 height 11
click at [797, 364] on button "[DATE]" at bounding box center [794, 364] width 11 height 11
click at [453, 436] on button "Save" at bounding box center [439, 434] width 45 height 28
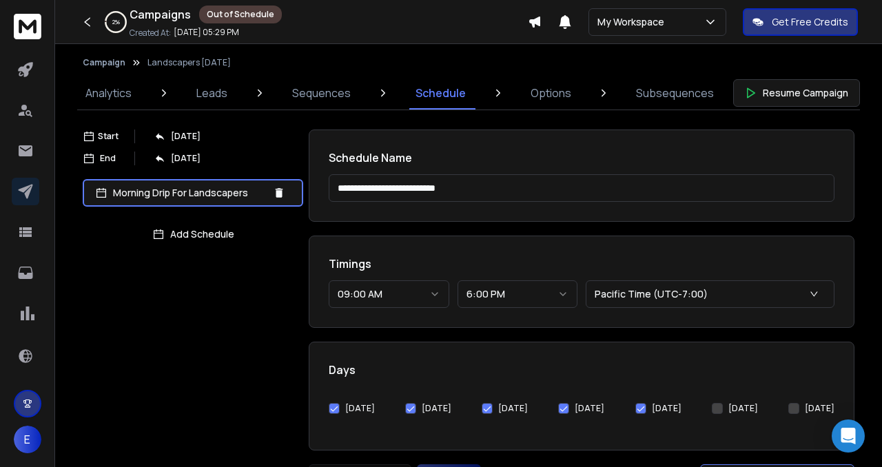
scroll to position [0, 0]
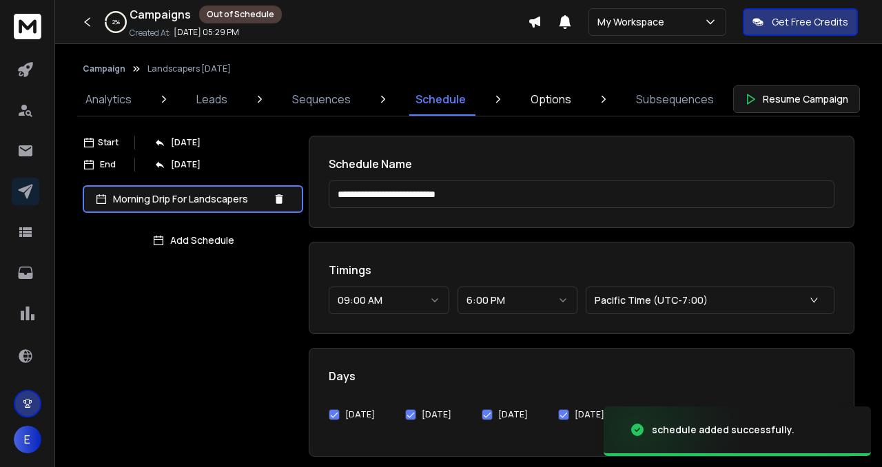
click at [562, 98] on p "Options" at bounding box center [551, 99] width 41 height 17
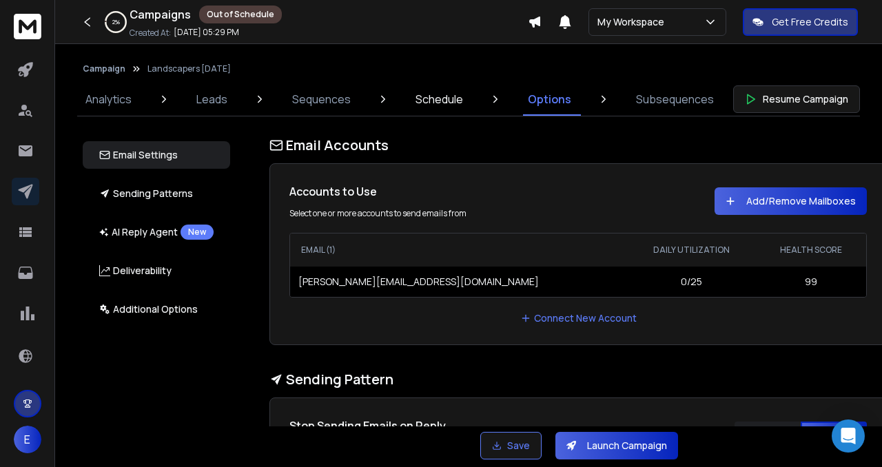
click at [463, 108] on link "Schedule" at bounding box center [439, 99] width 64 height 33
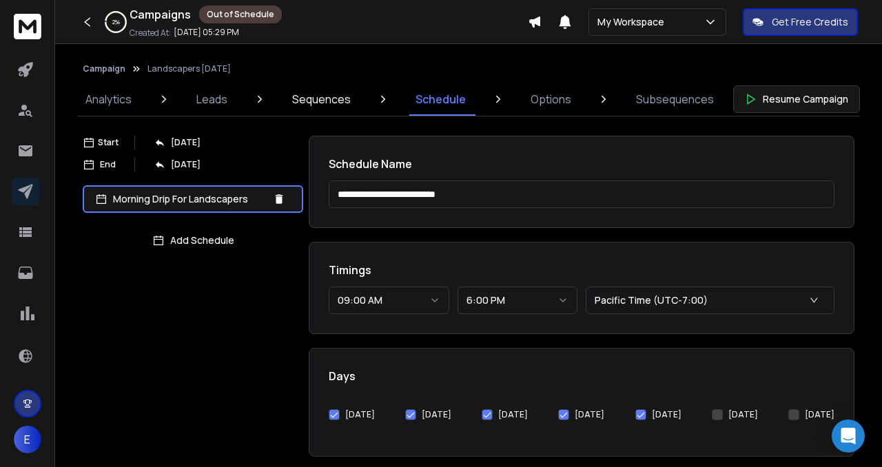
click at [337, 96] on p "Sequences" at bounding box center [321, 99] width 59 height 17
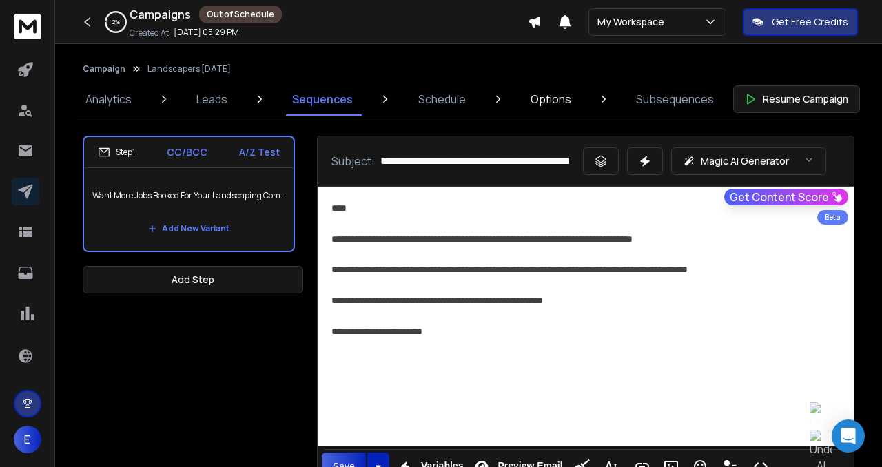
click at [560, 105] on p "Options" at bounding box center [551, 99] width 41 height 17
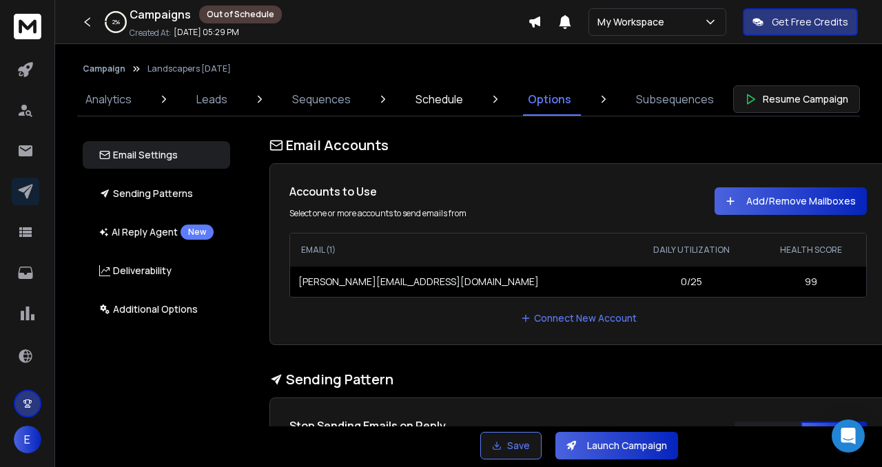
click at [447, 94] on p "Schedule" at bounding box center [440, 99] width 48 height 17
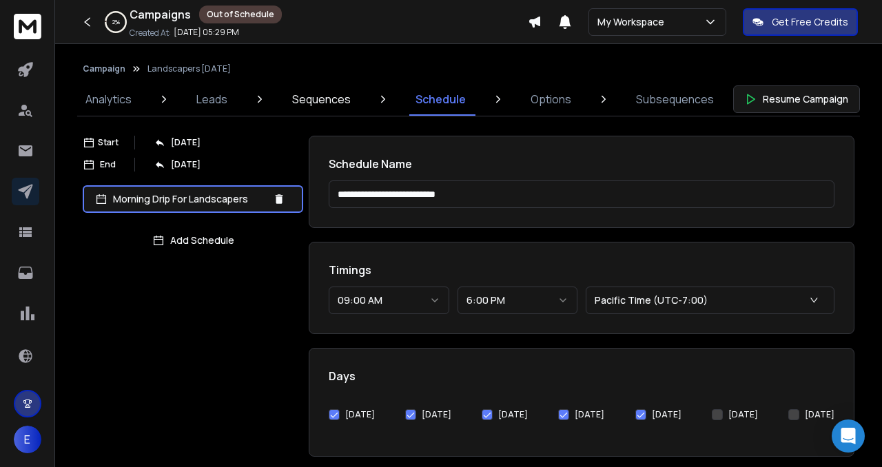
click at [333, 94] on p "Sequences" at bounding box center [321, 99] width 59 height 17
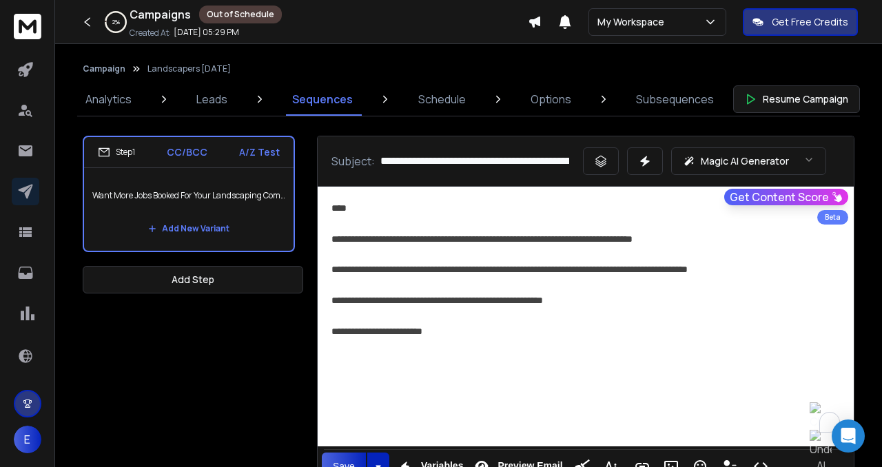
click at [336, 334] on div "**********" at bounding box center [586, 331] width 509 height 15
click at [631, 296] on div "**********" at bounding box center [586, 300] width 509 height 15
click at [463, 103] on p "Schedule" at bounding box center [442, 99] width 48 height 17
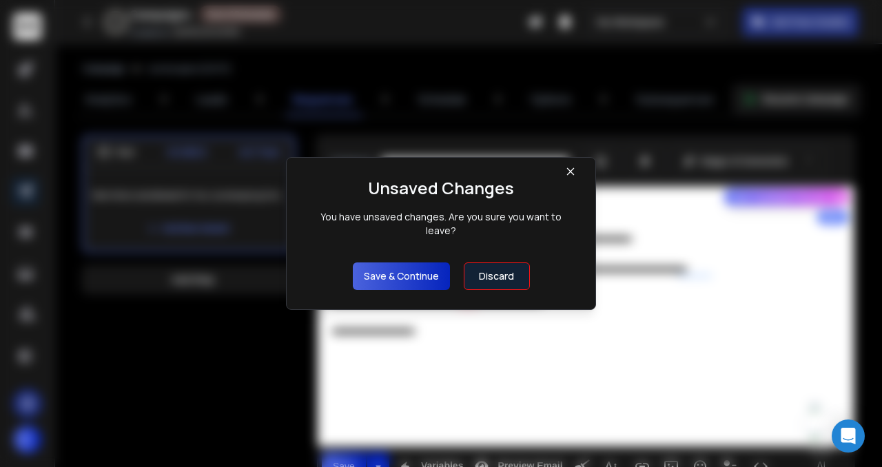
click at [414, 279] on button "Save & Continue" at bounding box center [401, 277] width 97 height 28
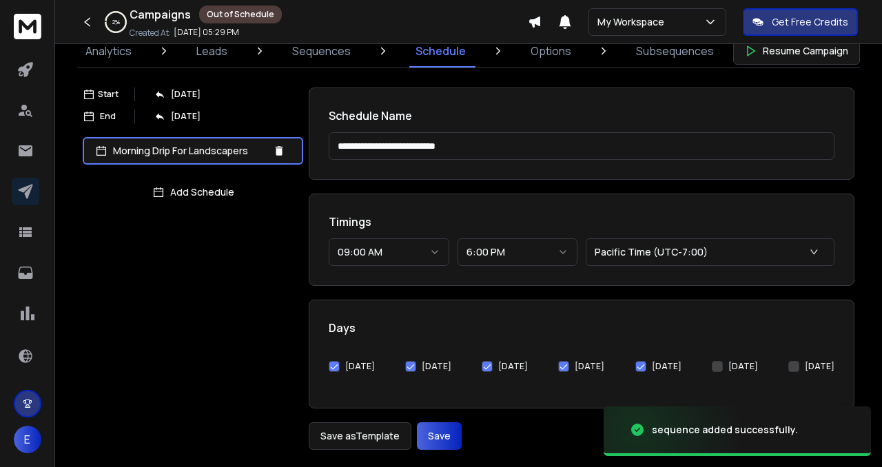
scroll to position [50, 0]
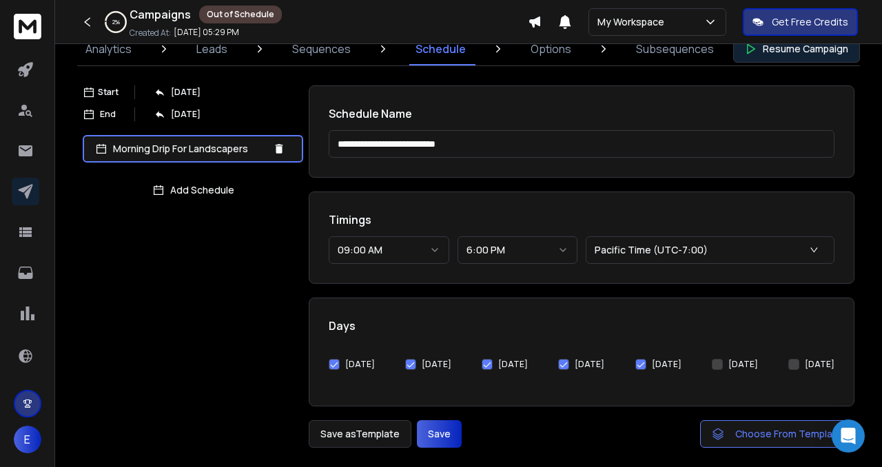
click at [786, 52] on button "Resume Campaign" at bounding box center [796, 49] width 127 height 28
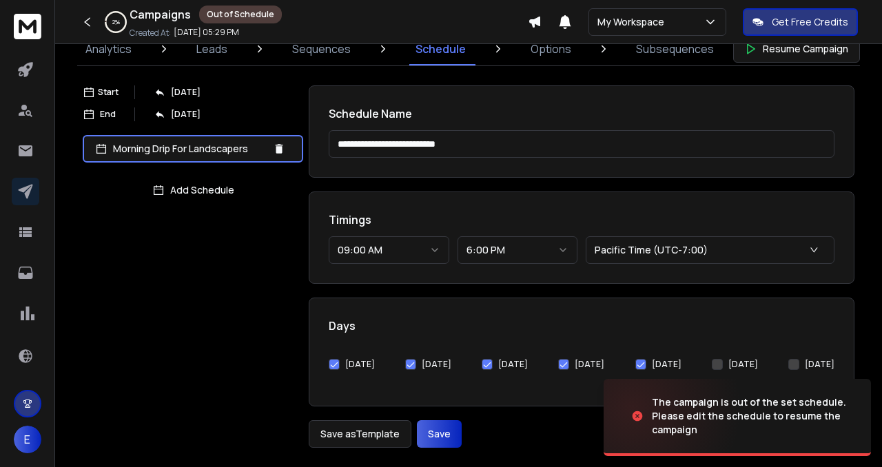
scroll to position [0, 0]
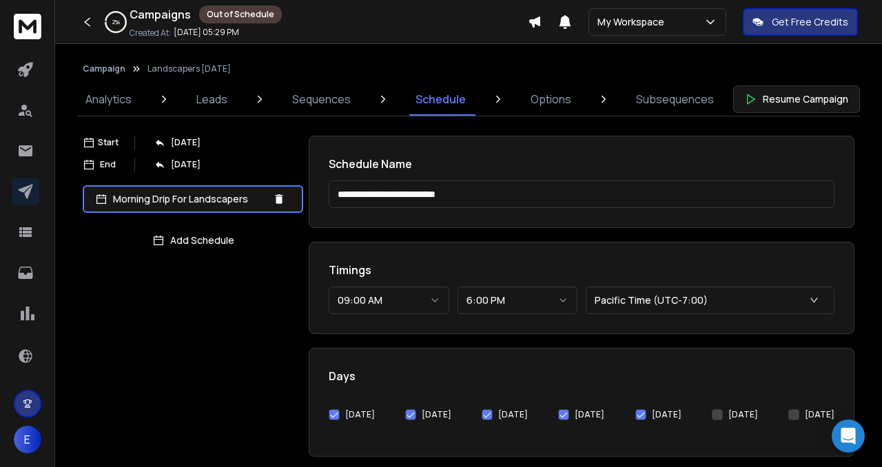
click at [95, 145] on div "Start" at bounding box center [116, 143] width 66 height 14
click at [111, 141] on p "Start" at bounding box center [108, 142] width 21 height 11
click at [201, 142] on p "[DATE]" at bounding box center [186, 142] width 30 height 11
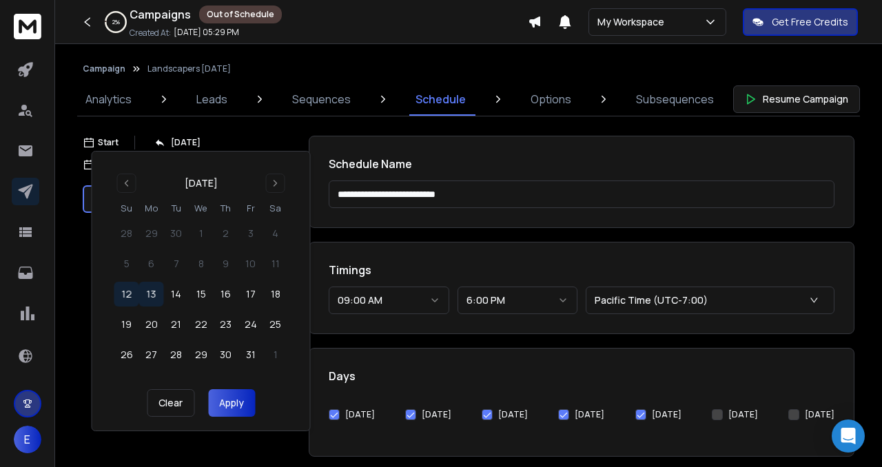
click at [156, 292] on button "13" at bounding box center [151, 294] width 25 height 25
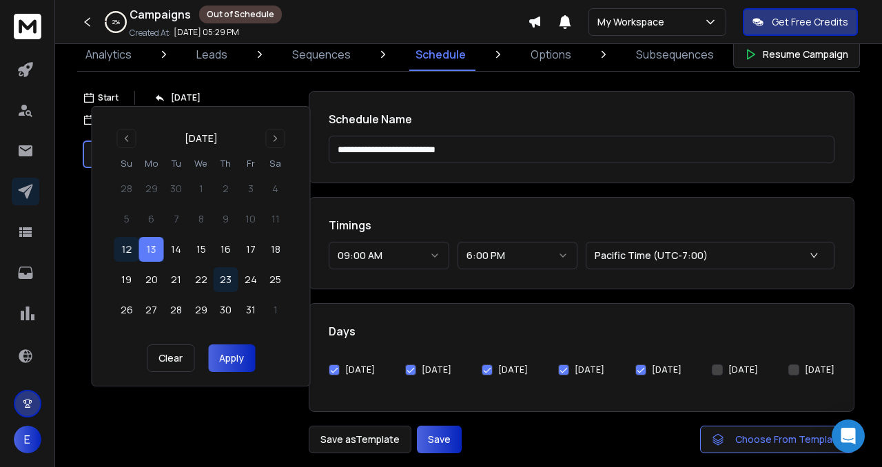
scroll to position [43, 0]
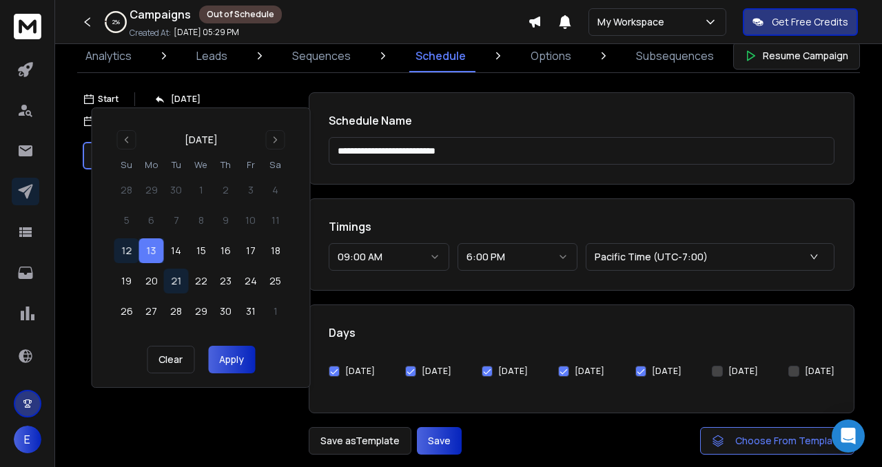
click at [181, 278] on button "21" at bounding box center [176, 281] width 25 height 25
click at [150, 254] on button "13" at bounding box center [151, 250] width 25 height 25
click at [179, 281] on button "21" at bounding box center [176, 281] width 25 height 25
click at [236, 359] on button "Apply" at bounding box center [231, 360] width 47 height 28
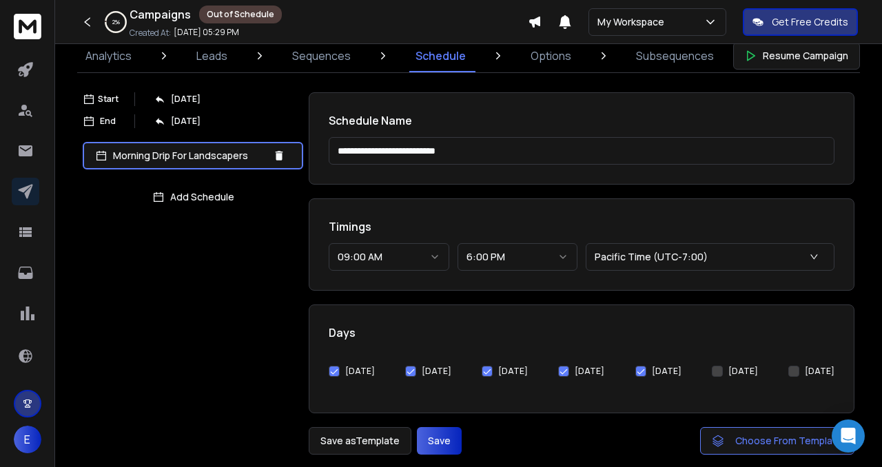
click at [201, 101] on p "Tue Oct 21 2025" at bounding box center [186, 99] width 30 height 11
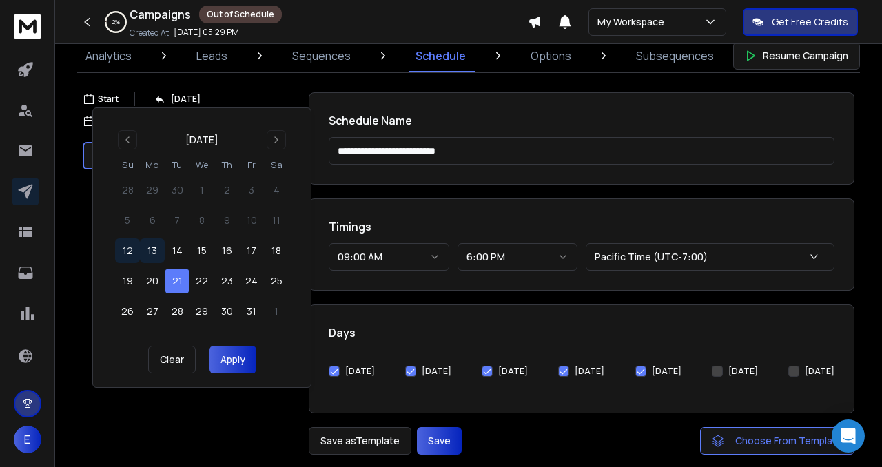
click at [154, 256] on button "13" at bounding box center [152, 250] width 25 height 25
click at [227, 361] on button "Apply" at bounding box center [233, 360] width 47 height 28
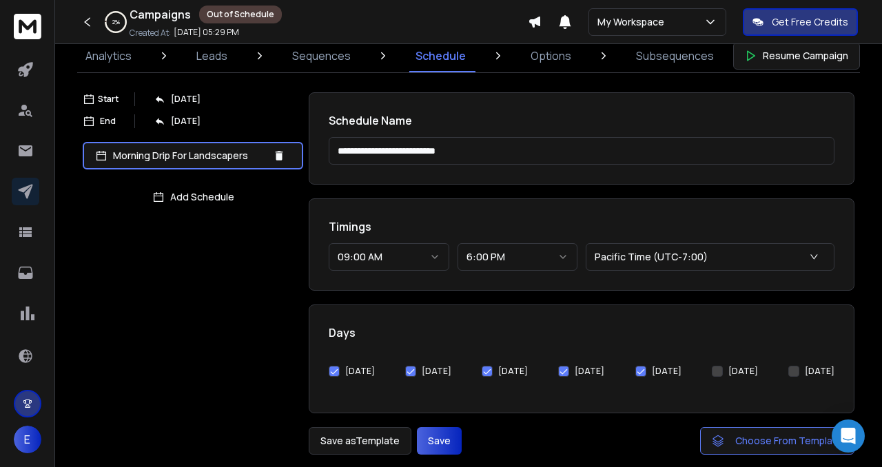
click at [214, 133] on div "Start Mon Oct 13 2025 End Mon Sep 29 2025 Morning Drip For Landscapers Add Sche…" at bounding box center [193, 151] width 221 height 119
click at [201, 122] on p "[DATE]" at bounding box center [186, 121] width 30 height 11
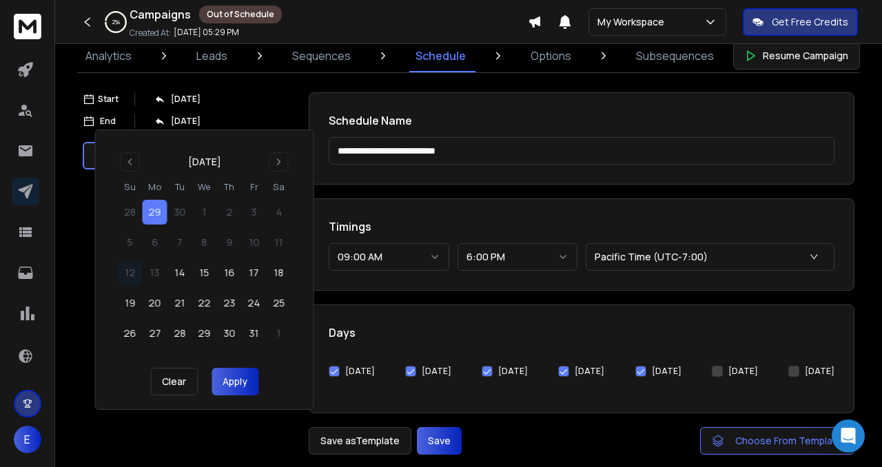
click at [156, 241] on td "6" at bounding box center [155, 242] width 25 height 25
click at [131, 165] on icon "Go to previous month" at bounding box center [130, 162] width 3 height 6
click at [289, 113] on div "Start Mon Oct 13 2025 End Mon Sep 29 2025" at bounding box center [193, 110] width 221 height 36
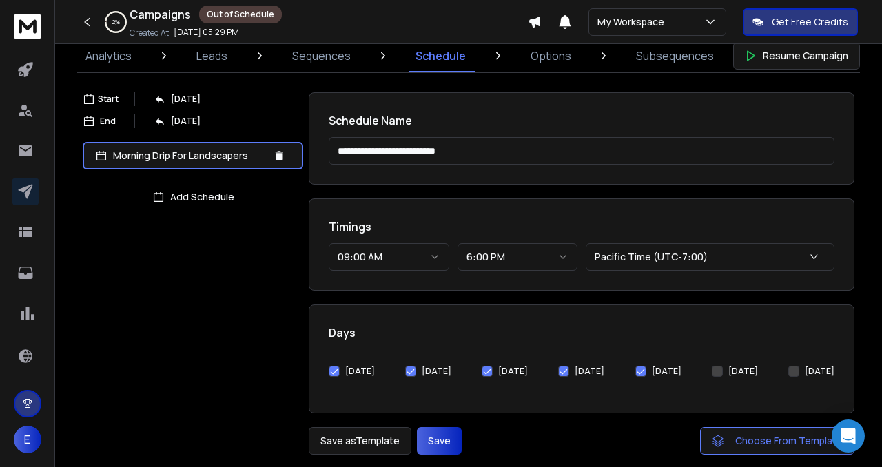
click at [201, 126] on p "[DATE]" at bounding box center [186, 121] width 30 height 11
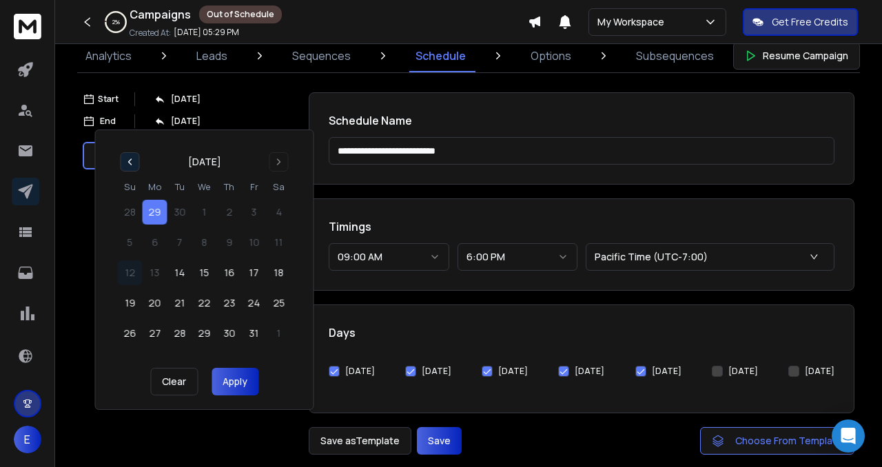
click at [131, 164] on icon "Go to previous month" at bounding box center [130, 161] width 11 height 11
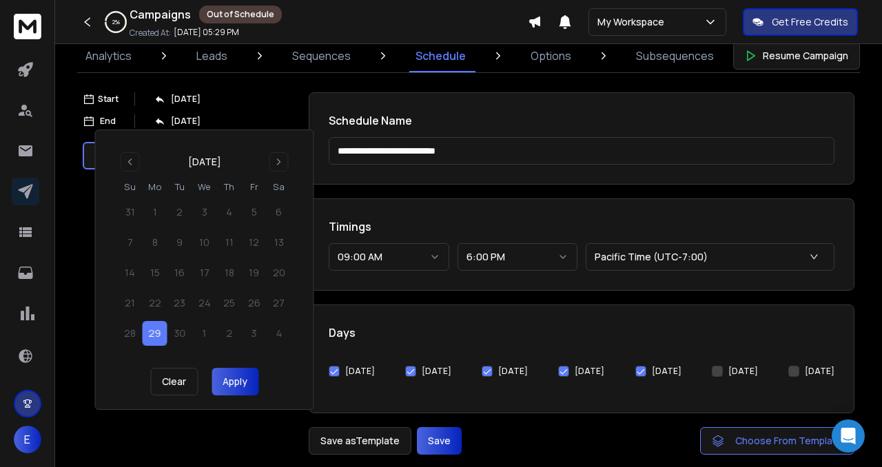
click at [181, 305] on td "23" at bounding box center [179, 303] width 25 height 25
click at [278, 163] on icon "Go to next month" at bounding box center [279, 161] width 11 height 11
click at [238, 392] on button "Apply" at bounding box center [235, 382] width 47 height 28
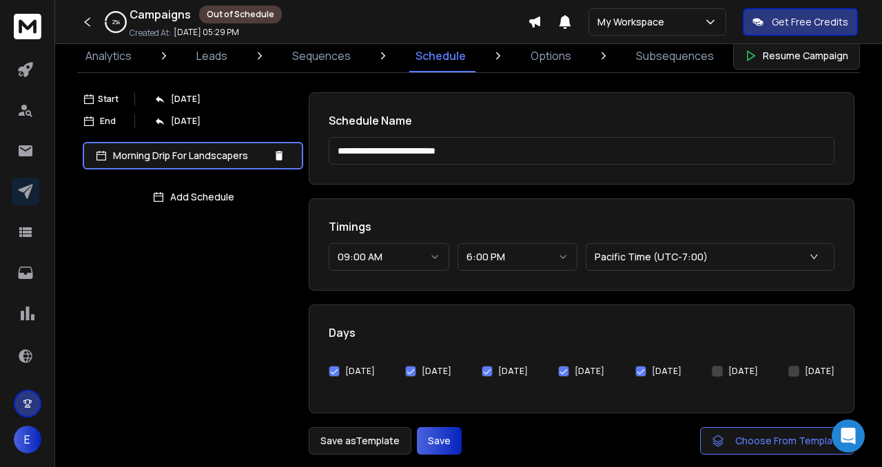
click at [201, 96] on p "Mon Oct 13 2025" at bounding box center [186, 99] width 30 height 11
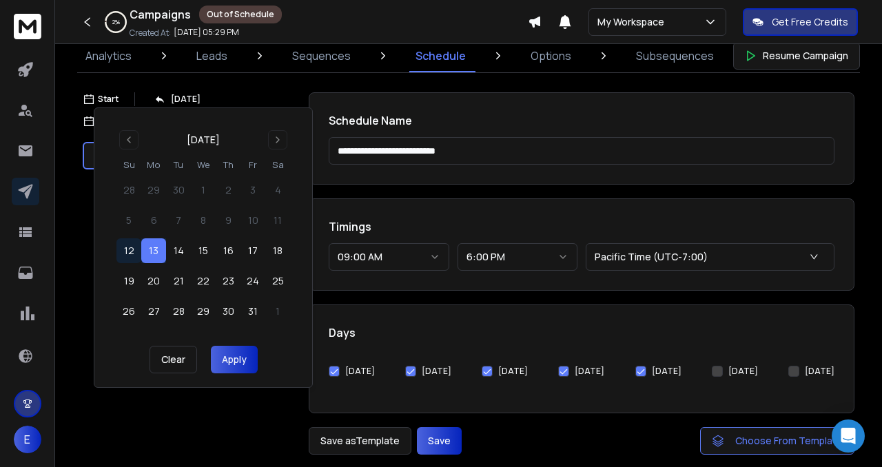
click at [125, 250] on button "12" at bounding box center [128, 250] width 25 height 25
click at [231, 354] on button "Apply" at bounding box center [234, 360] width 47 height 28
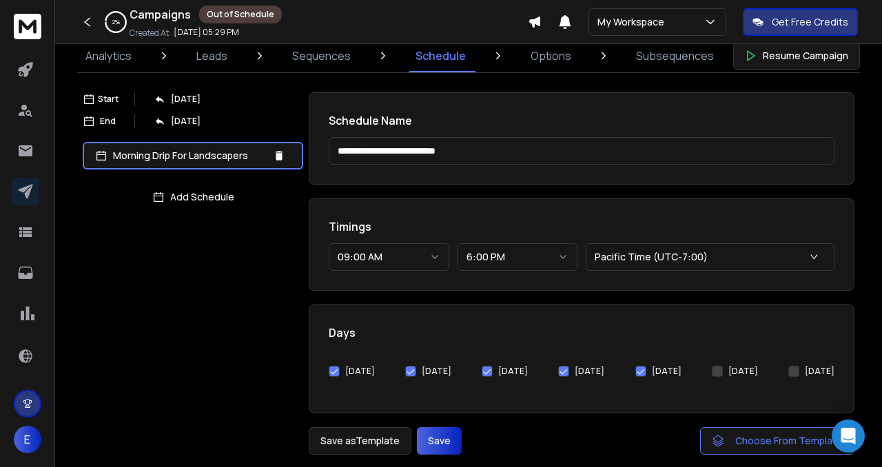
click at [213, 105] on div "Start Sun Oct 12 2025" at bounding box center [193, 99] width 221 height 14
click at [213, 114] on div "End Mon Sep 29 2025" at bounding box center [193, 121] width 221 height 14
click at [201, 126] on p "[DATE]" at bounding box center [186, 121] width 30 height 11
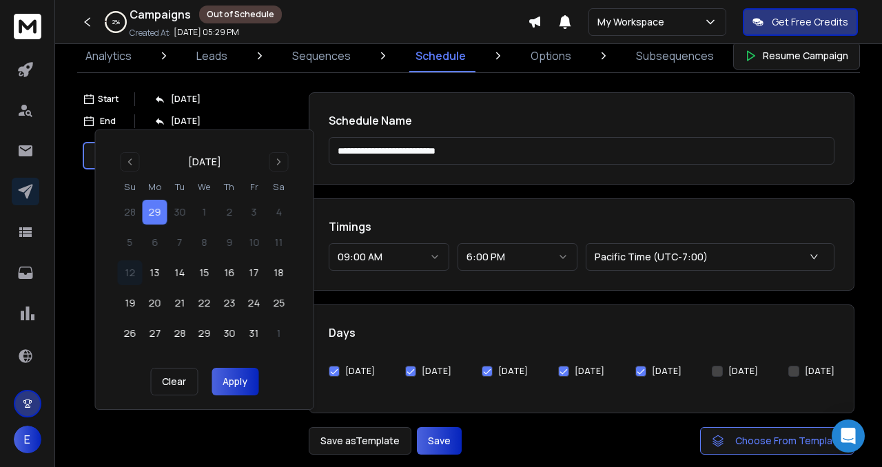
click at [275, 111] on div "Start Sun Oct 12 2025 End Mon Sep 29 2025" at bounding box center [193, 110] width 221 height 36
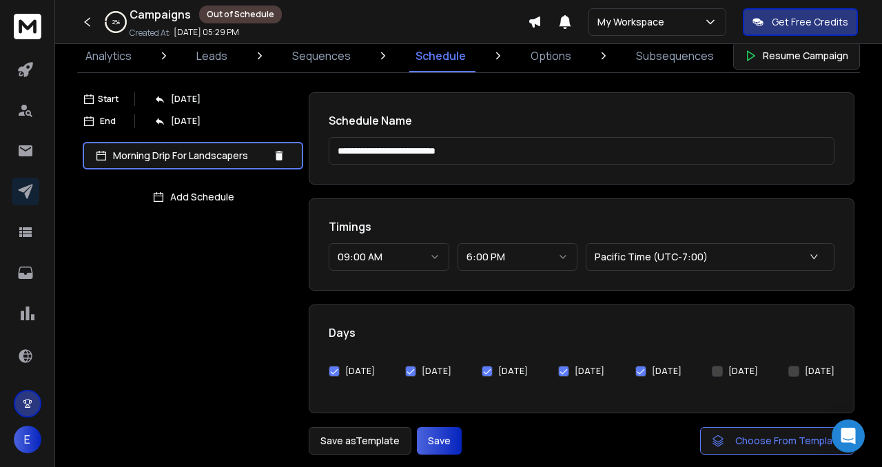
click at [224, 105] on div "Start Sun Oct 12 2025" at bounding box center [193, 99] width 221 height 14
click at [201, 96] on p "Sun Oct 12 2025" at bounding box center [186, 99] width 30 height 11
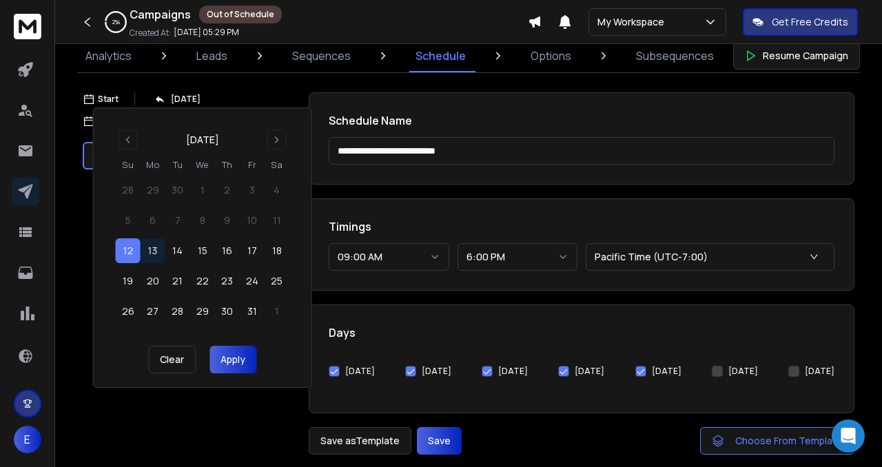
click at [156, 252] on button "13" at bounding box center [153, 250] width 25 height 25
click at [218, 363] on button "Apply" at bounding box center [233, 360] width 47 height 28
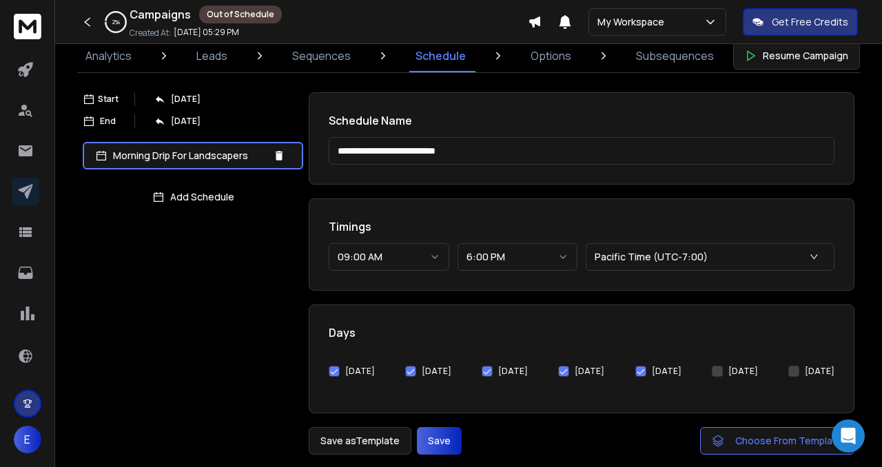
click at [201, 125] on p "[DATE]" at bounding box center [186, 121] width 30 height 11
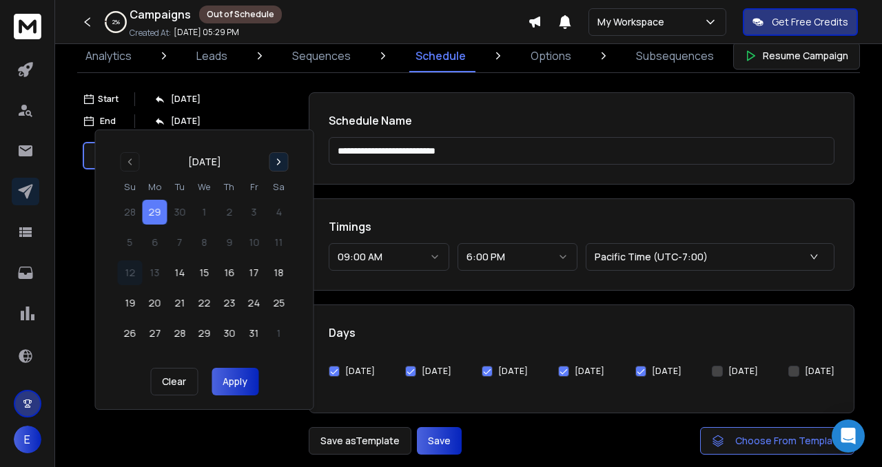
click at [278, 162] on icon "Go to next month" at bounding box center [279, 162] width 3 height 6
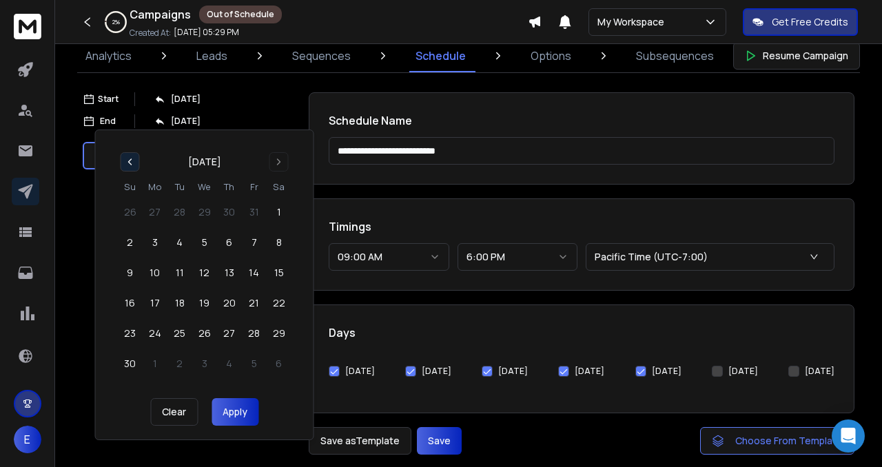
click at [130, 163] on icon "Go to previous month" at bounding box center [130, 162] width 3 height 6
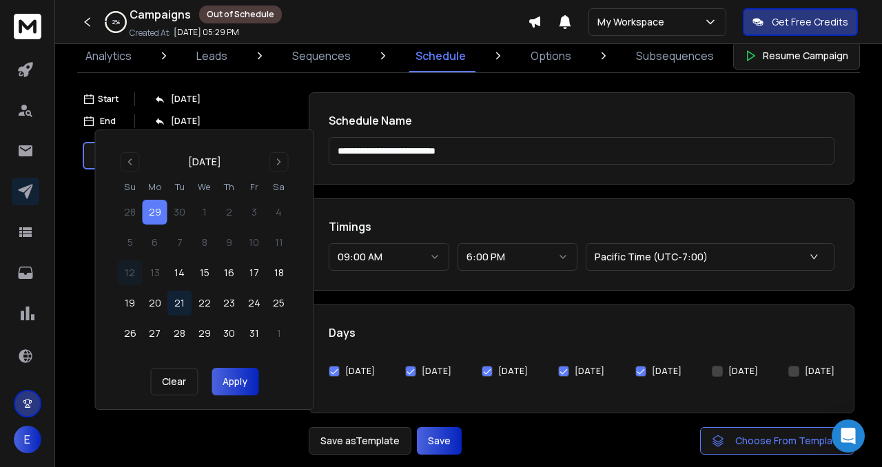
click at [180, 303] on button "21" at bounding box center [179, 303] width 25 height 25
click at [234, 376] on button "Apply" at bounding box center [235, 382] width 47 height 28
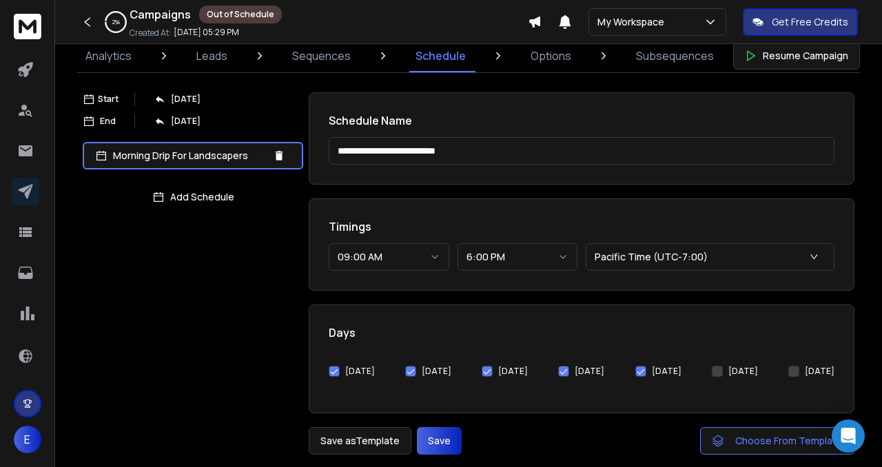
click at [261, 306] on div "**********" at bounding box center [469, 273] width 772 height 363
click at [427, 436] on button "Save" at bounding box center [439, 441] width 45 height 28
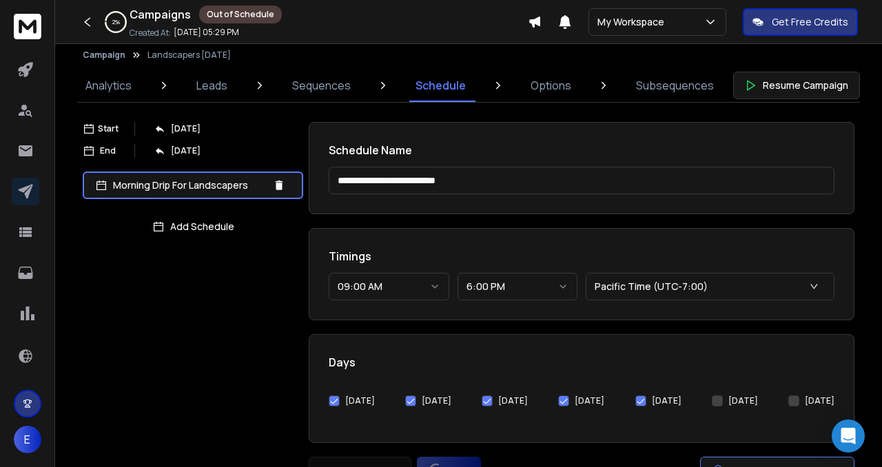
scroll to position [0, 0]
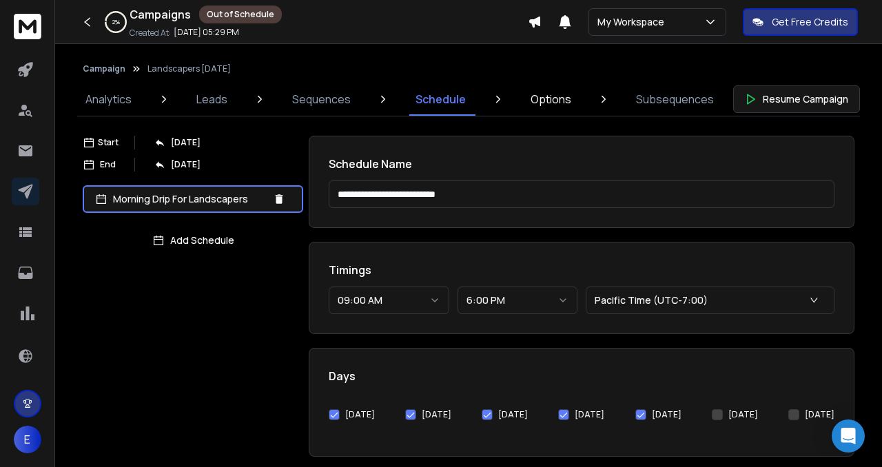
click at [548, 101] on p "Options" at bounding box center [551, 99] width 41 height 17
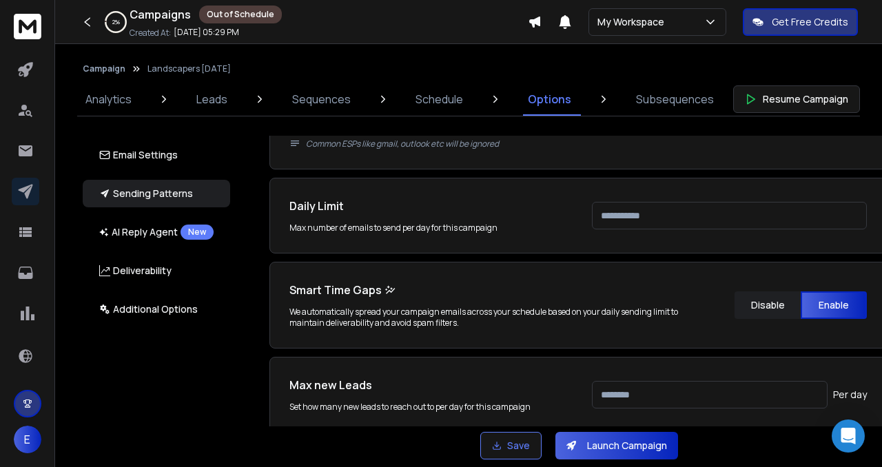
scroll to position [416, 0]
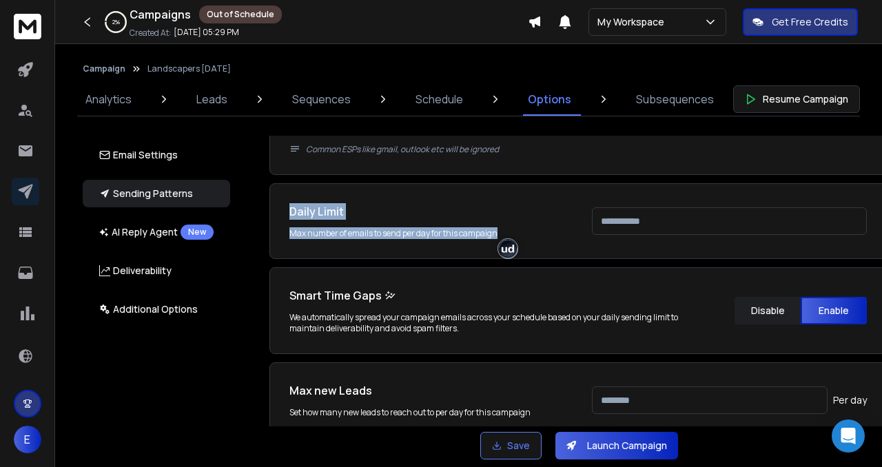
copy div "Daily Limit Max number of emails to send per day for this campaign"
drag, startPoint x: 283, startPoint y: 212, endPoint x: 498, endPoint y: 231, distance: 215.9
click at [498, 231] on div "Daily Limit Max number of emails to send per day for this campaign **" at bounding box center [579, 221] width 618 height 76
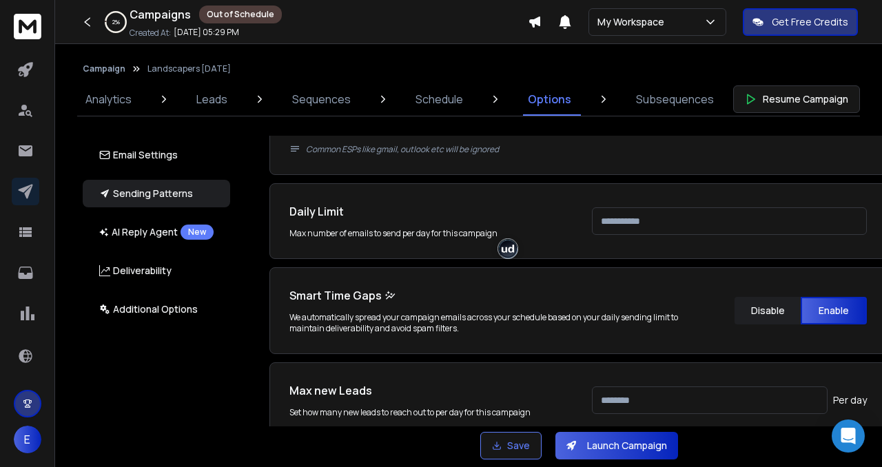
click at [639, 222] on input "**" at bounding box center [729, 221] width 275 height 28
type input "*"
type input "***"
click at [578, 284] on div "Smart Time Gaps We automatically spread your campaign emails across your schedu…" at bounding box center [579, 310] width 618 height 87
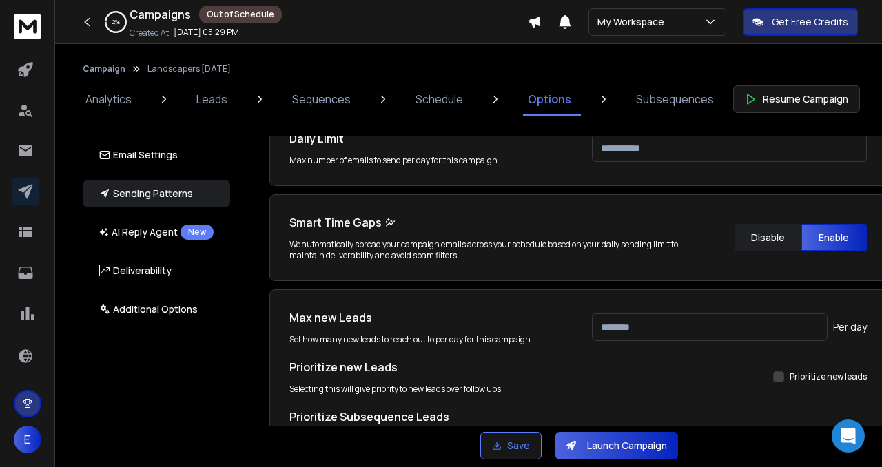
scroll to position [505, 0]
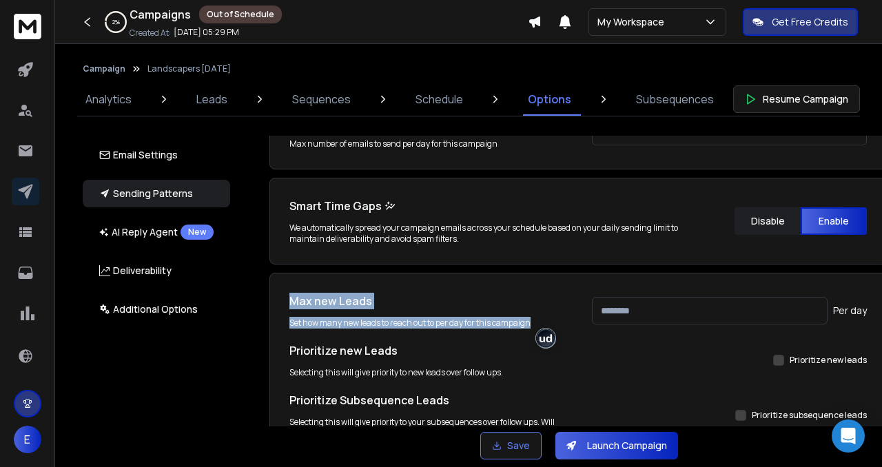
copy div "Max new Leads Set how many new leads to reach out to per day for this campaign"
drag, startPoint x: 287, startPoint y: 301, endPoint x: 554, endPoint y: 330, distance: 268.4
click at [554, 330] on div "Max new Leads Set how many new leads to reach out to per day for this campaign …" at bounding box center [579, 378] width 618 height 211
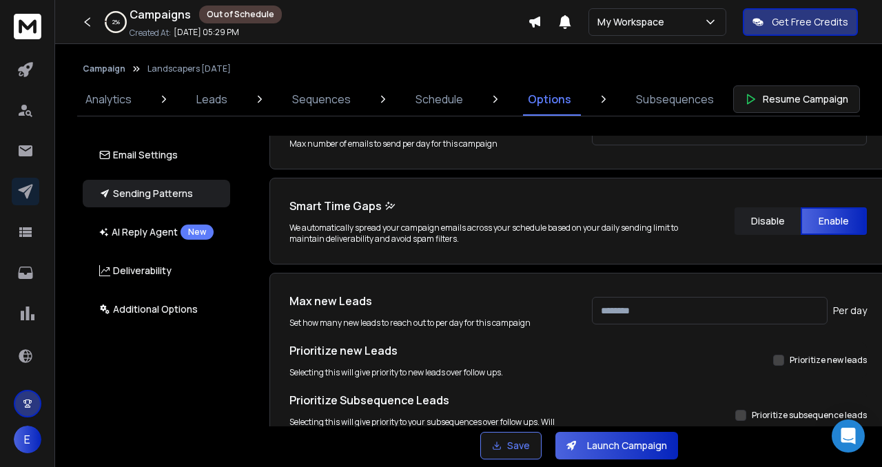
click at [649, 310] on input "***" at bounding box center [710, 311] width 236 height 28
type input "*"
type input "***"
click at [642, 358] on div "Prioritize new leads" at bounding box center [729, 361] width 275 height 28
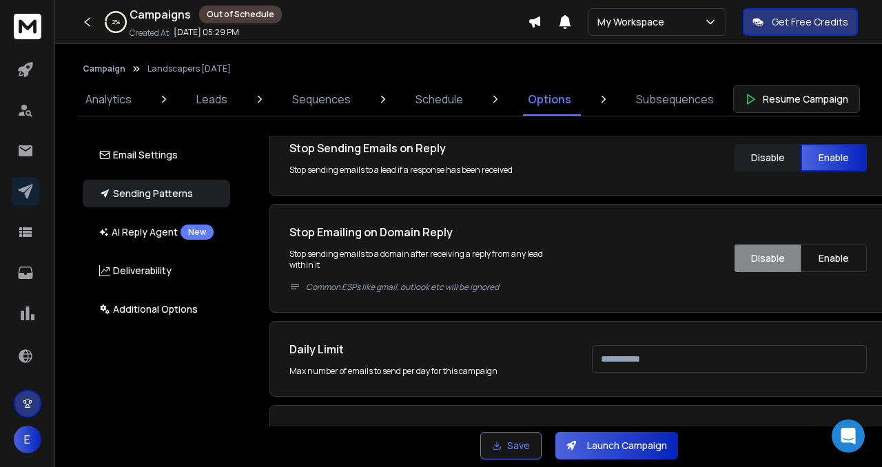
scroll to position [321, 0]
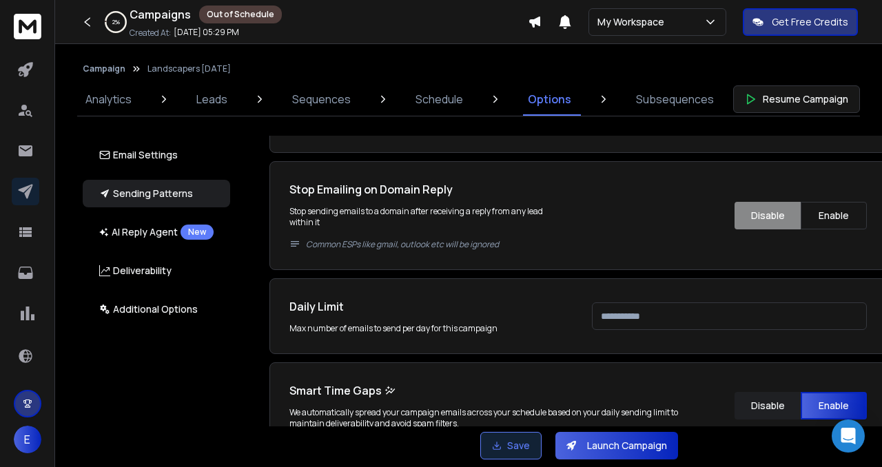
click at [520, 449] on button "Save" at bounding box center [510, 446] width 61 height 28
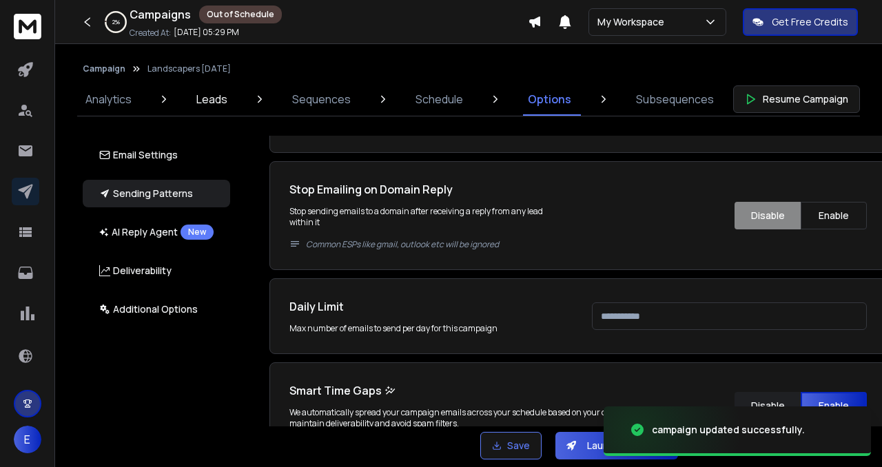
click at [223, 96] on p "Leads" at bounding box center [211, 99] width 31 height 17
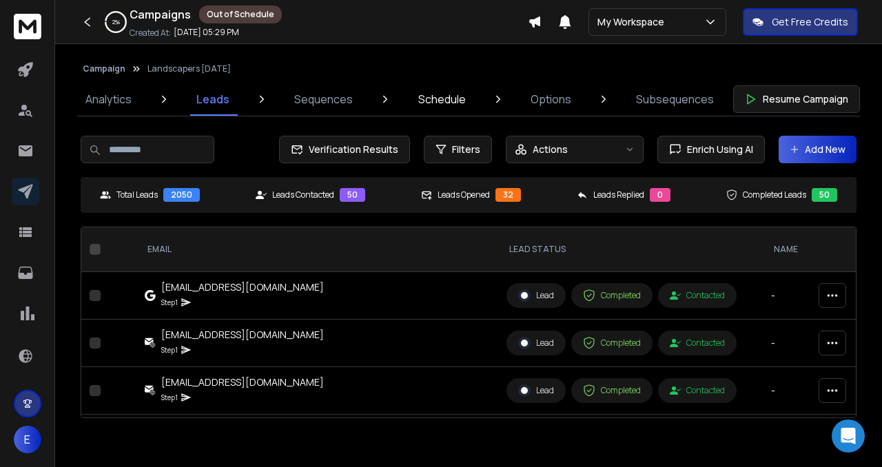
click at [437, 99] on p "Schedule" at bounding box center [442, 99] width 48 height 17
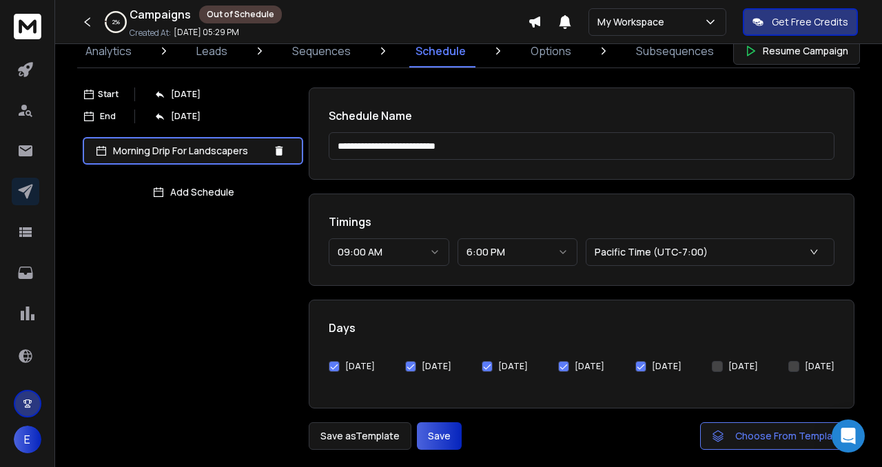
scroll to position [50, 0]
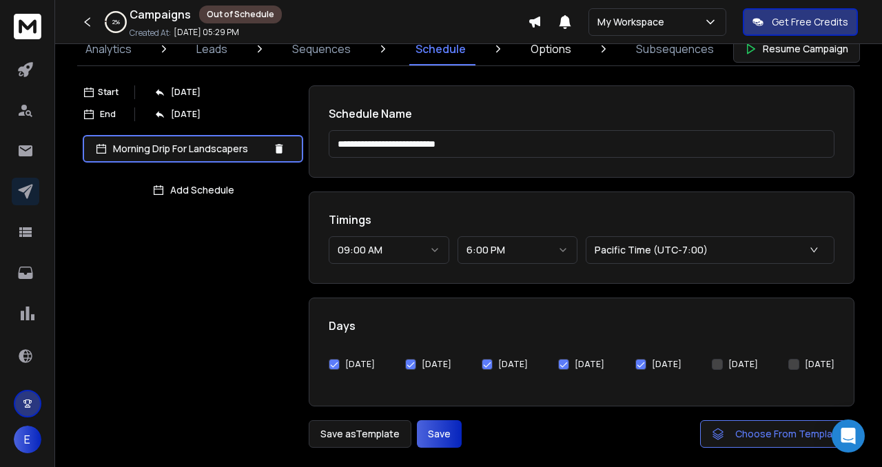
click at [568, 54] on p "Options" at bounding box center [551, 49] width 41 height 17
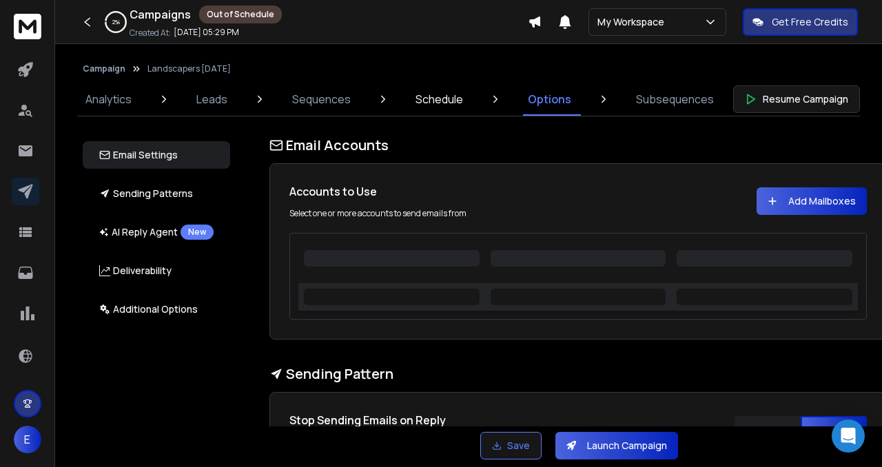
click at [454, 94] on p "Schedule" at bounding box center [440, 99] width 48 height 17
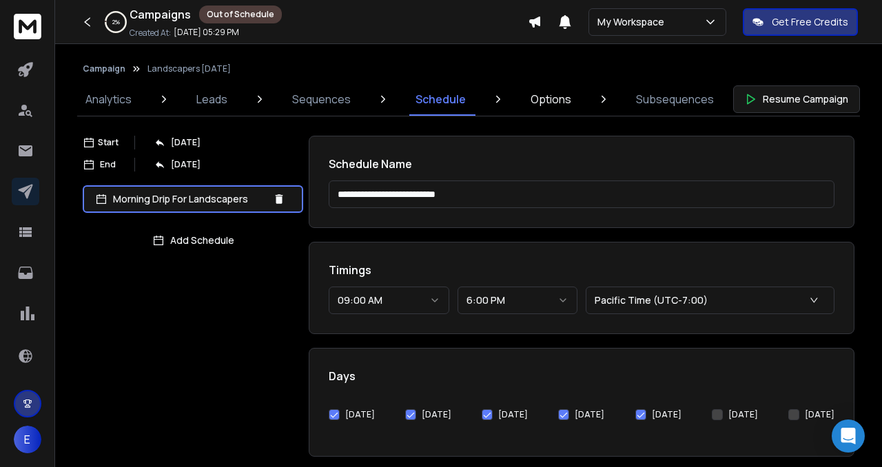
click at [544, 99] on p "Options" at bounding box center [551, 99] width 41 height 17
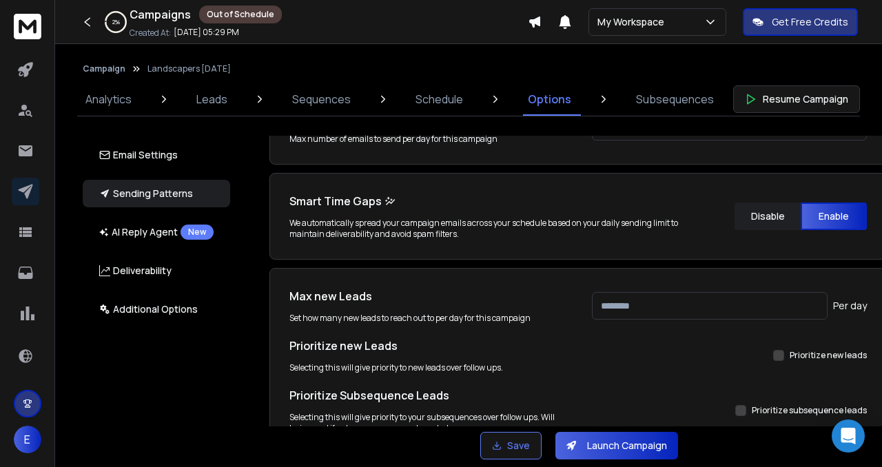
scroll to position [445, 0]
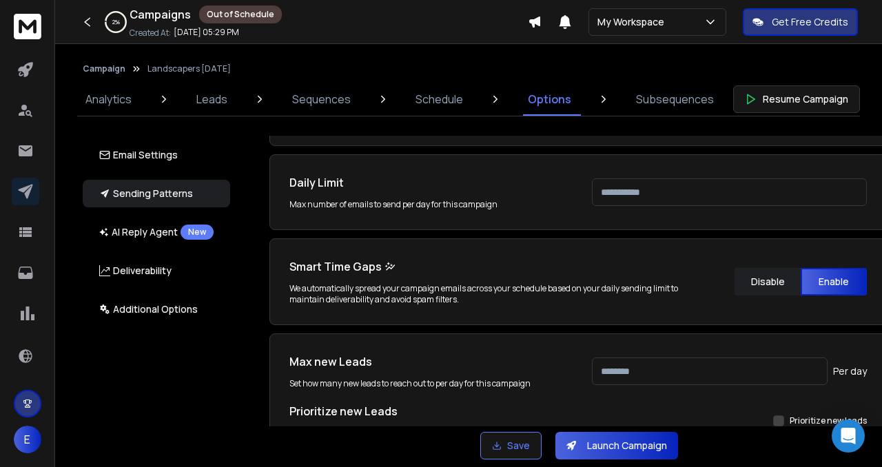
click at [667, 188] on input "***" at bounding box center [729, 193] width 275 height 28
click at [611, 236] on div "**********" at bounding box center [579, 383] width 618 height 915
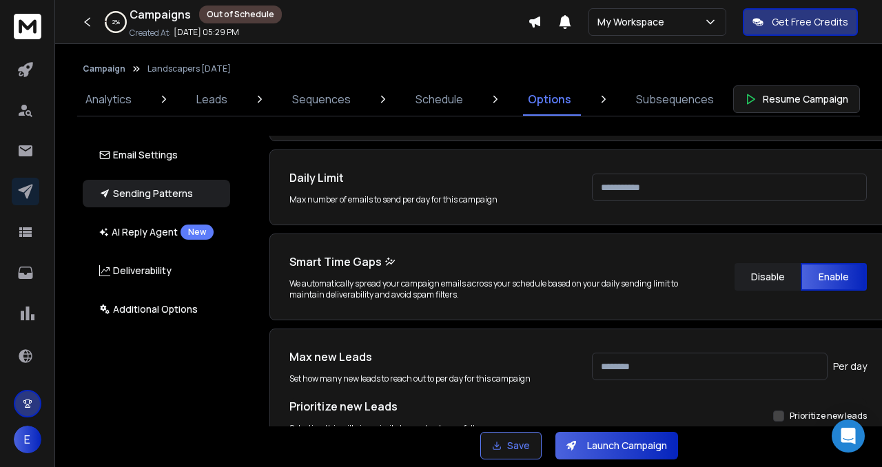
click at [638, 188] on input "***" at bounding box center [729, 188] width 275 height 28
type input "***"
click at [634, 223] on div "Daily Limit Max number of emails to send per day for this campaign ***" at bounding box center [579, 188] width 618 height 76
click at [648, 194] on input "***" at bounding box center [729, 188] width 275 height 28
click at [671, 229] on div "**********" at bounding box center [579, 378] width 618 height 915
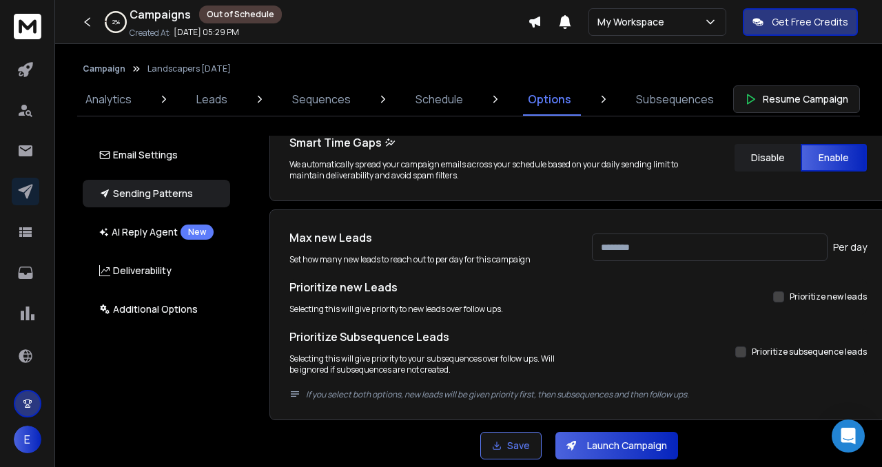
scroll to position [569, 0]
click at [647, 252] on input "***" at bounding box center [710, 247] width 236 height 28
type input "***"
click at [647, 305] on div "Prioritize new leads" at bounding box center [729, 297] width 275 height 28
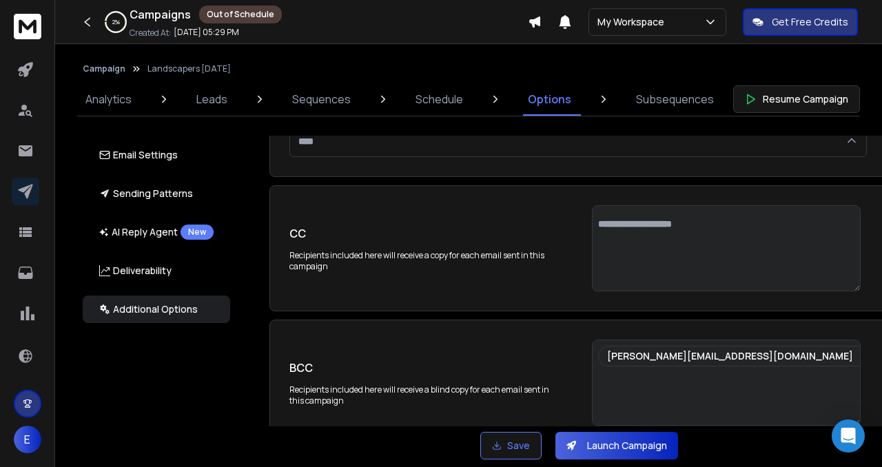
scroll to position [2565, 0]
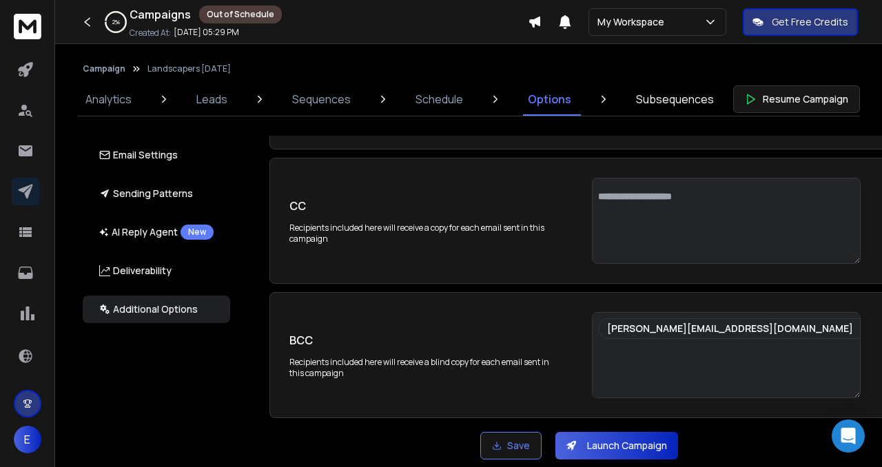
click at [675, 102] on p "Subsequences" at bounding box center [675, 99] width 78 height 17
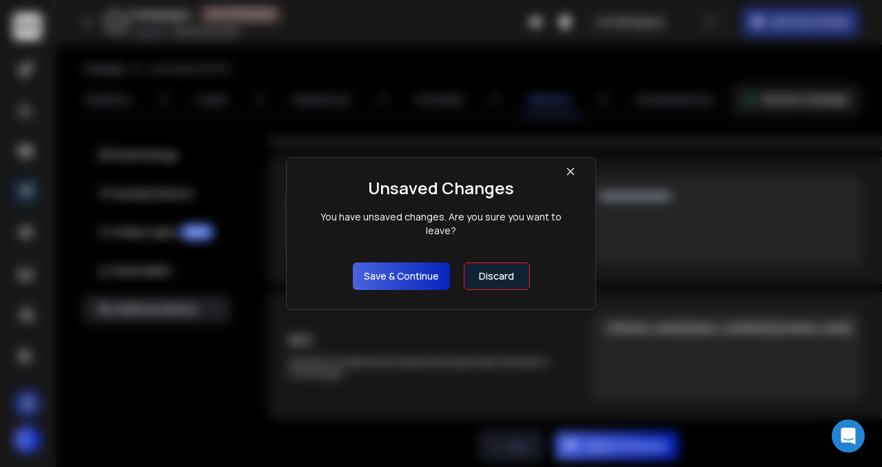
click at [437, 274] on button "Save & Continue" at bounding box center [401, 277] width 97 height 28
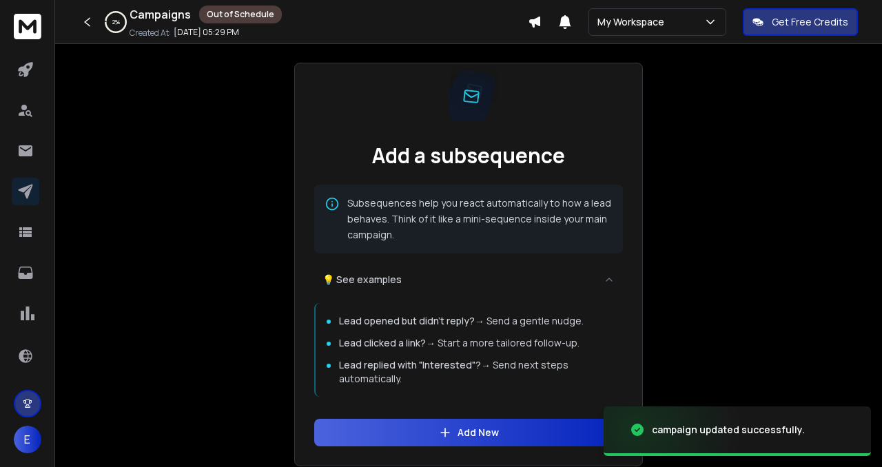
scroll to position [72, 0]
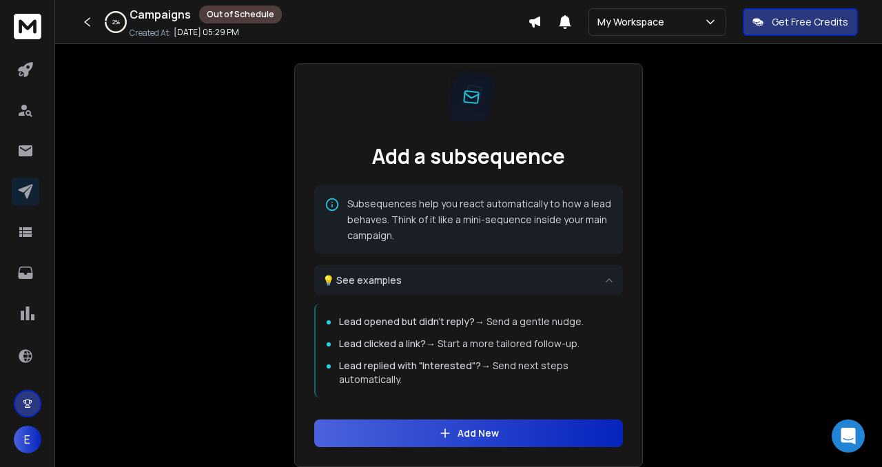
click at [529, 282] on button "💡 See examples" at bounding box center [468, 280] width 309 height 30
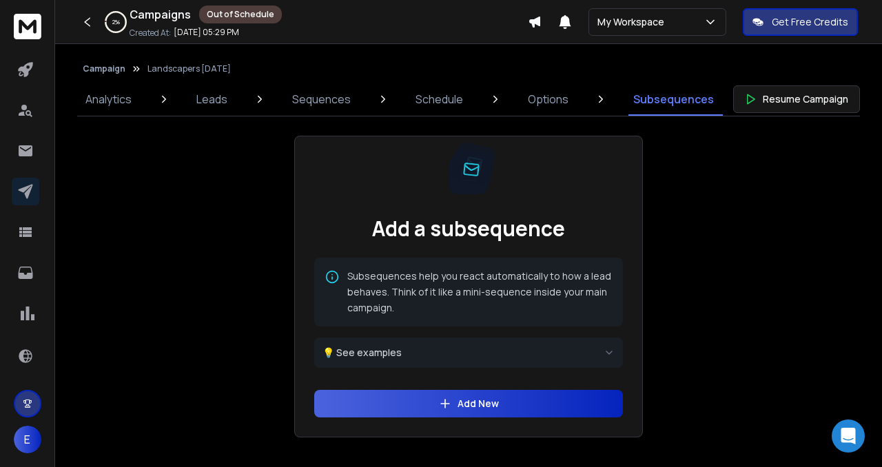
scroll to position [0, 0]
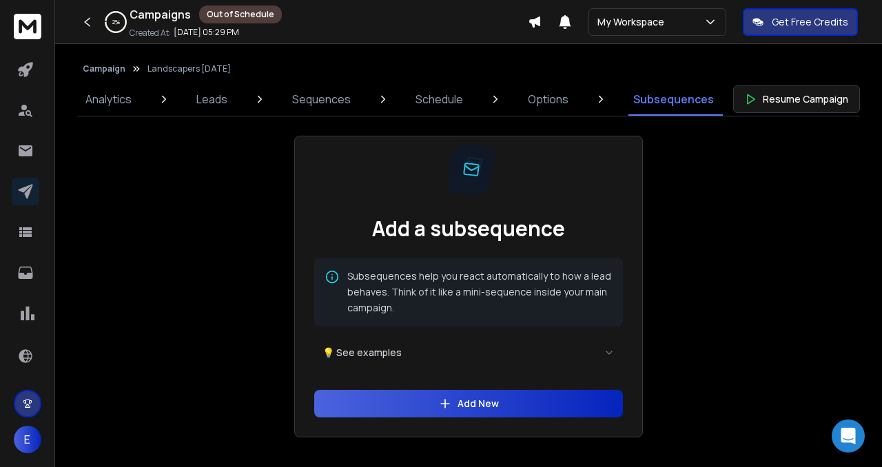
click at [551, 414] on button "Add New" at bounding box center [468, 404] width 309 height 28
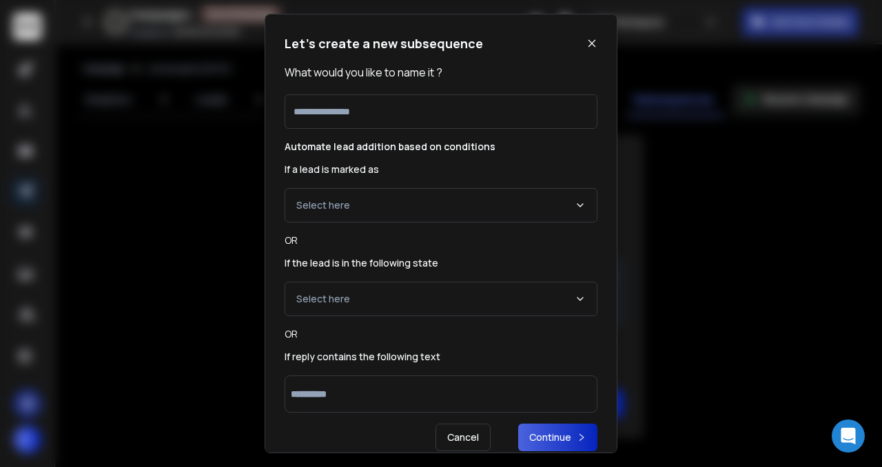
click at [464, 116] on input at bounding box center [441, 111] width 313 height 34
click at [568, 143] on h2 "Automate lead addition based on conditions" at bounding box center [441, 147] width 313 height 14
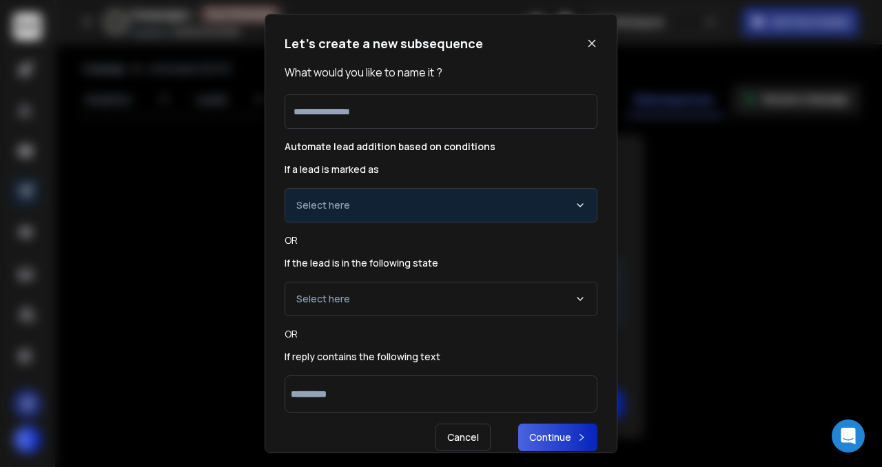
click at [525, 207] on button "Select here" at bounding box center [441, 205] width 313 height 34
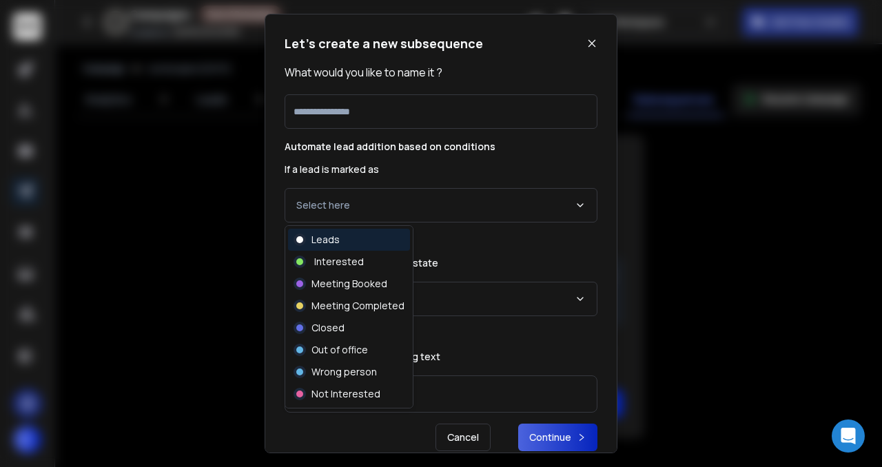
click at [480, 241] on h2 "OR" at bounding box center [441, 241] width 313 height 14
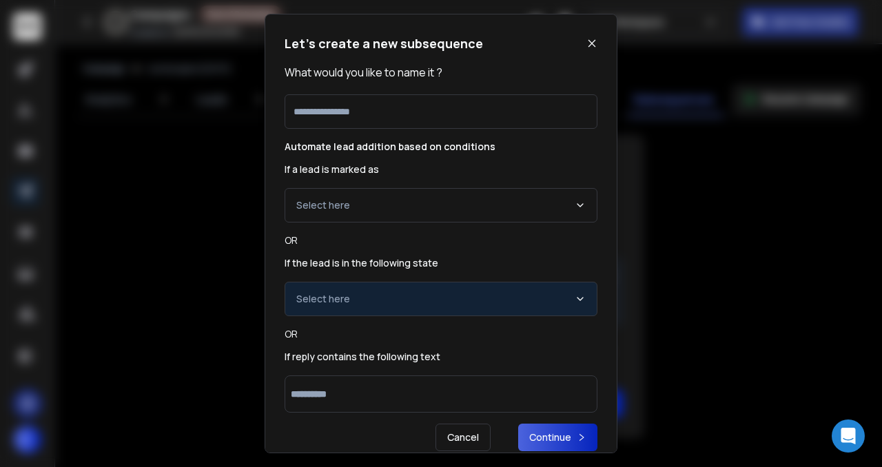
click at [456, 309] on button "Select here" at bounding box center [441, 299] width 313 height 34
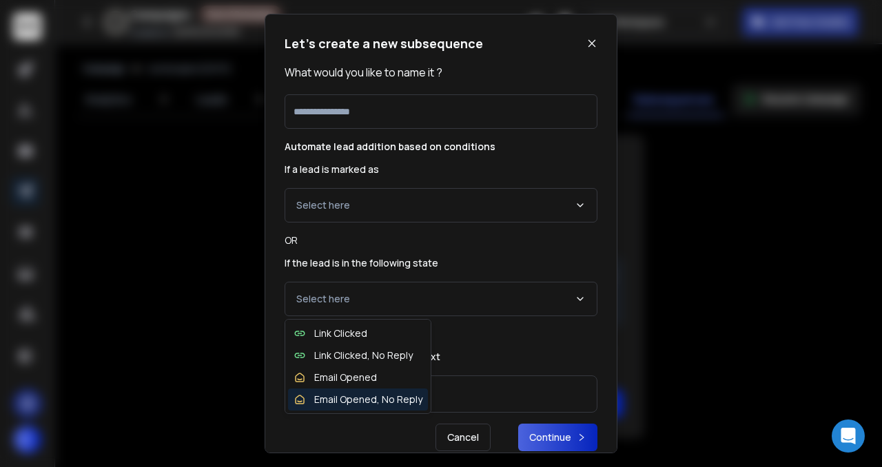
click at [372, 403] on div "Email Opened, No Reply" at bounding box center [358, 400] width 129 height 14
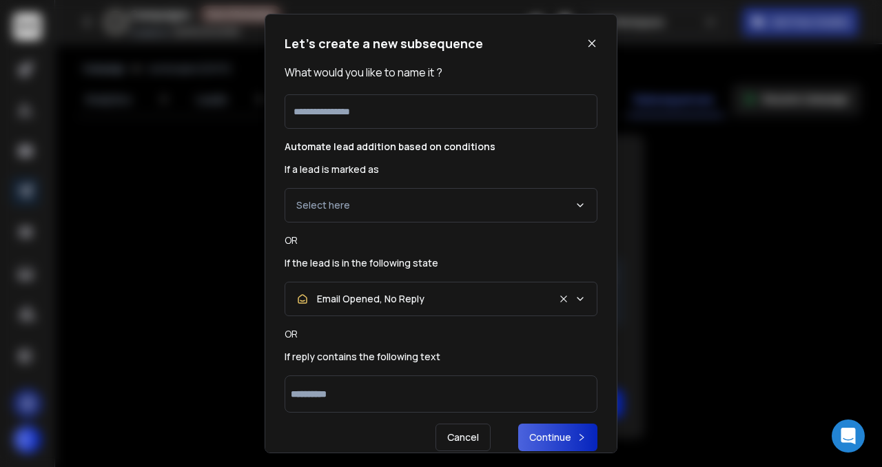
click at [419, 401] on input at bounding box center [441, 394] width 301 height 25
click at [410, 114] on input at bounding box center [441, 111] width 313 height 34
type input "**********"
click at [436, 407] on div at bounding box center [441, 394] width 313 height 37
click at [446, 392] on input at bounding box center [441, 394] width 301 height 25
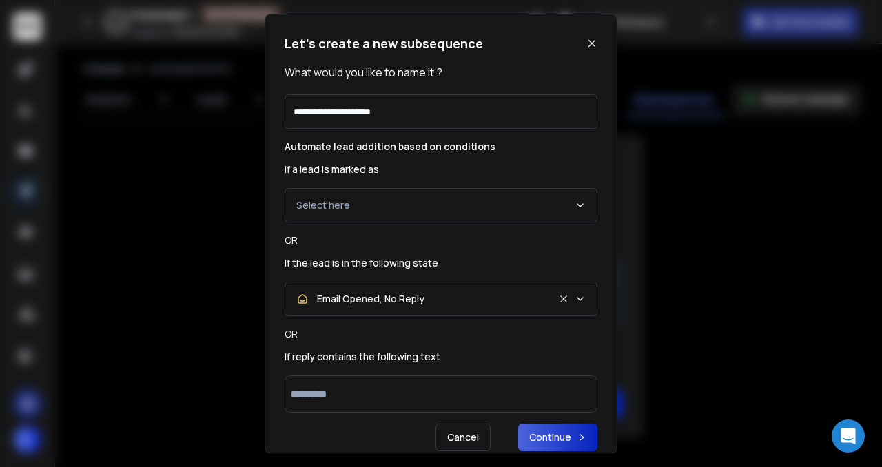
scroll to position [18, 0]
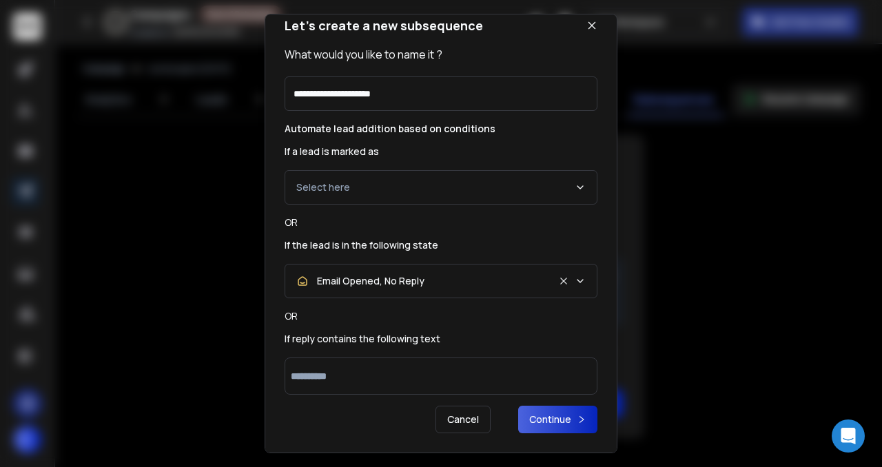
paste input "**********"
click at [556, 379] on input "**********" at bounding box center [441, 376] width 301 height 25
click at [587, 379] on input "**********" at bounding box center [441, 376] width 301 height 25
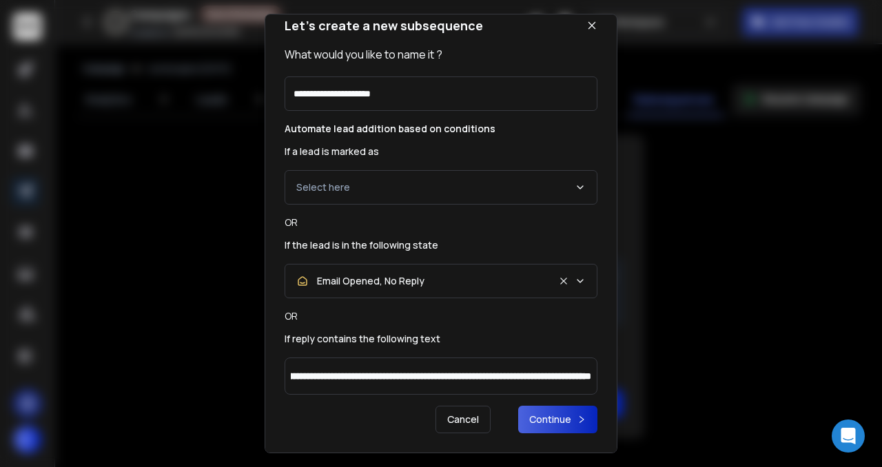
scroll to position [0, 824]
type input "**********"
click at [540, 372] on input "**********" at bounding box center [441, 376] width 301 height 25
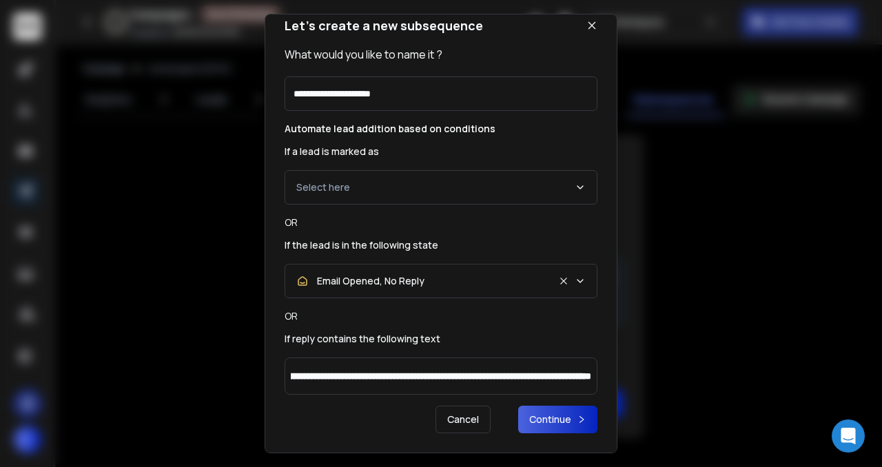
click at [540, 372] on input "**********" at bounding box center [441, 376] width 301 height 25
click at [587, 318] on h2 "OR" at bounding box center [441, 316] width 313 height 14
click at [565, 419] on button "Continue" at bounding box center [557, 420] width 79 height 28
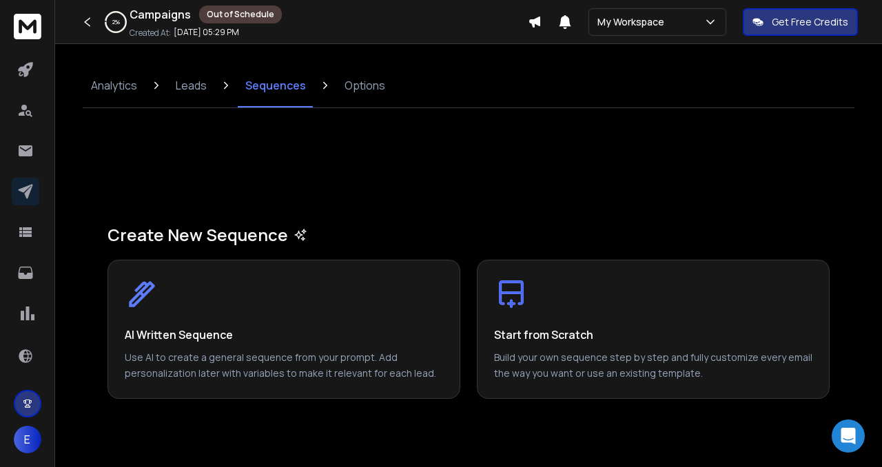
click at [575, 336] on h3 "Start from Scratch" at bounding box center [543, 335] width 99 height 14
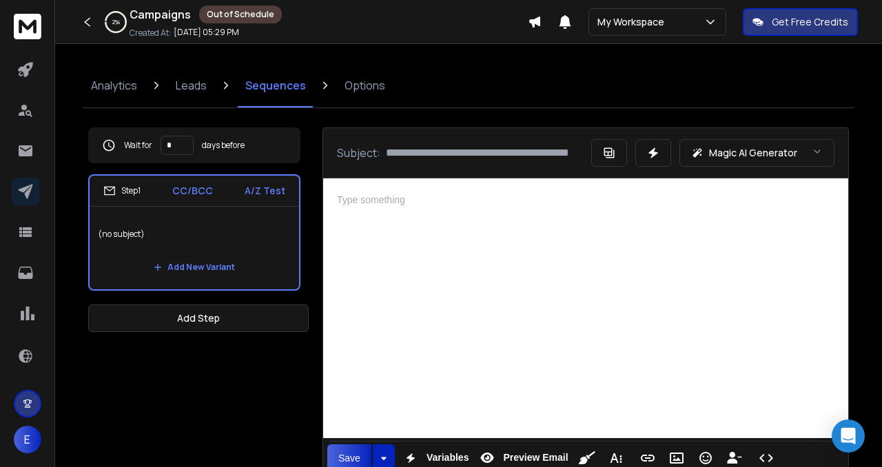
click at [413, 219] on div at bounding box center [585, 309] width 525 height 260
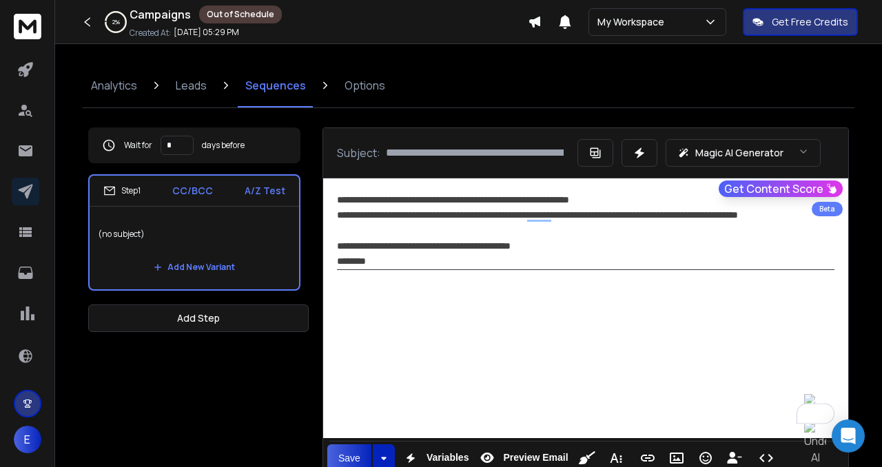
click at [335, 246] on div "**********" at bounding box center [585, 309] width 525 height 260
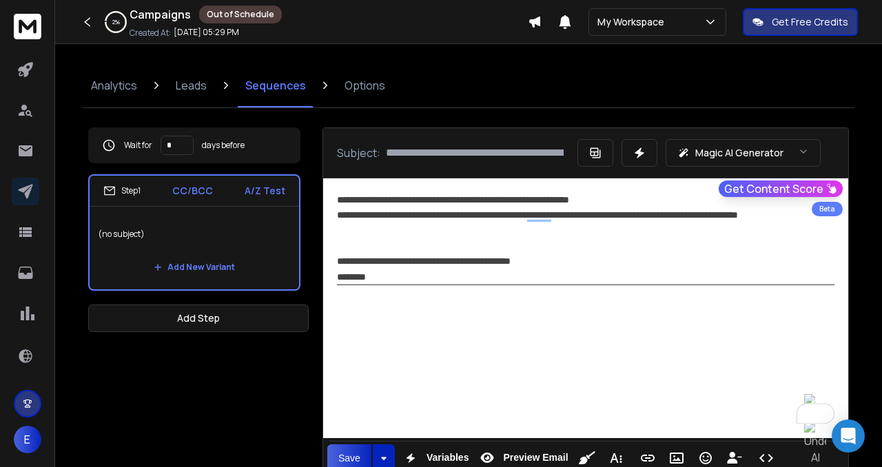
click at [420, 314] on div "**********" at bounding box center [585, 309] width 525 height 260
click at [579, 262] on p "**********" at bounding box center [586, 261] width 498 height 15
click at [454, 296] on p "********" at bounding box center [586, 292] width 498 height 15
click at [346, 296] on p "********" at bounding box center [586, 292] width 498 height 15
click at [402, 296] on p "******" at bounding box center [586, 292] width 498 height 15
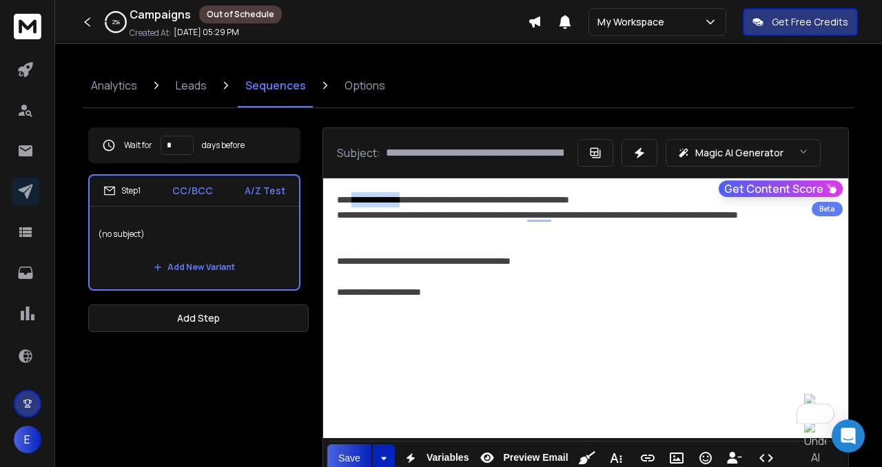
drag, startPoint x: 416, startPoint y: 203, endPoint x: 356, endPoint y: 202, distance: 59.3
click at [356, 202] on p "**********" at bounding box center [586, 215] width 498 height 46
click at [538, 314] on h3 "To enrich screen reader interactions, please activate Accessibility in Grammarl…" at bounding box center [586, 307] width 498 height 15
click at [358, 201] on p "**********" at bounding box center [586, 215] width 498 height 46
click at [538, 296] on p "**********" at bounding box center [586, 292] width 498 height 15
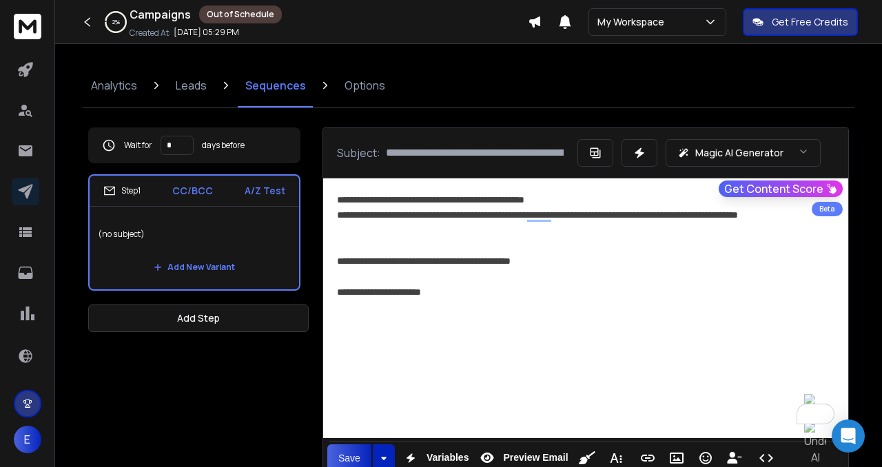
click at [582, 301] on h3 "To enrich screen reader interactions, please activate Accessibility in Grammarl…" at bounding box center [586, 307] width 498 height 15
click at [522, 225] on p "**********" at bounding box center [586, 215] width 498 height 46
click at [571, 292] on p "**********" at bounding box center [586, 292] width 498 height 15
click at [405, 234] on p "**********" at bounding box center [586, 215] width 498 height 46
click at [647, 304] on h3 "To enrich screen reader interactions, please activate Accessibility in Grammarl…" at bounding box center [586, 307] width 498 height 15
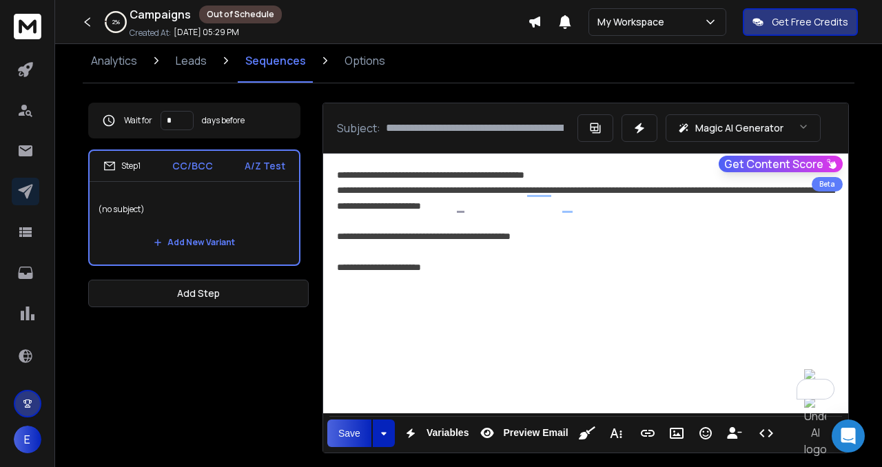
scroll to position [35, 0]
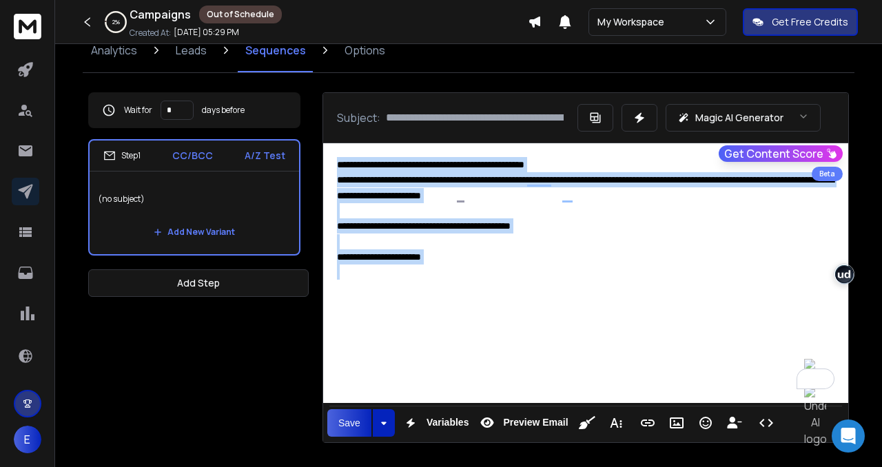
drag, startPoint x: 554, startPoint y: 271, endPoint x: 309, endPoint y: 146, distance: 275.3
click at [308, 145] on div "**********" at bounding box center [468, 267] width 761 height 351
copy div "**********"
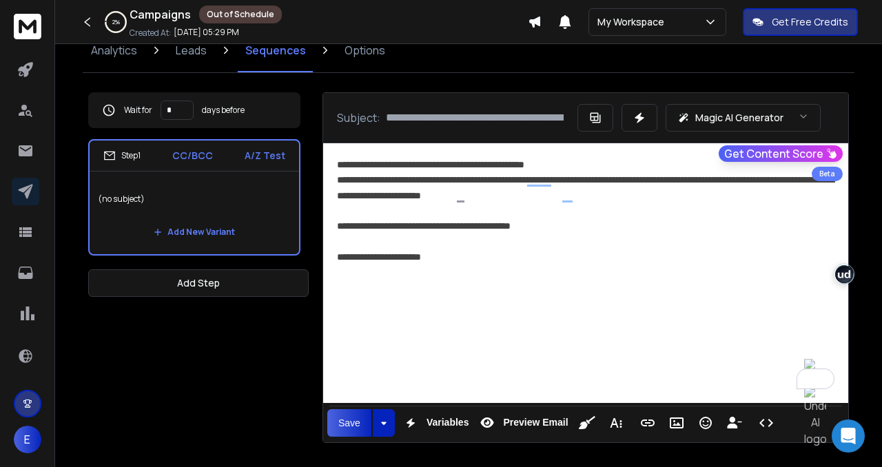
click at [197, 363] on div "Wait for * days before Step 1 CC/BCC A/Z Test (no subject) Add New Variant Add …" at bounding box center [198, 267] width 221 height 351
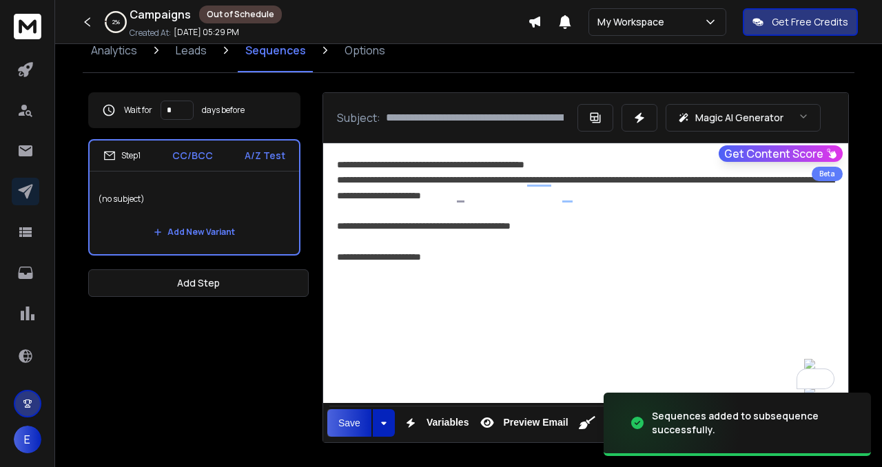
click at [495, 122] on input at bounding box center [475, 118] width 178 height 17
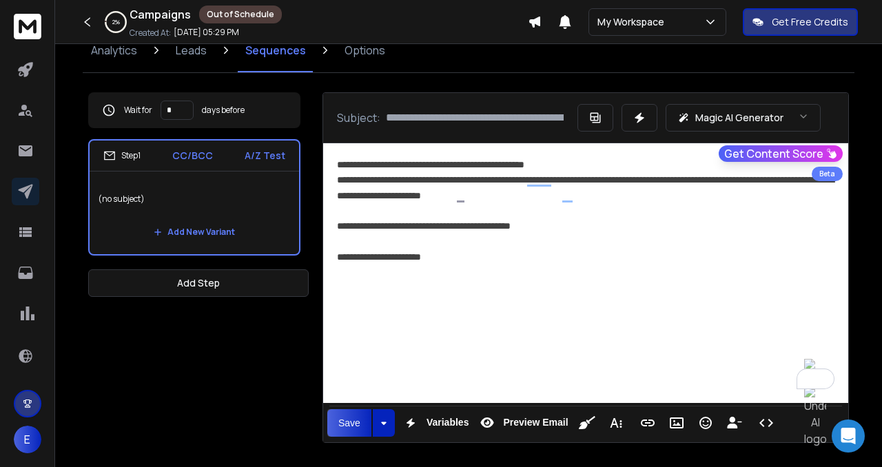
paste input "**********"
type input "**********"
click at [531, 305] on div "**********" at bounding box center [585, 273] width 525 height 260
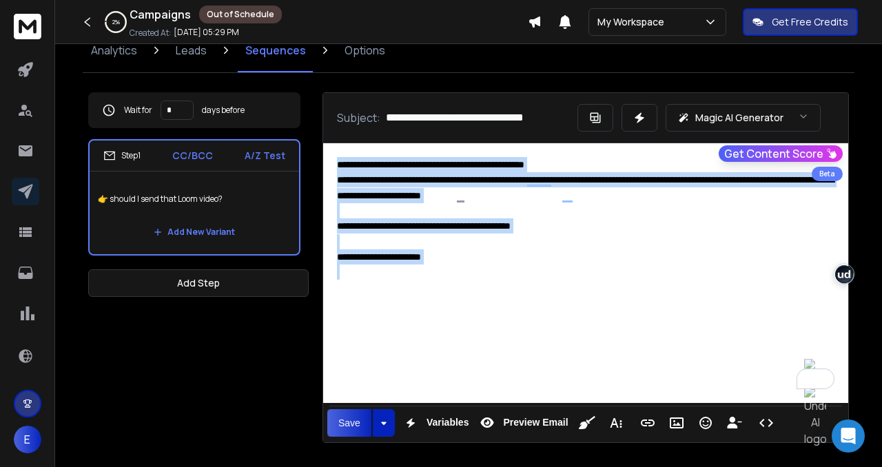
drag, startPoint x: 545, startPoint y: 286, endPoint x: 297, endPoint y: 125, distance: 295.0
click at [297, 125] on div "**********" at bounding box center [468, 267] width 761 height 351
copy div "**********"
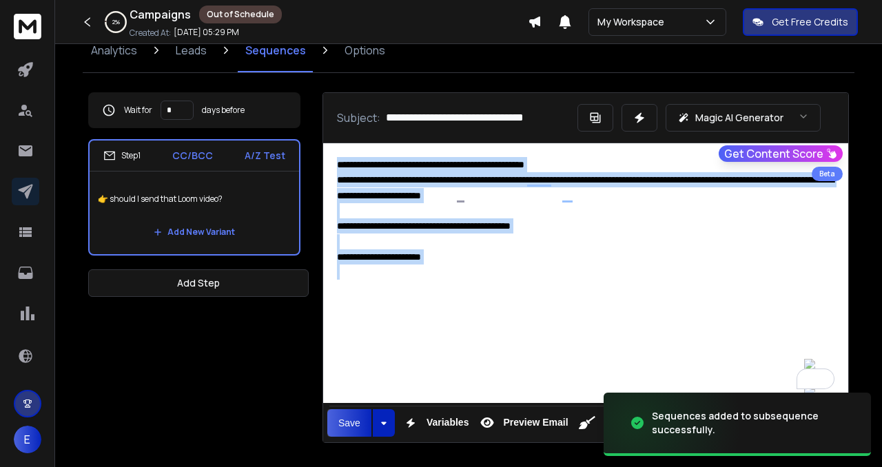
scroll to position [0, 0]
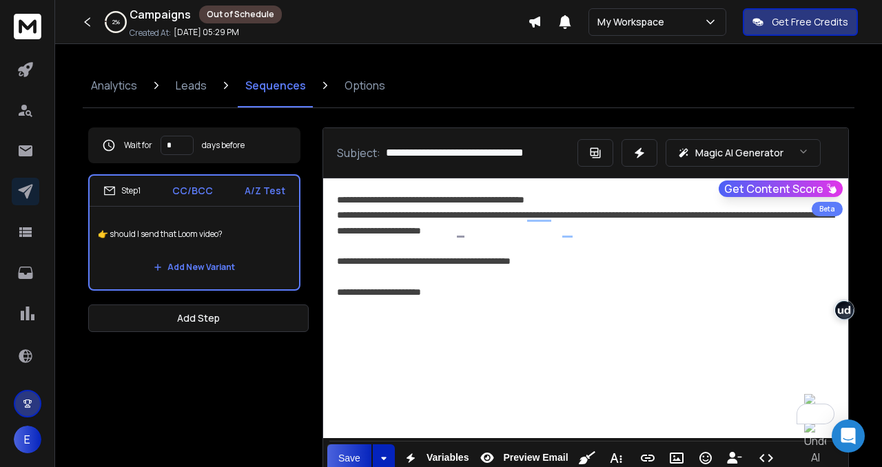
click at [185, 149] on input "*" at bounding box center [177, 145] width 33 height 19
type input "*"
click at [205, 123] on div "**********" at bounding box center [469, 303] width 772 height 362
click at [354, 83] on p "Options" at bounding box center [365, 85] width 41 height 17
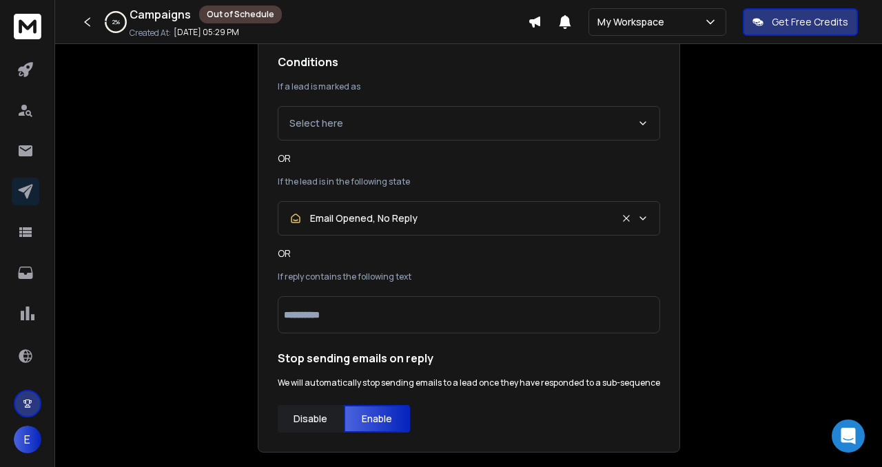
scroll to position [232, 0]
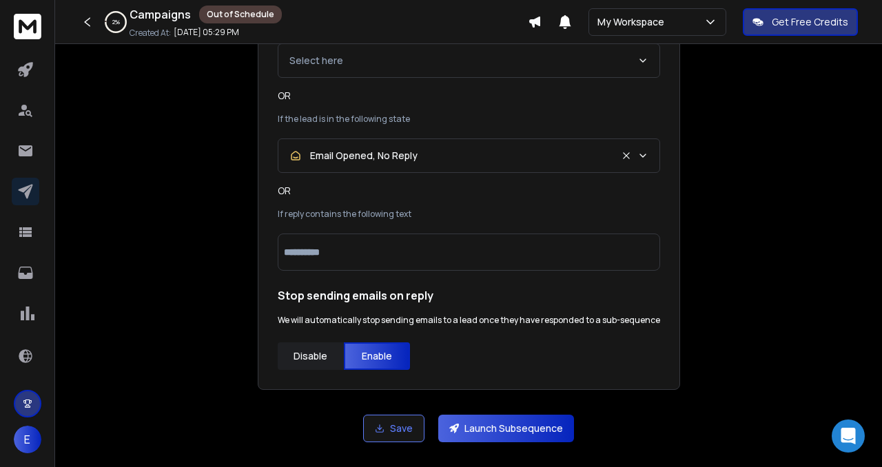
click at [509, 430] on button "Launch Subsequence" at bounding box center [506, 429] width 136 height 28
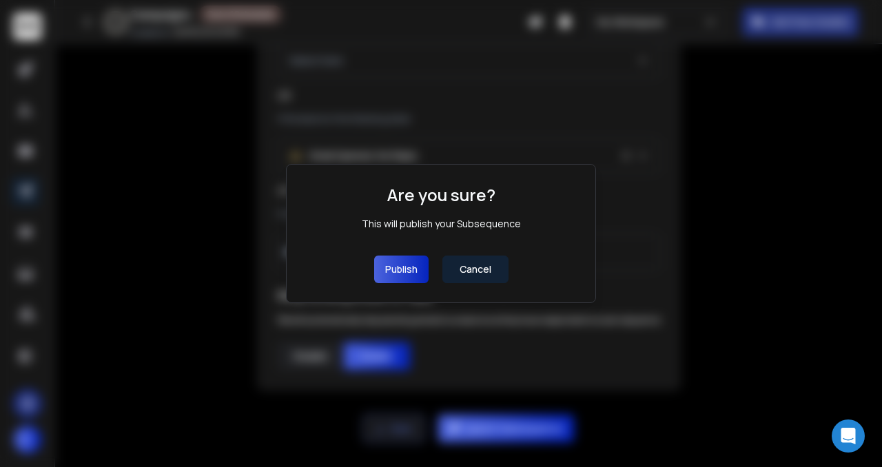
click at [478, 273] on button "Cancel" at bounding box center [476, 270] width 66 height 28
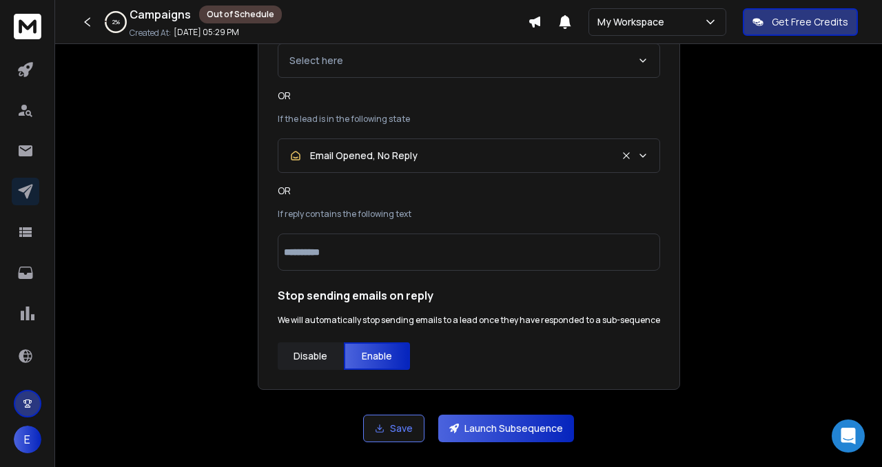
click at [476, 431] on button "Launch Subsequence" at bounding box center [506, 429] width 136 height 28
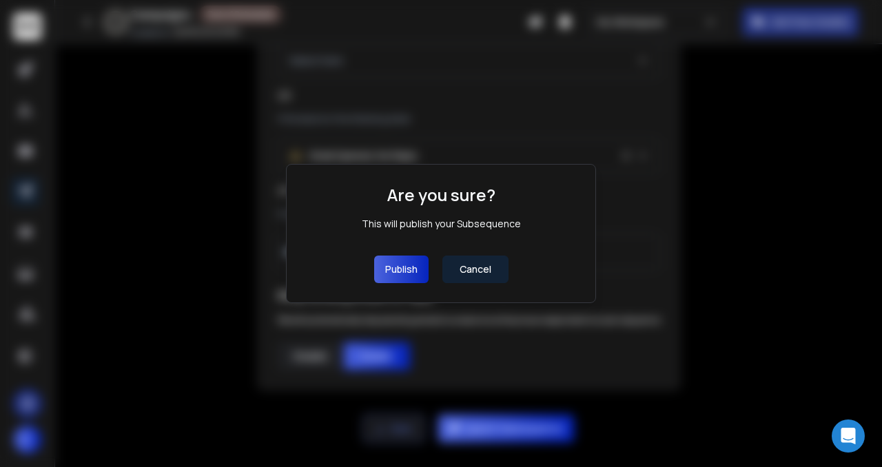
click at [411, 261] on button "Publish" at bounding box center [401, 270] width 54 height 28
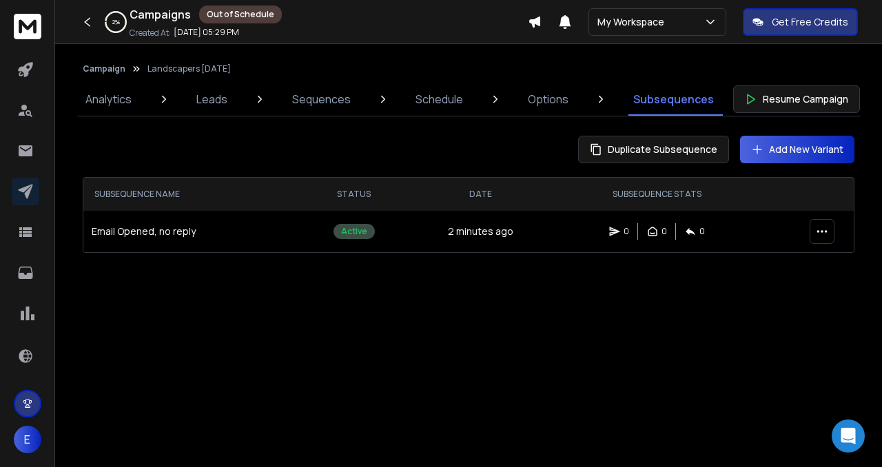
click at [783, 155] on button "Add New Variant" at bounding box center [797, 150] width 114 height 28
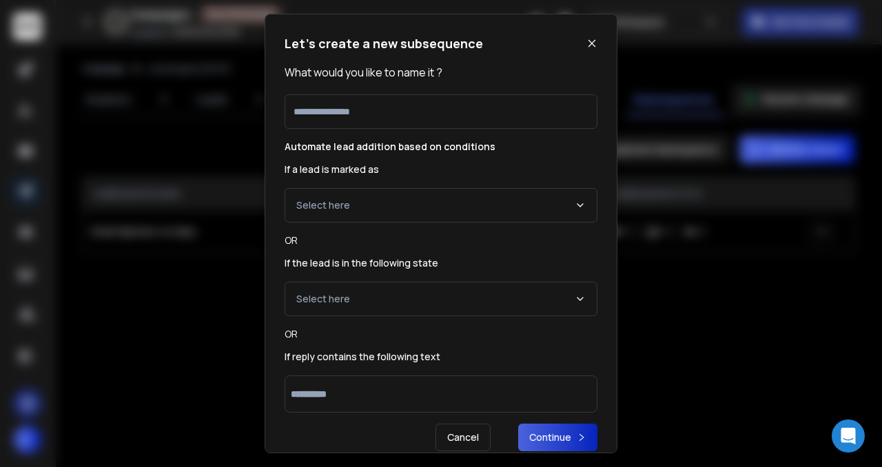
click at [508, 98] on input at bounding box center [441, 111] width 313 height 34
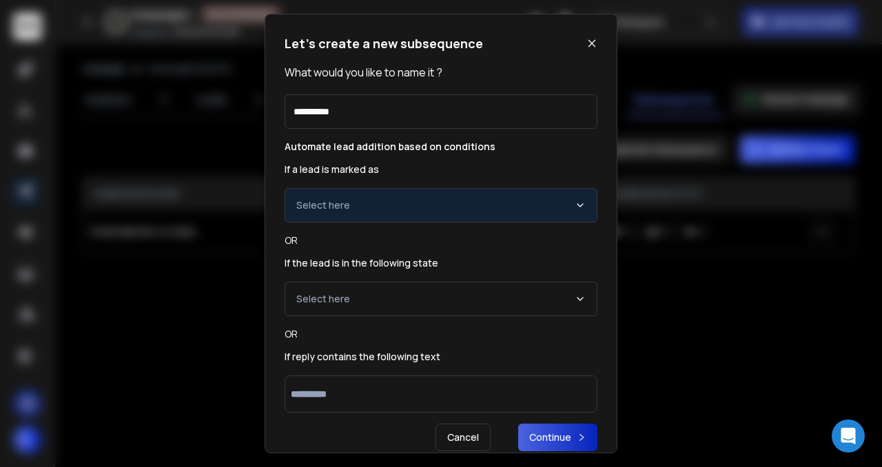
type input "**********"
click at [428, 217] on button "Select here" at bounding box center [441, 205] width 313 height 34
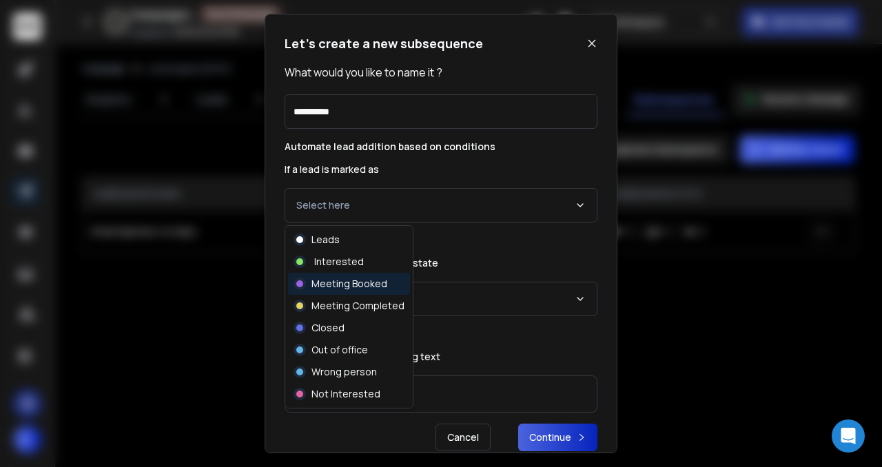
click at [464, 256] on form "**********" at bounding box center [441, 266] width 313 height 371
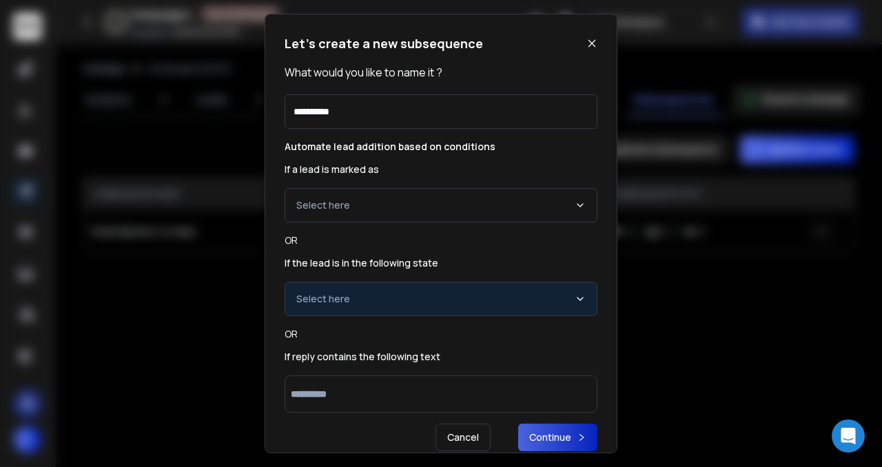
click at [425, 309] on button "Select here" at bounding box center [441, 299] width 313 height 34
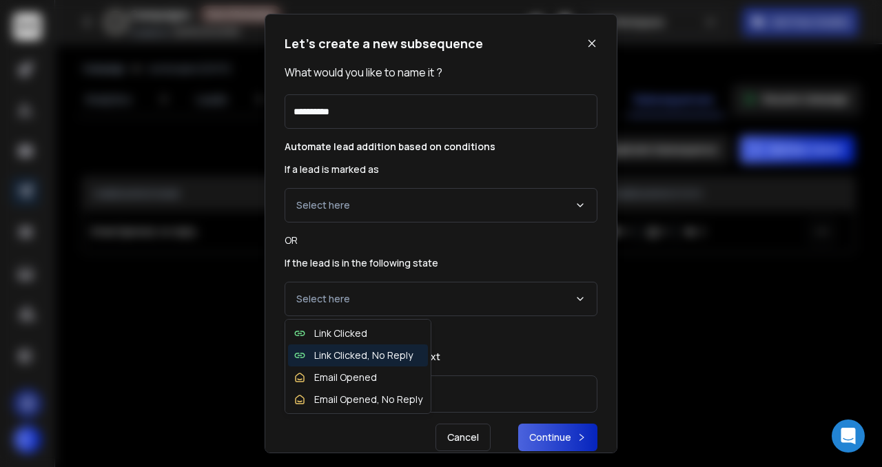
click at [482, 336] on h2 "OR" at bounding box center [441, 334] width 313 height 14
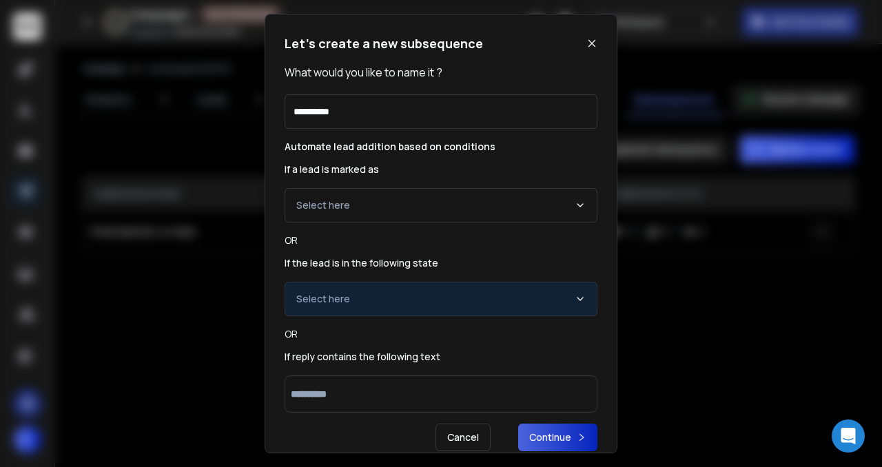
click at [492, 303] on button "Select here" at bounding box center [441, 299] width 313 height 34
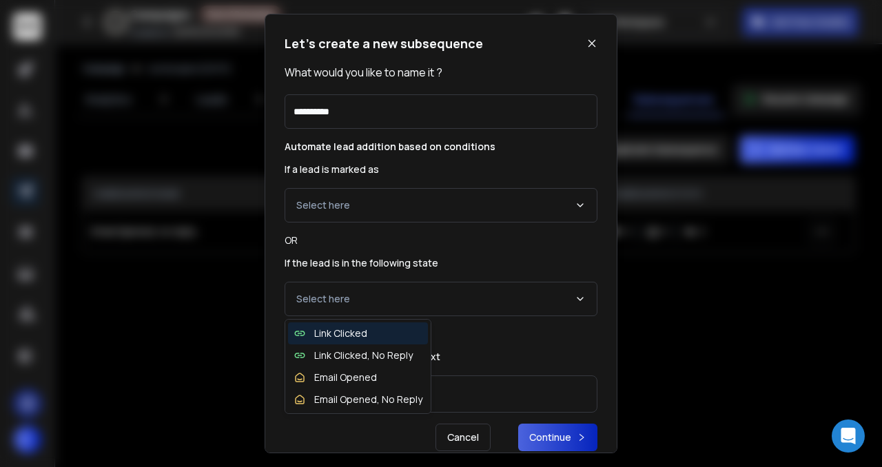
click at [514, 352] on label "If reply contains the following text" at bounding box center [441, 357] width 313 height 10
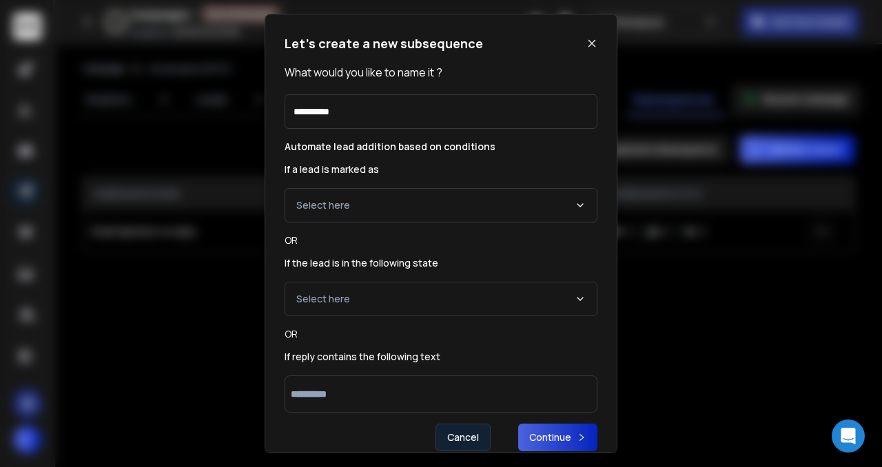
click at [482, 443] on p "Cancel" at bounding box center [463, 438] width 55 height 28
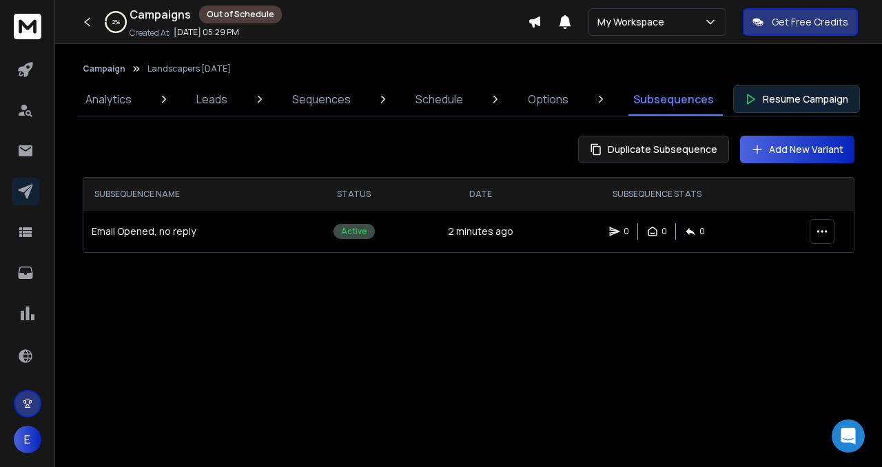
click at [788, 99] on button "Resume Campaign" at bounding box center [796, 99] width 127 height 28
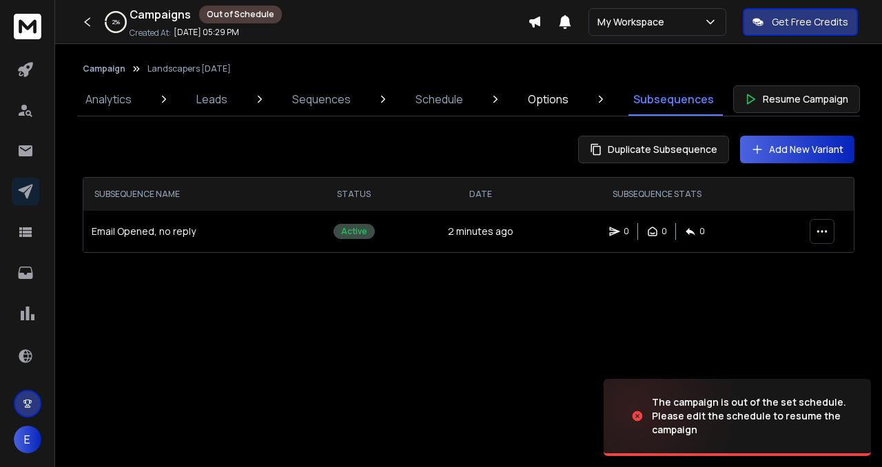
click at [567, 96] on p "Options" at bounding box center [548, 99] width 41 height 17
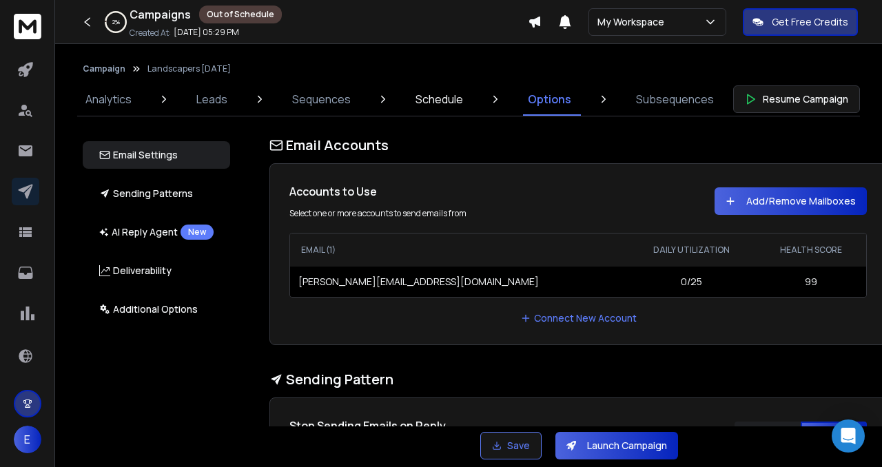
click at [440, 104] on p "Schedule" at bounding box center [440, 99] width 48 height 17
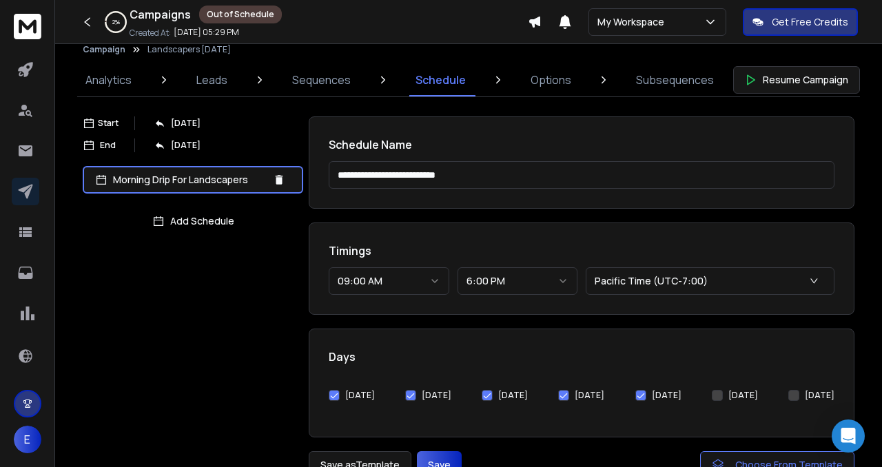
scroll to position [15, 0]
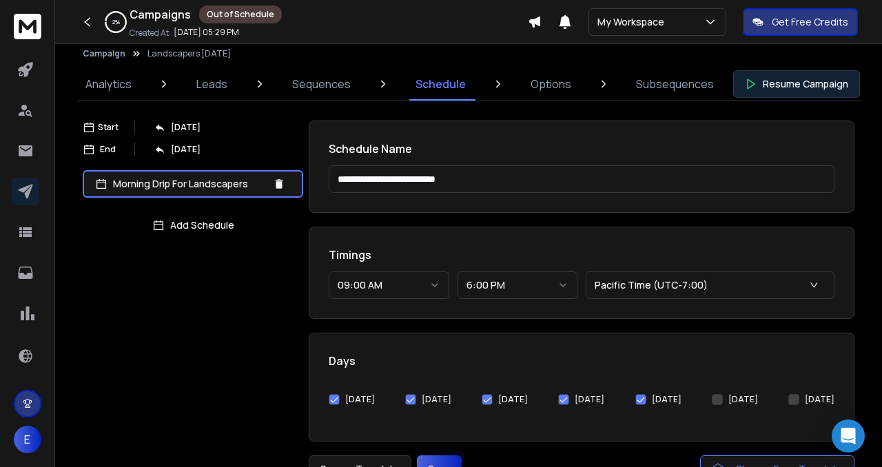
click at [800, 74] on button "Resume Campaign" at bounding box center [796, 84] width 127 height 28
click at [201, 130] on p "Mon Oct 13 2025" at bounding box center [186, 127] width 30 height 11
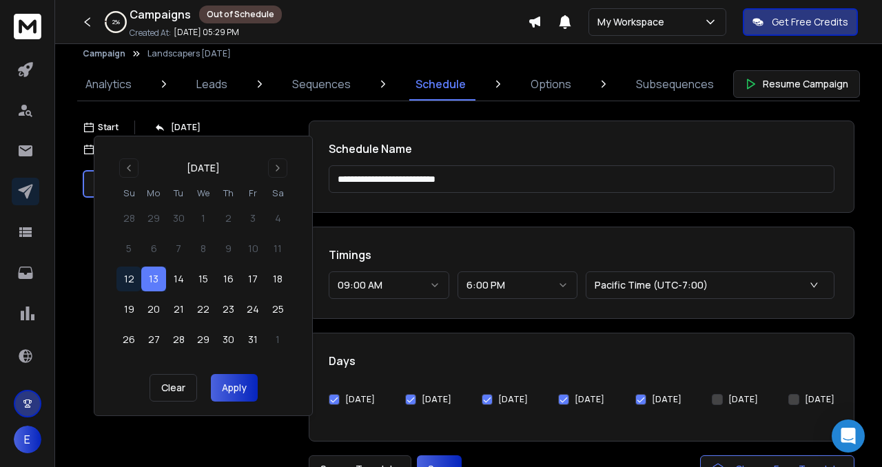
click at [136, 280] on button "12" at bounding box center [128, 279] width 25 height 25
click at [252, 407] on div "October 2025 Su Mo Tu We Th Fr Sa 28 29 30 1 2 3 4 5 6 7 8 9 10 11 12 13 14 15 …" at bounding box center [203, 275] width 218 height 279
click at [250, 396] on button "Apply" at bounding box center [234, 388] width 47 height 28
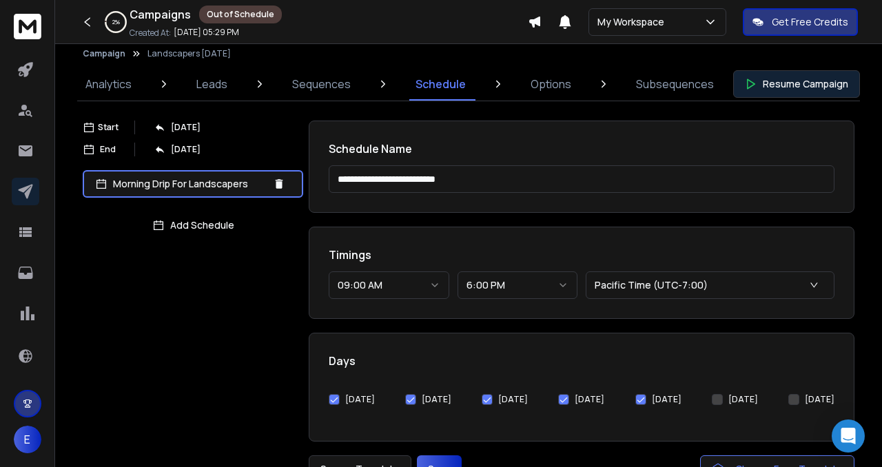
click at [792, 94] on button "Resume Campaign" at bounding box center [796, 84] width 127 height 28
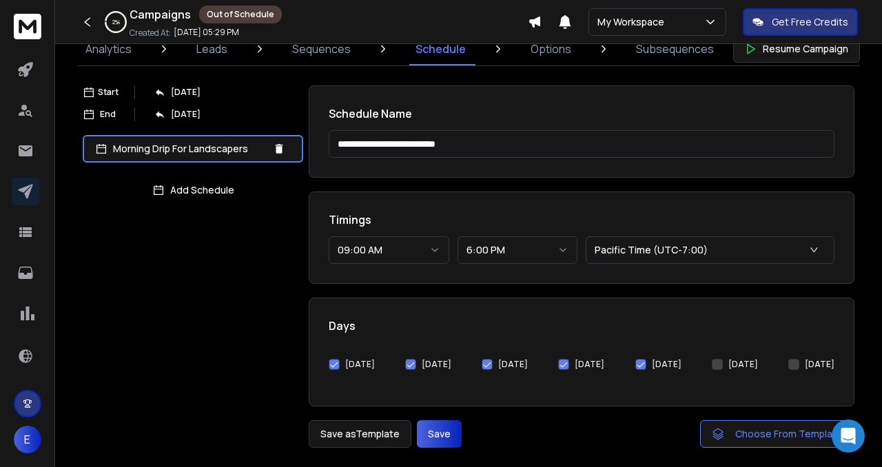
click at [445, 427] on button "Save" at bounding box center [439, 434] width 45 height 28
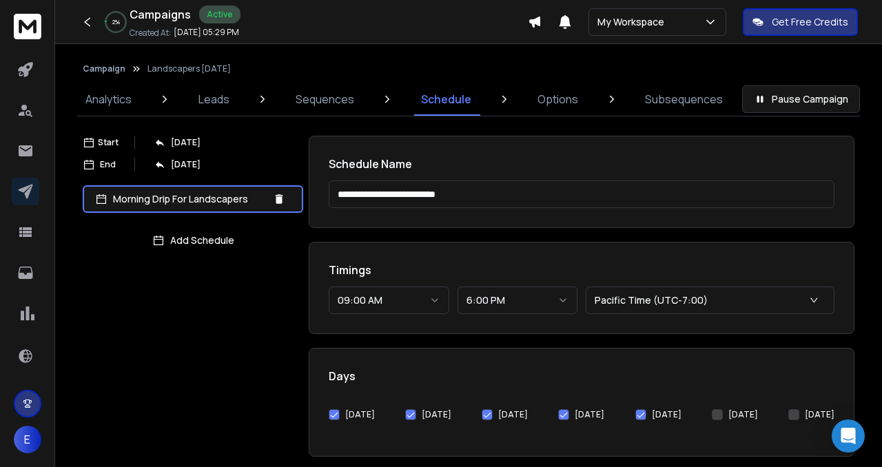
click at [201, 140] on p "Sun Oct 12 2025" at bounding box center [186, 142] width 30 height 11
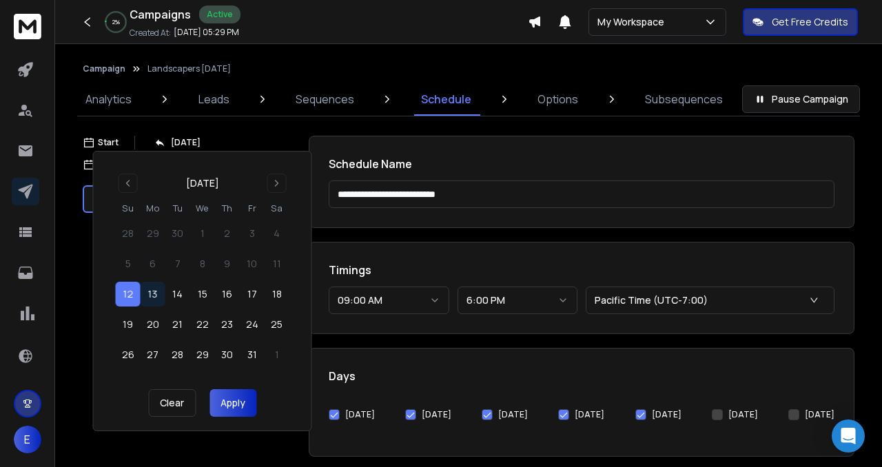
click at [152, 291] on button "13" at bounding box center [153, 294] width 25 height 25
click at [230, 401] on button "Apply" at bounding box center [233, 403] width 47 height 28
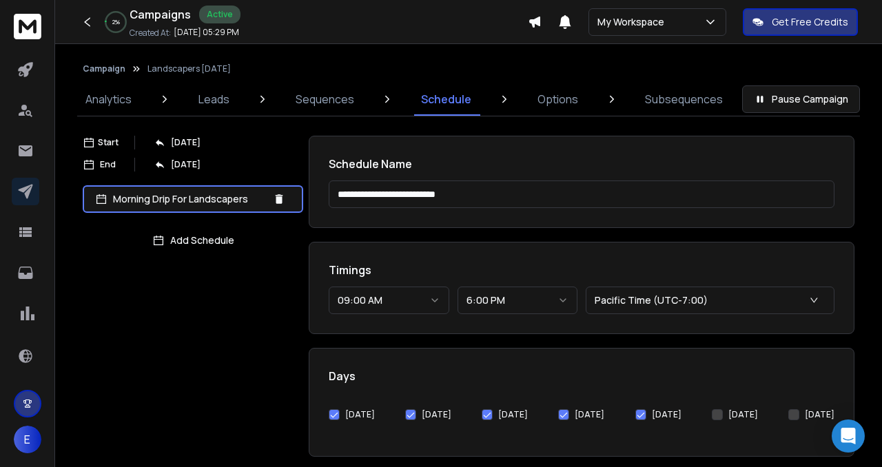
scroll to position [50, 0]
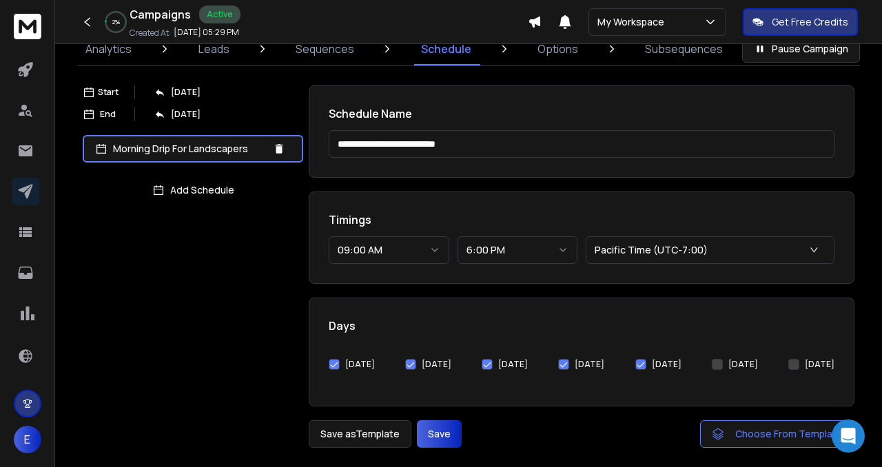
click at [421, 445] on button "Save" at bounding box center [439, 434] width 45 height 28
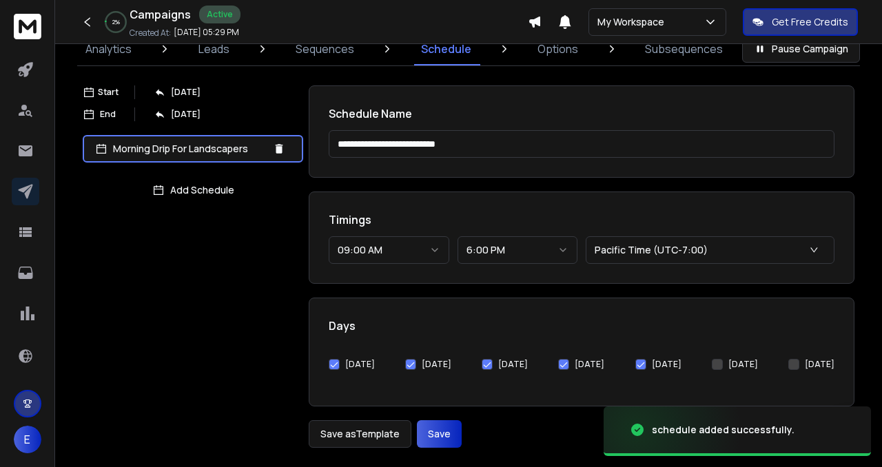
scroll to position [0, 0]
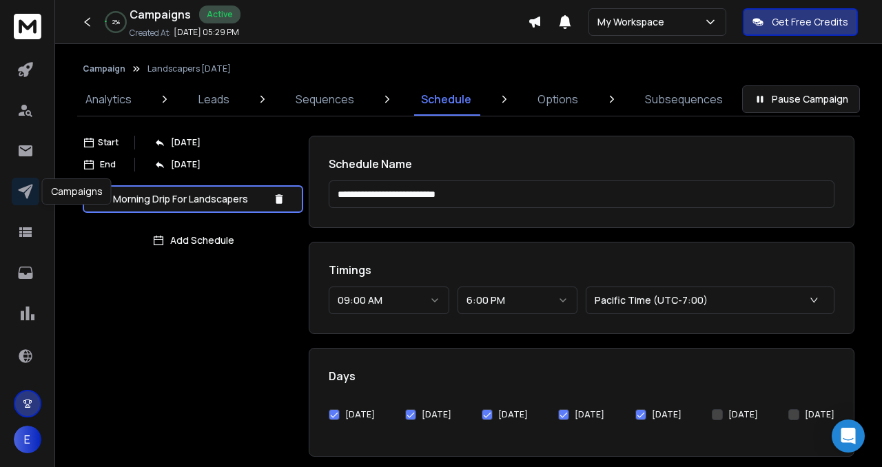
click at [26, 187] on icon at bounding box center [25, 192] width 14 height 14
